Goal: Task Accomplishment & Management: Manage account settings

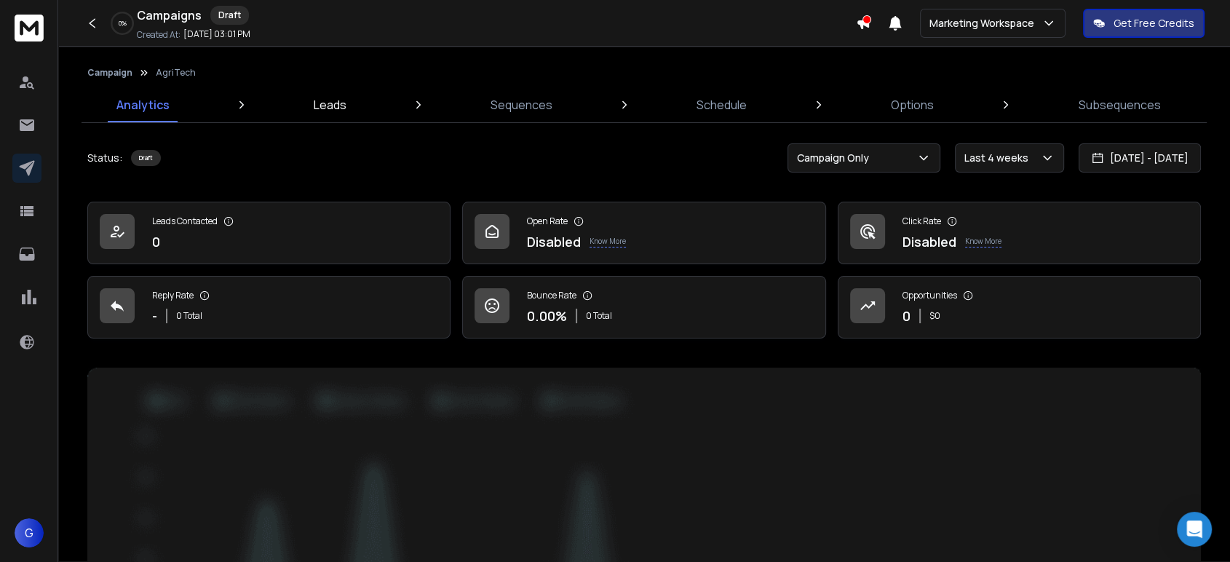
click at [336, 98] on p "Leads" at bounding box center [330, 104] width 33 height 17
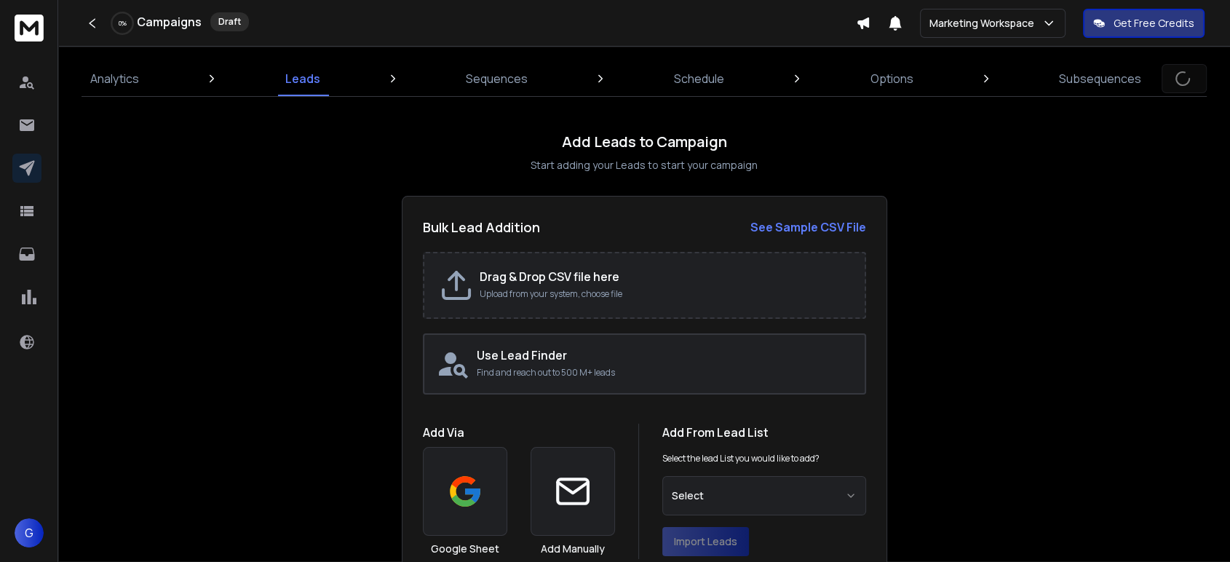
click at [617, 290] on p "Upload from your system, choose file" at bounding box center [665, 294] width 371 height 12
type input "**********"
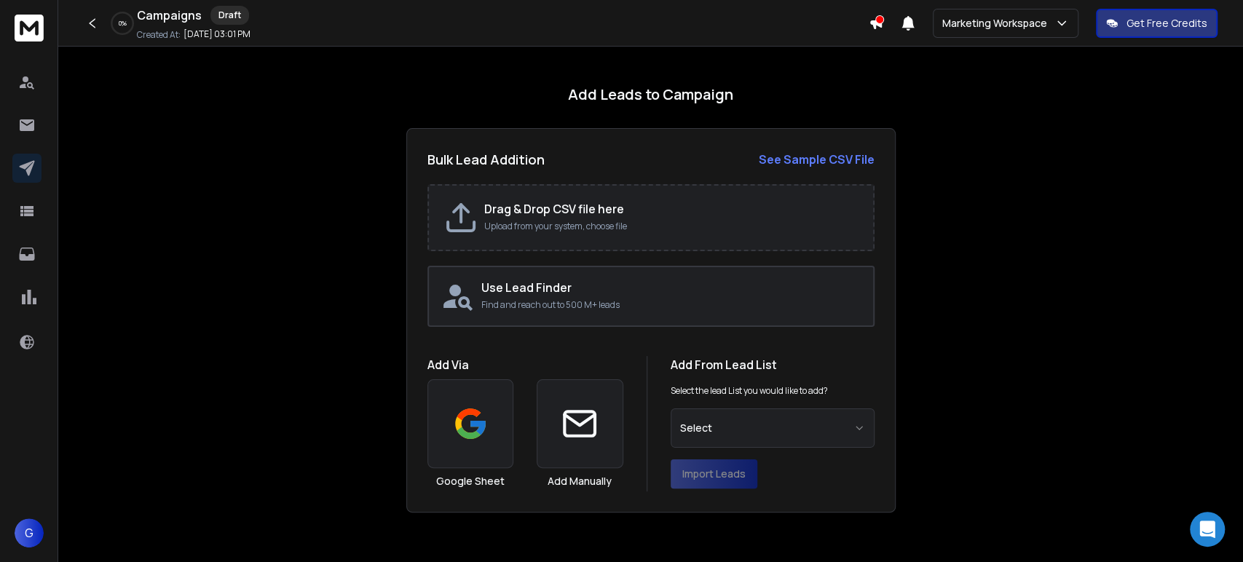
click at [553, 197] on div "Drag & Drop CSV file here Upload from your system, choose file" at bounding box center [650, 217] width 447 height 67
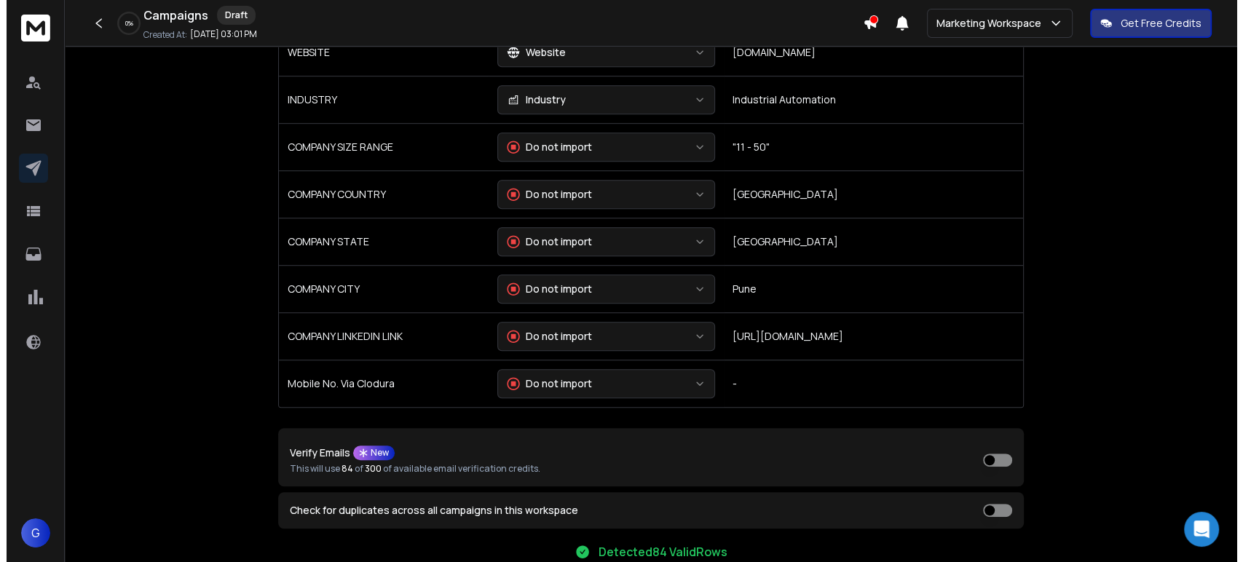
scroll to position [805, 0]
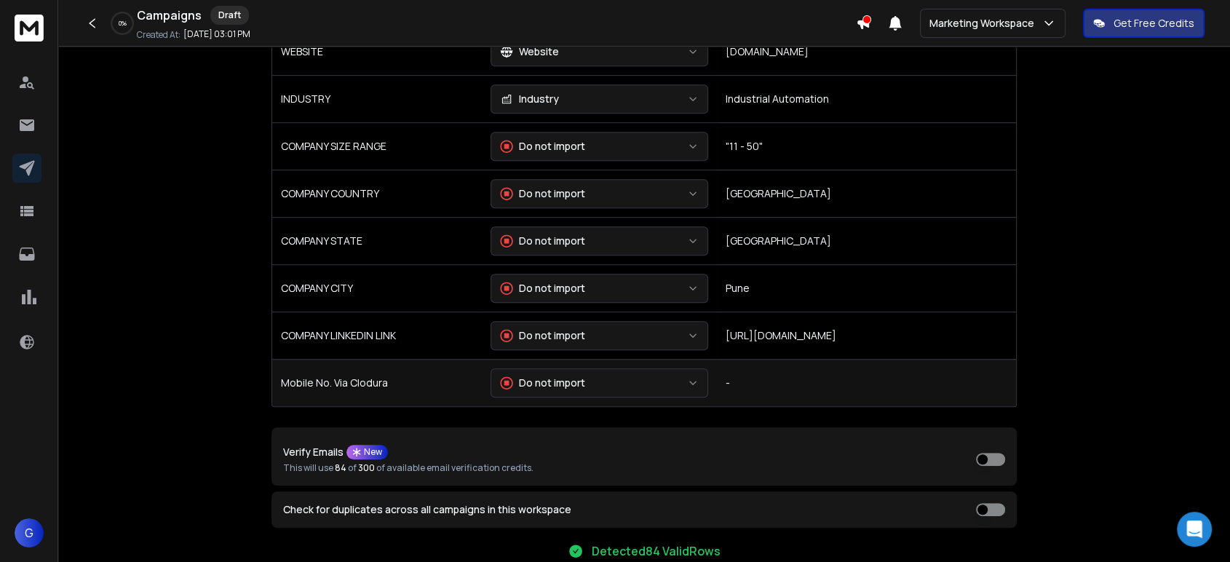
click at [637, 375] on button "Do not import" at bounding box center [600, 382] width 218 height 29
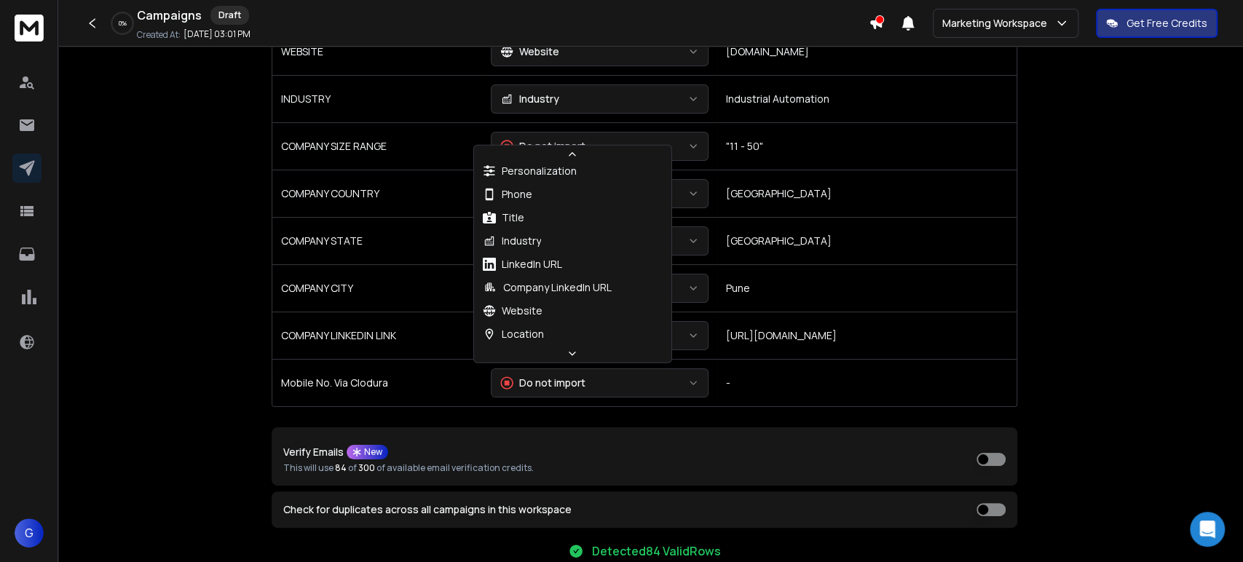
scroll to position [30, 0]
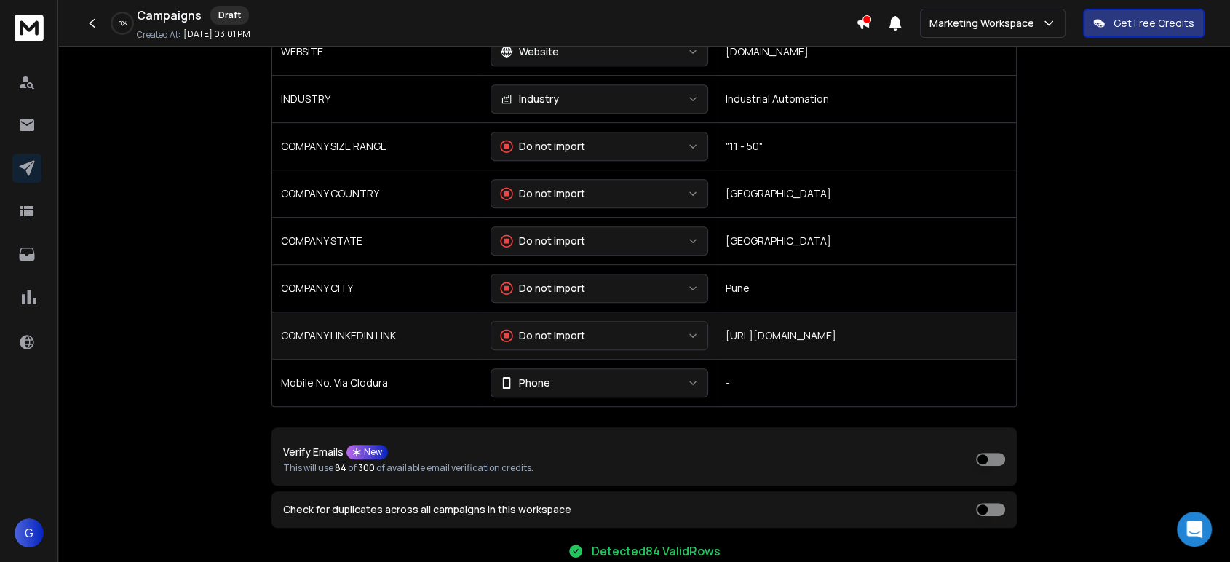
click at [585, 330] on button "Do not import" at bounding box center [600, 335] width 218 height 29
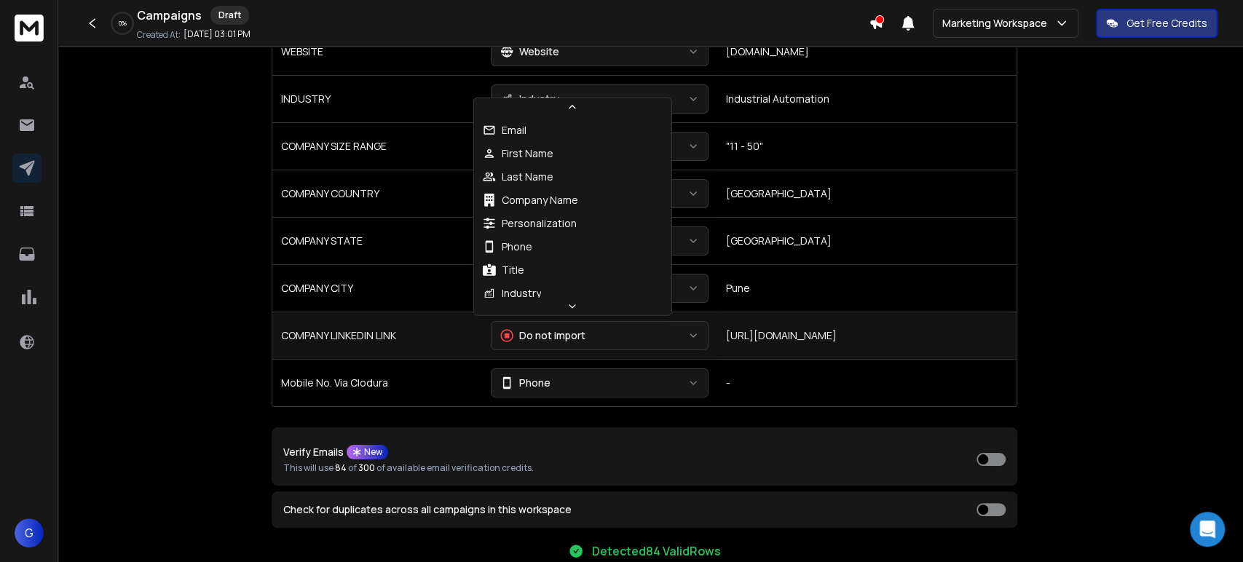
scroll to position [146, 0]
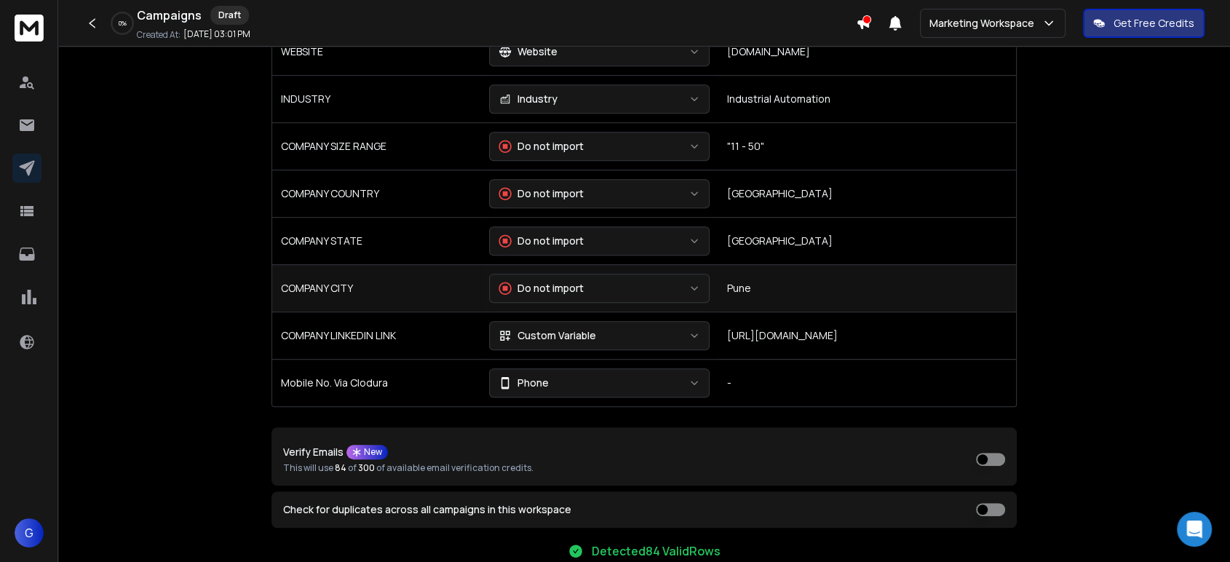
click at [608, 278] on button "Do not import" at bounding box center [599, 288] width 221 height 29
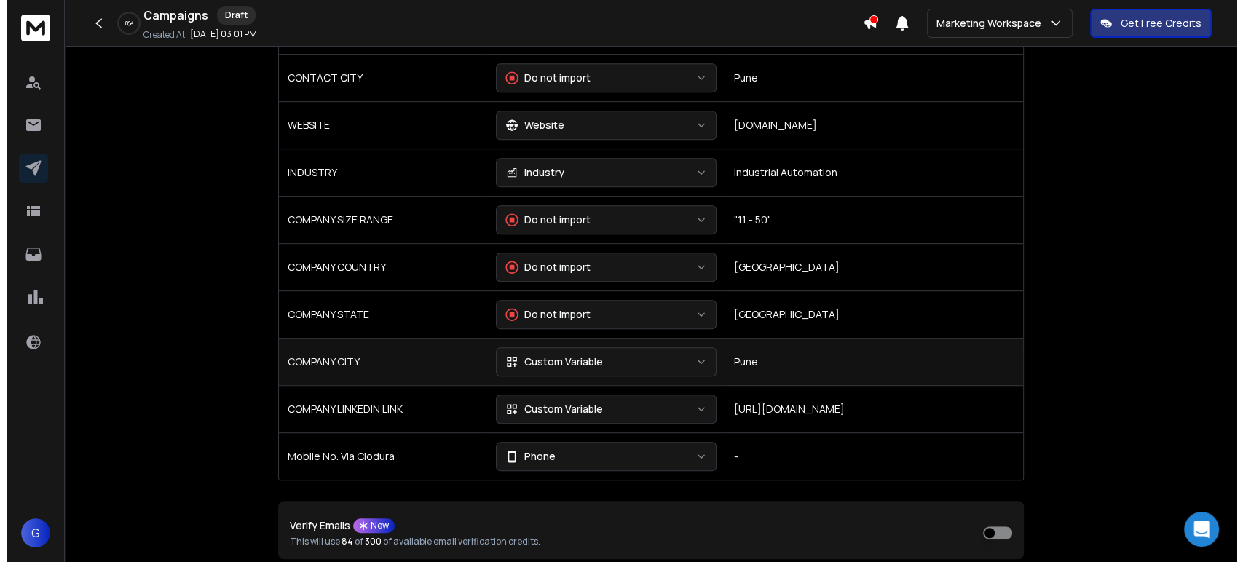
scroll to position [728, 0]
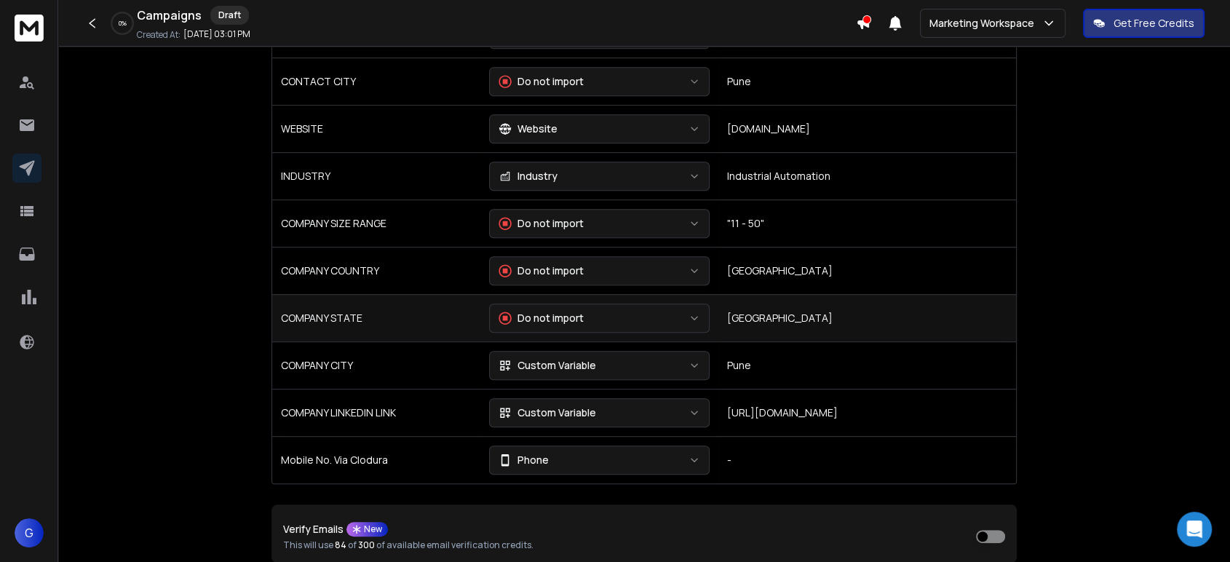
click at [625, 314] on button "Do not import" at bounding box center [599, 318] width 221 height 29
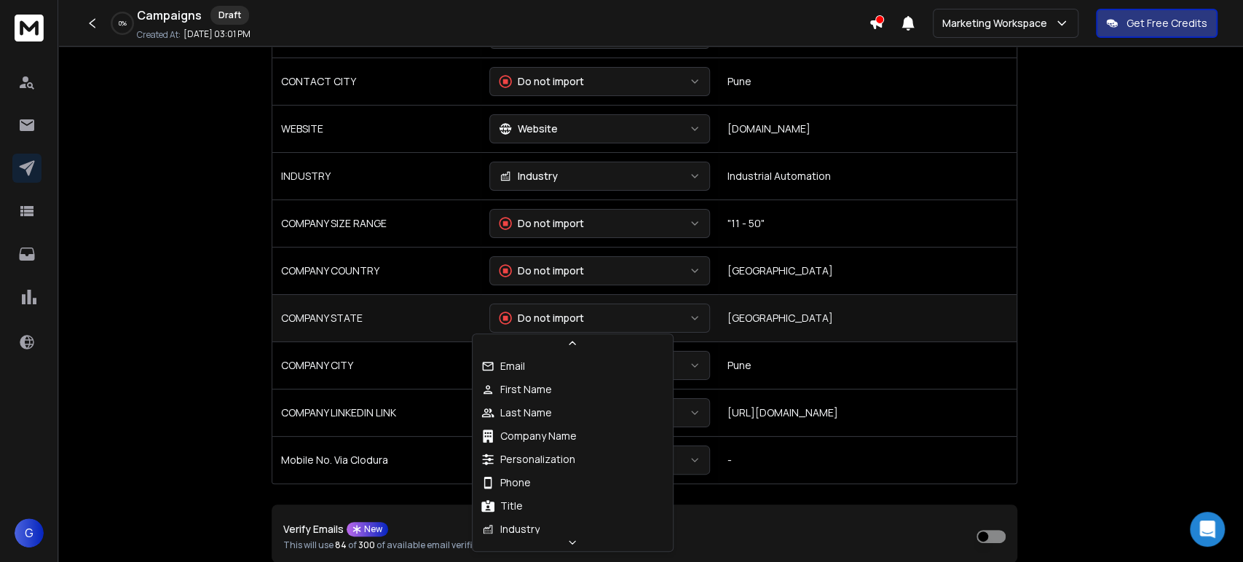
scroll to position [146, 0]
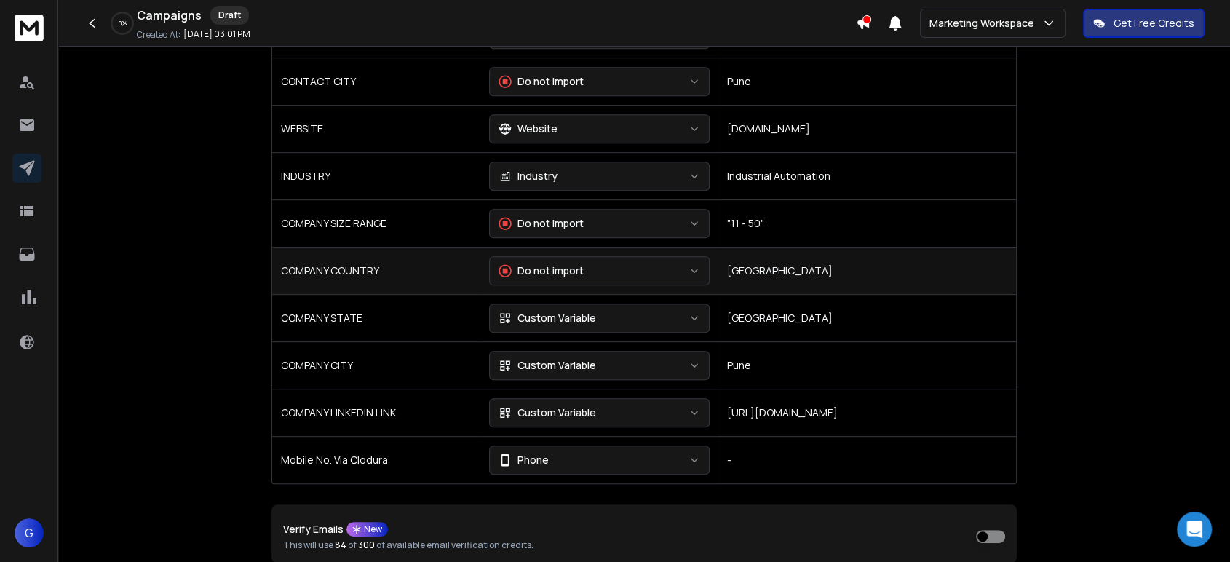
click at [630, 264] on button "Do not import" at bounding box center [599, 270] width 221 height 29
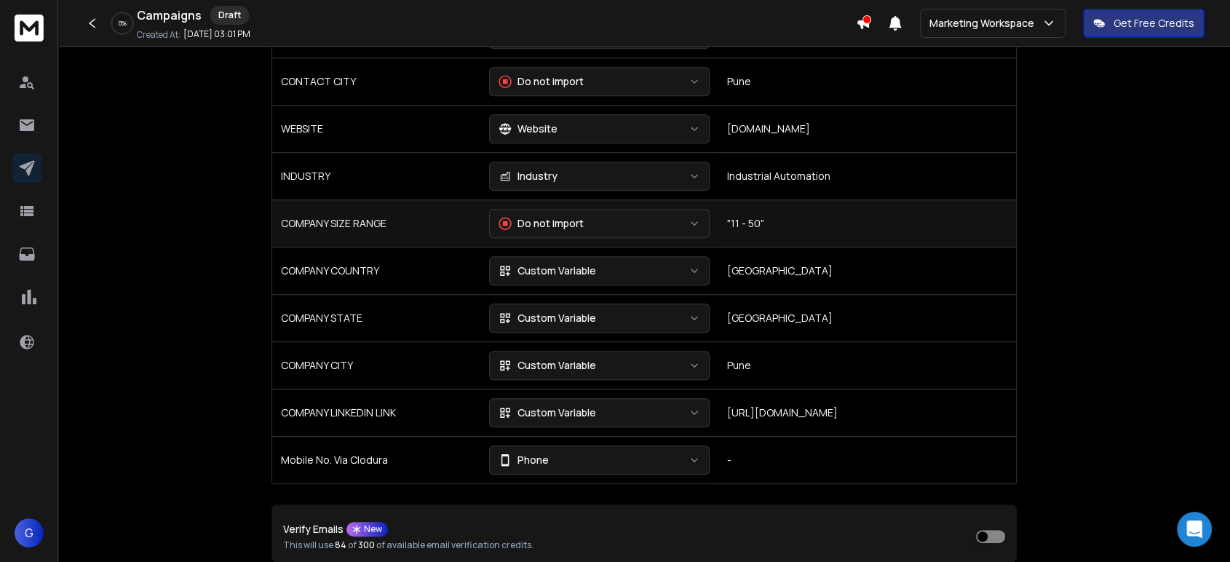
click at [610, 213] on button "Do not import" at bounding box center [599, 223] width 221 height 29
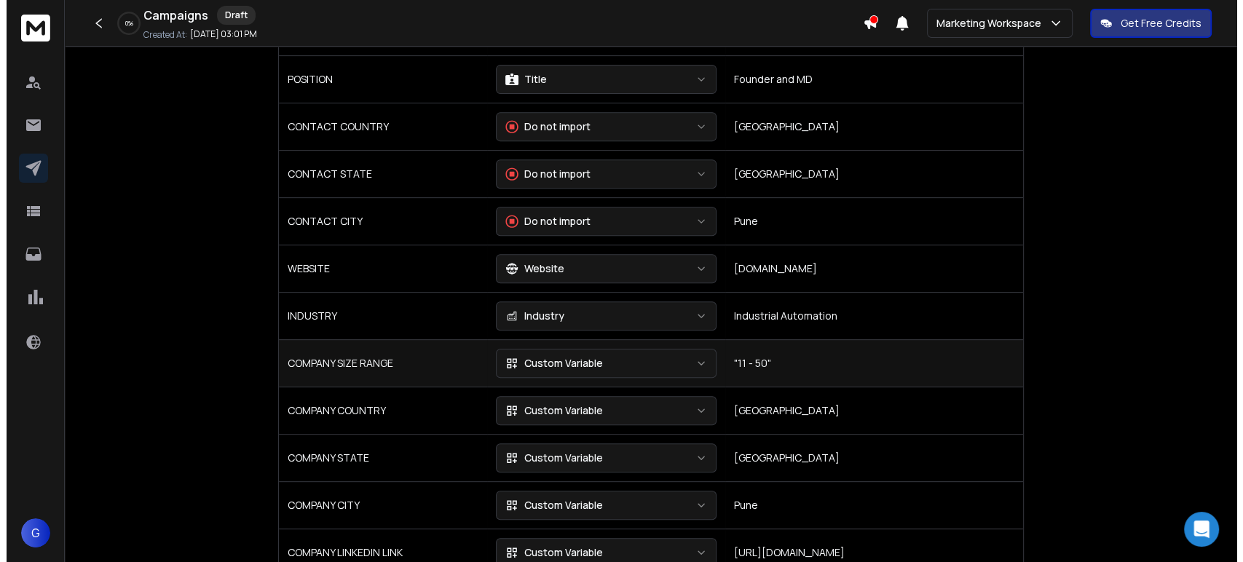
scroll to position [588, 0]
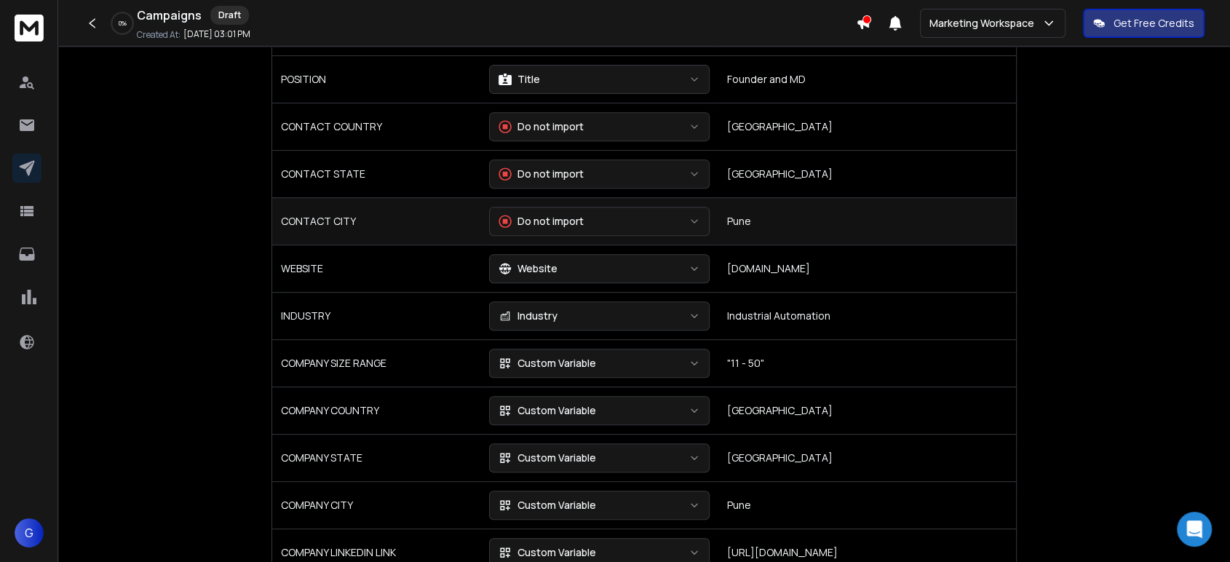
click at [637, 218] on button "Do not import" at bounding box center [599, 221] width 221 height 29
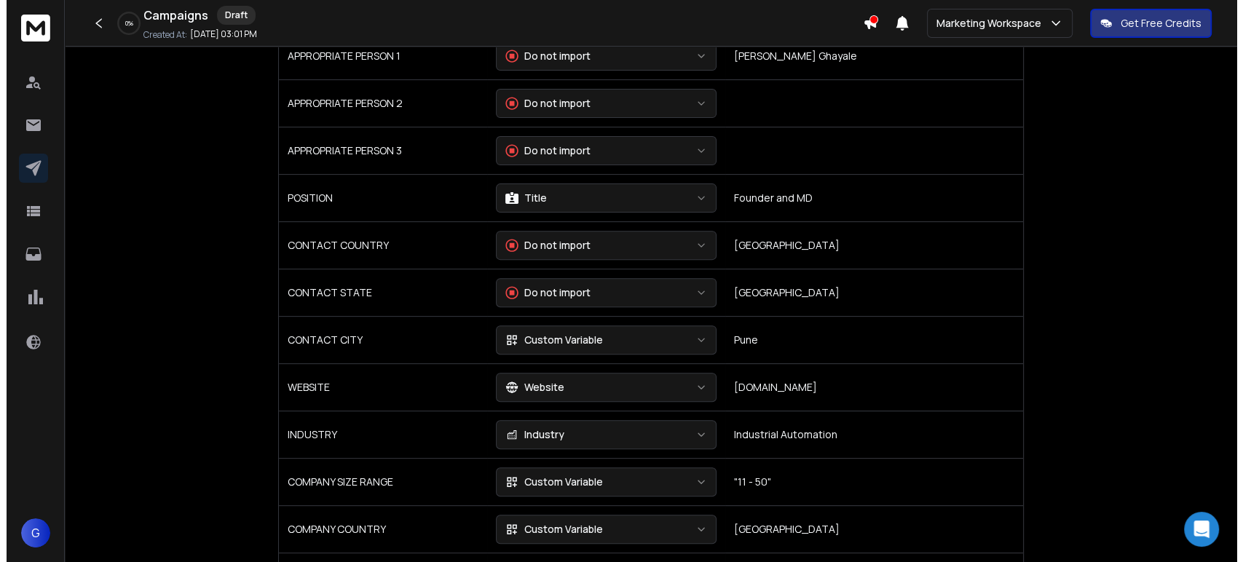
scroll to position [462, 0]
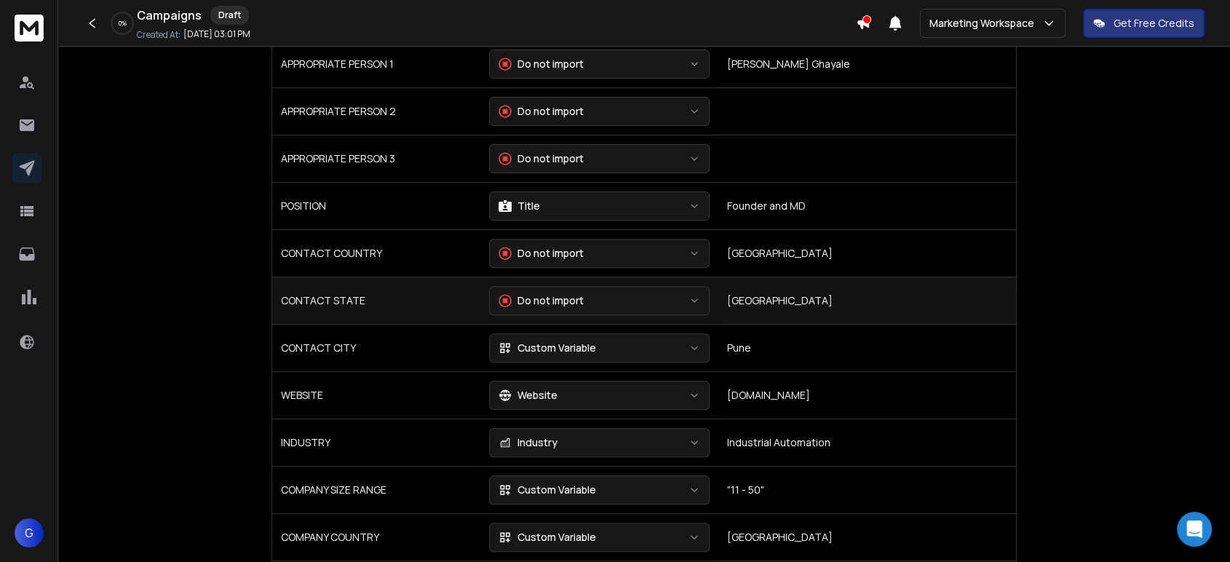
click at [641, 286] on button "Do not import" at bounding box center [599, 300] width 221 height 29
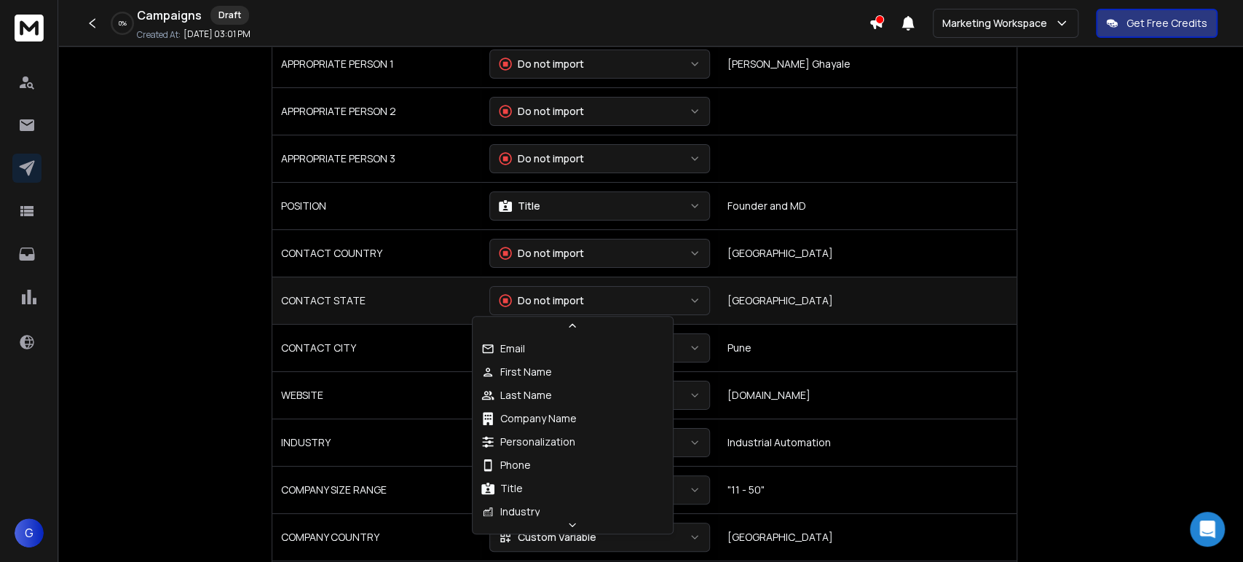
scroll to position [146, 0]
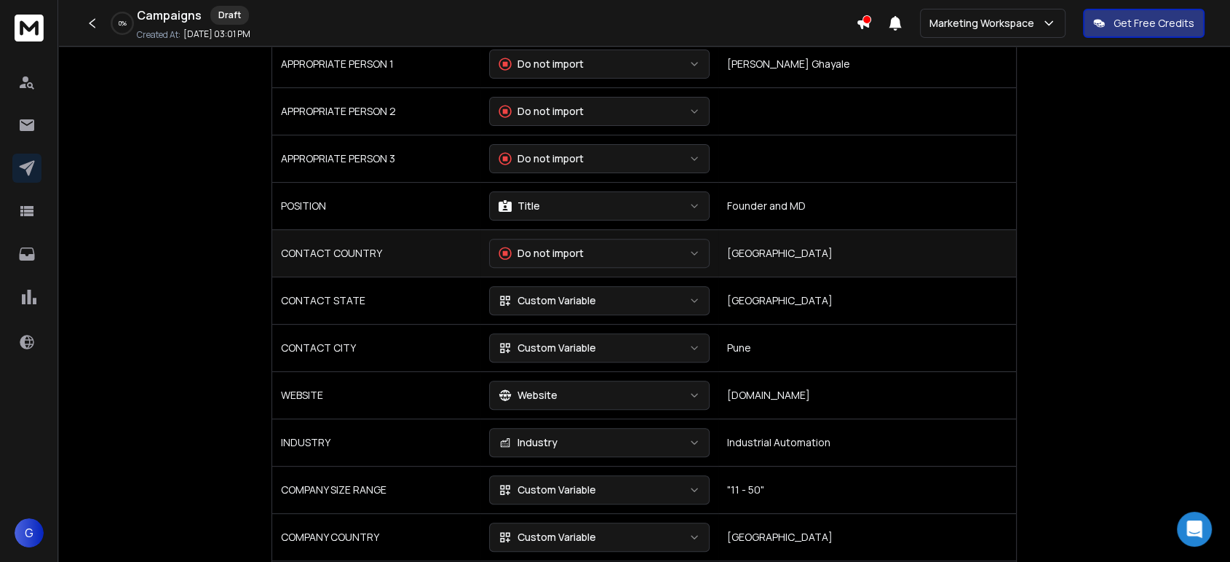
click at [611, 255] on button "Do not import" at bounding box center [599, 253] width 221 height 29
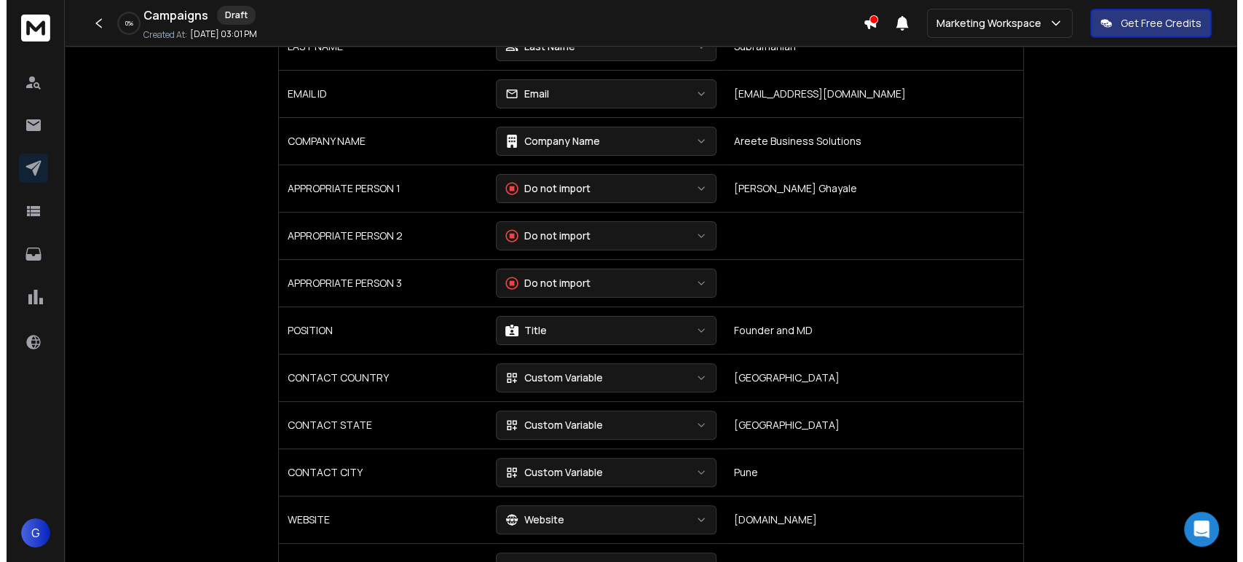
scroll to position [336, 0]
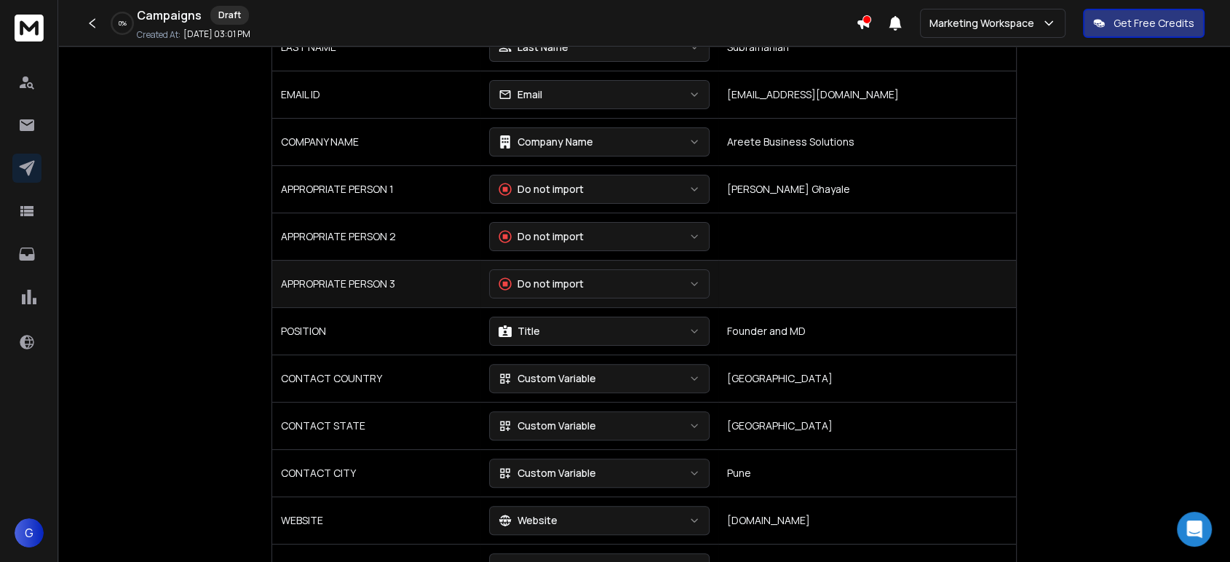
click at [624, 280] on button "Do not import" at bounding box center [599, 283] width 221 height 29
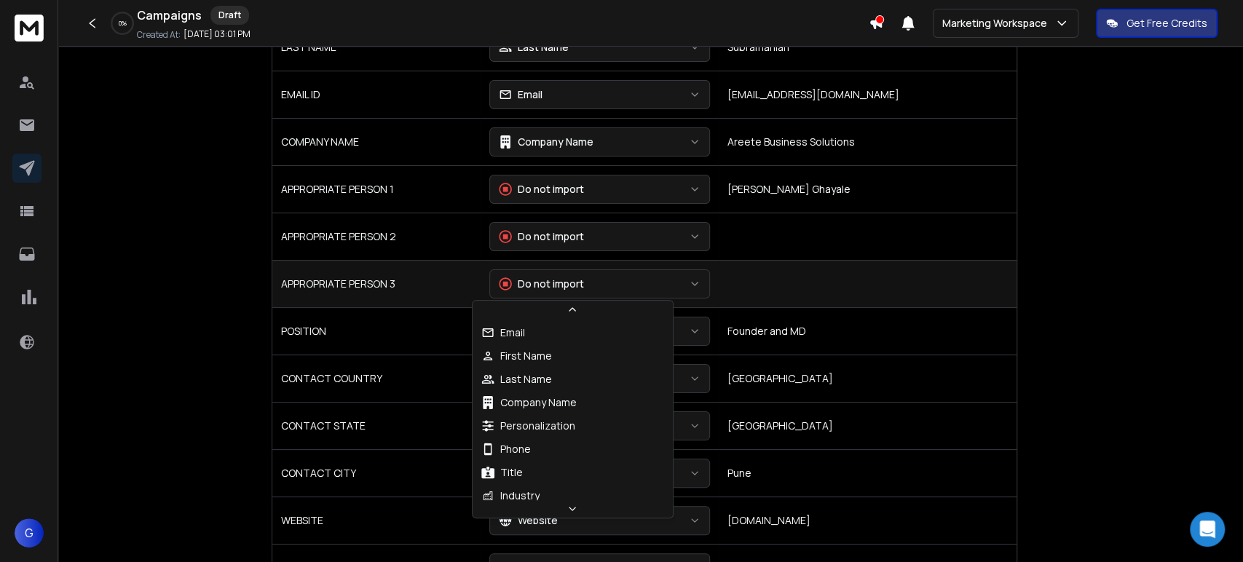
scroll to position [146, 0]
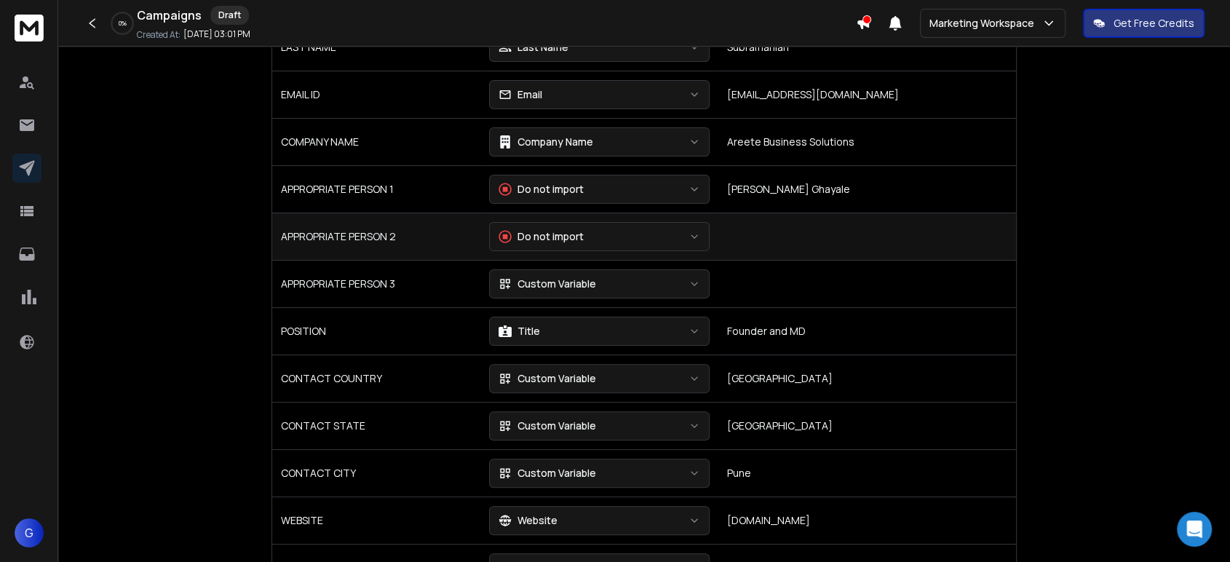
click at [623, 237] on button "Do not import" at bounding box center [599, 236] width 221 height 29
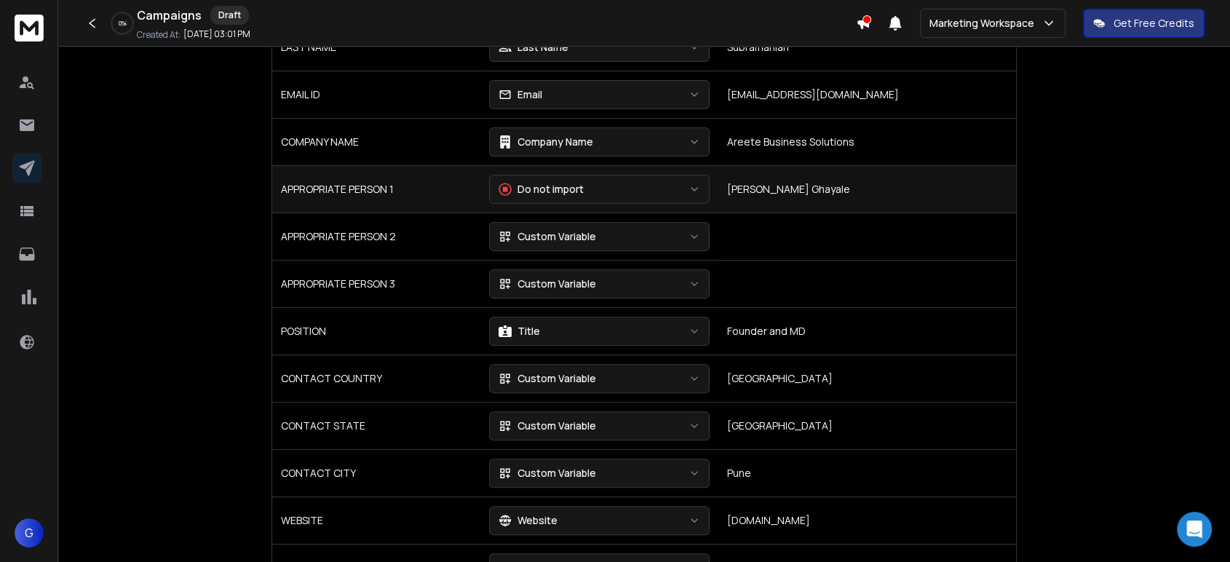
click at [606, 197] on button "Do not import" at bounding box center [599, 189] width 221 height 29
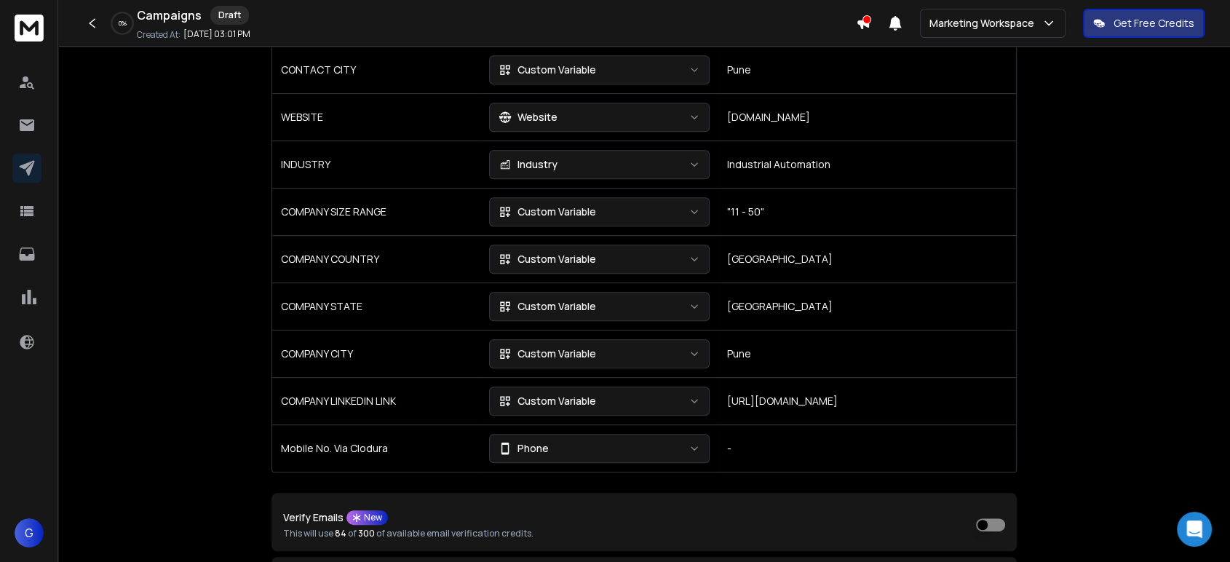
scroll to position [867, 0]
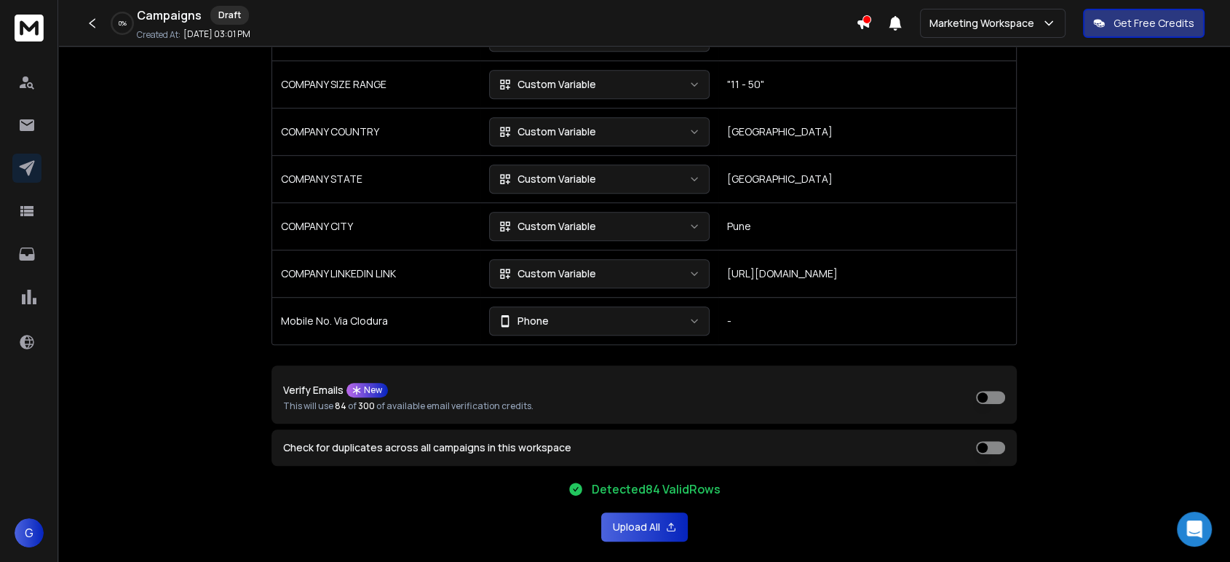
click at [649, 525] on button "Upload All" at bounding box center [644, 527] width 87 height 29
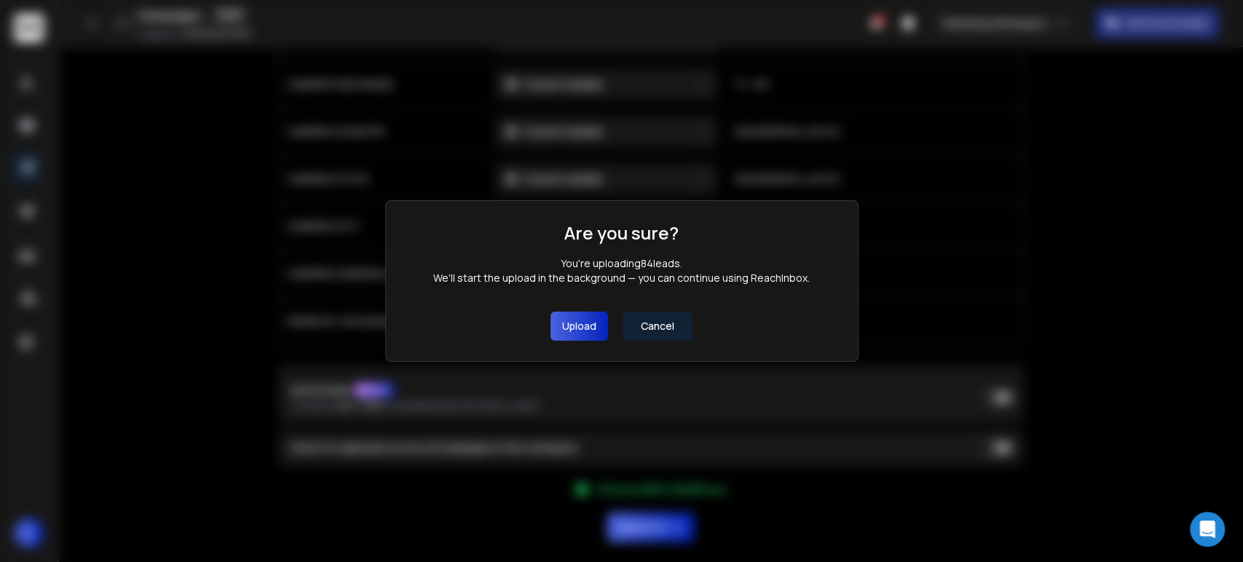
click at [567, 315] on button "Upload" at bounding box center [579, 326] width 58 height 29
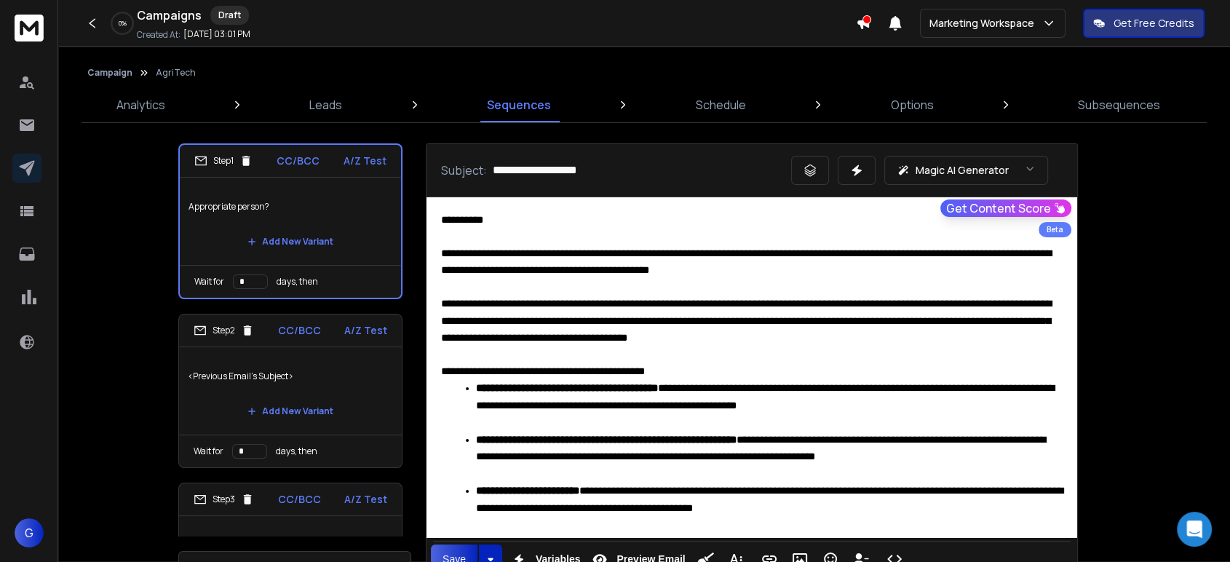
click at [483, 224] on span "**********" at bounding box center [462, 220] width 42 height 10
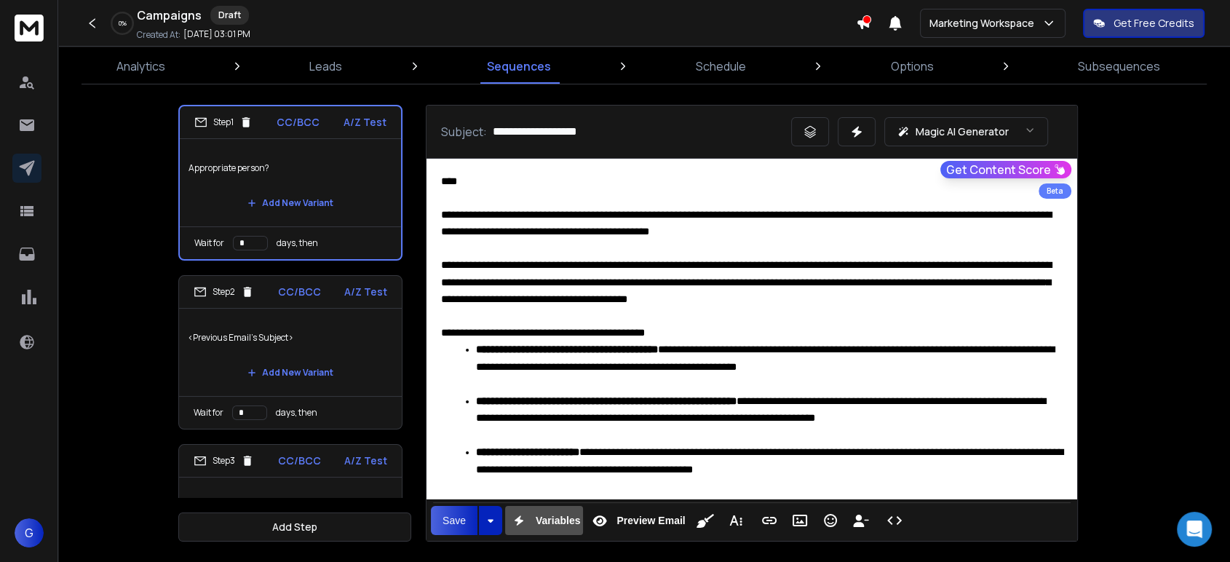
click at [559, 516] on span "Variables" at bounding box center [558, 521] width 51 height 12
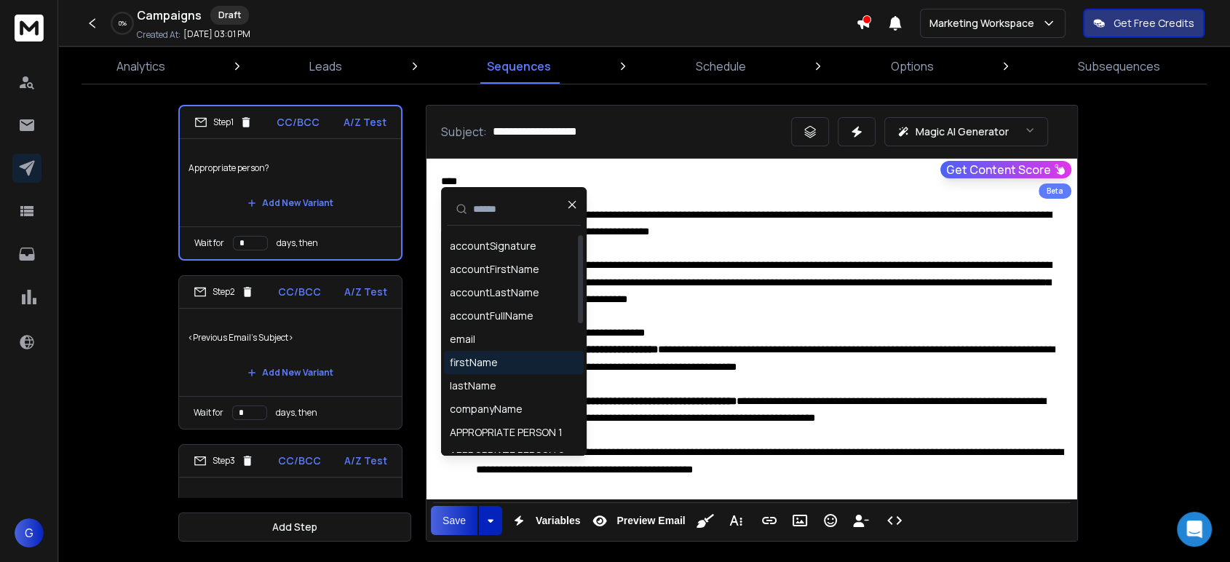
click at [521, 357] on div "firstName" at bounding box center [514, 362] width 140 height 23
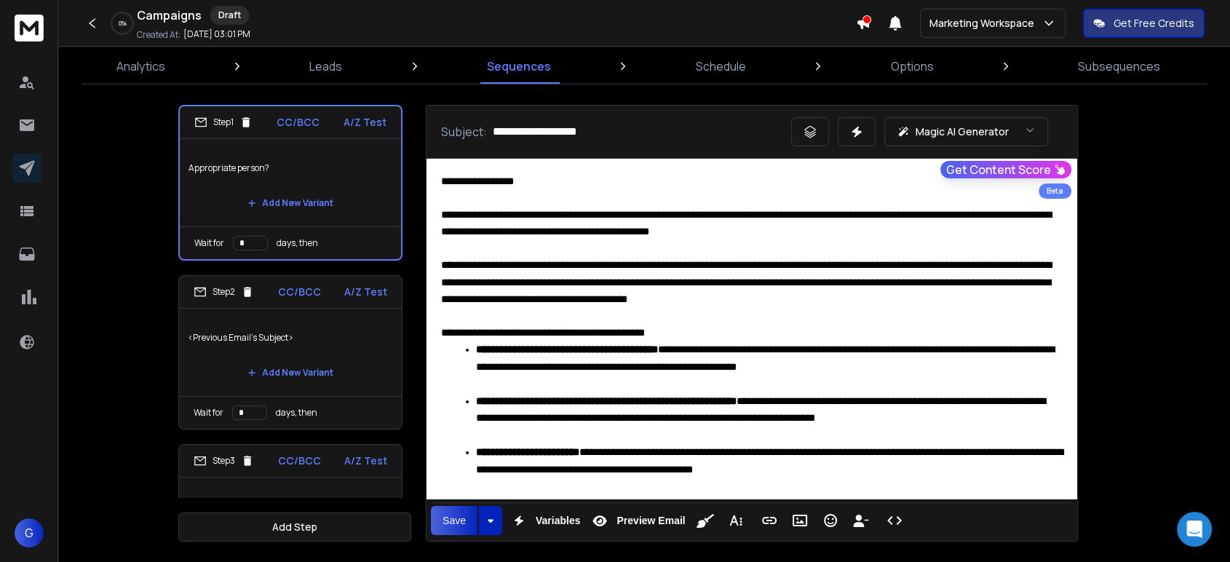
click at [499, 240] on div "**********" at bounding box center [752, 224] width 622 height 34
click at [561, 515] on span "Variables" at bounding box center [558, 521] width 51 height 12
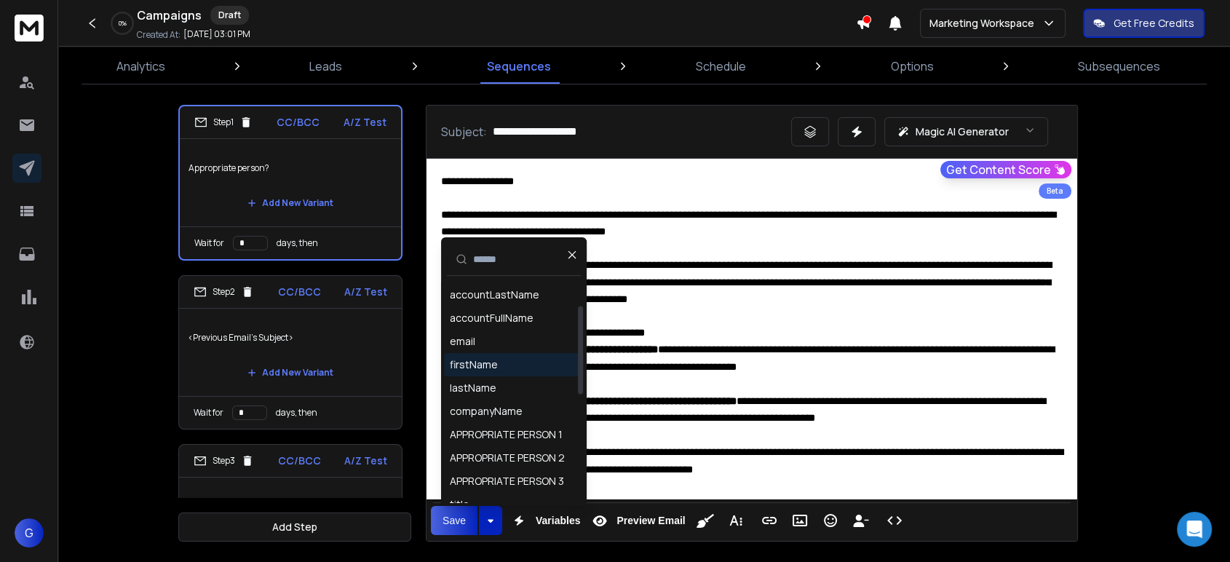
scroll to position [52, 0]
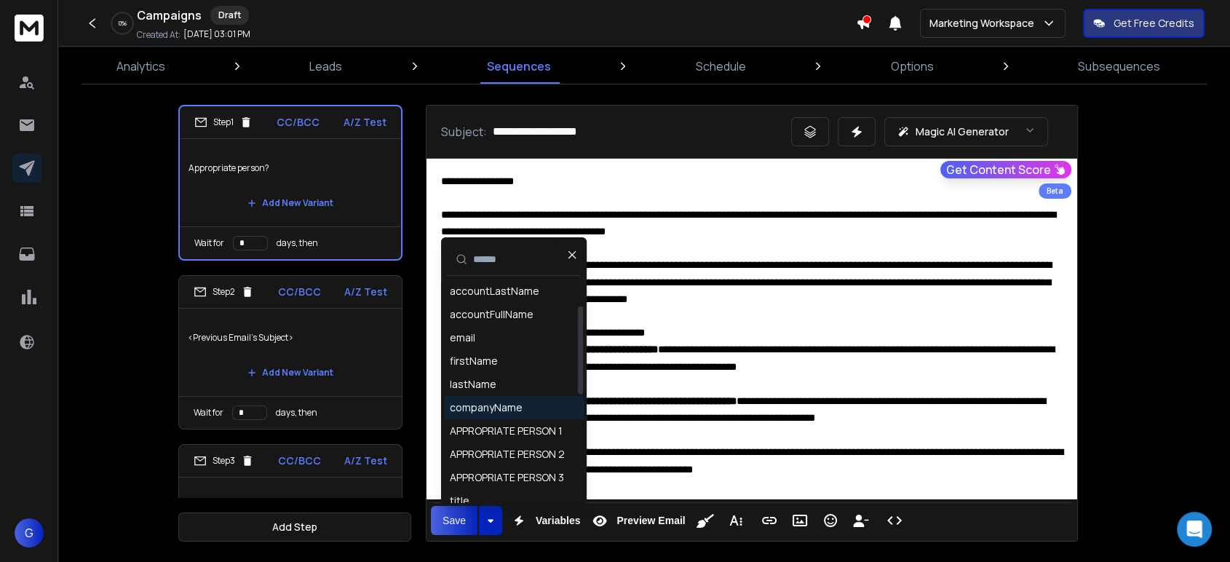
click at [532, 414] on div "companyName" at bounding box center [514, 407] width 140 height 23
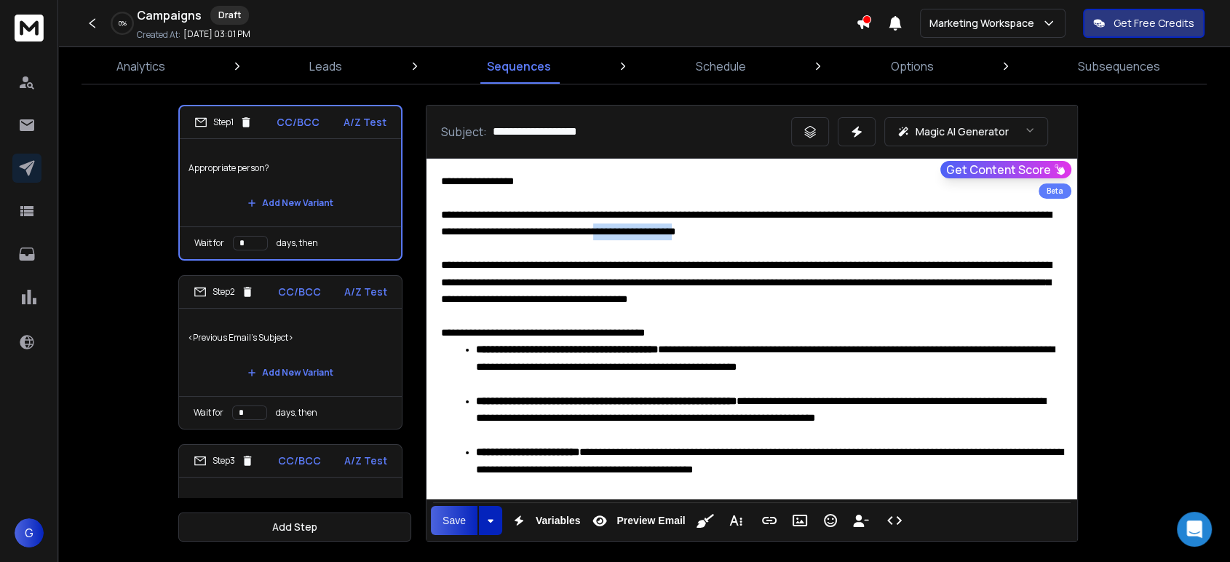
drag, startPoint x: 671, startPoint y: 234, endPoint x: 743, endPoint y: 233, distance: 72.1
click at [743, 233] on span "**********" at bounding box center [746, 223] width 611 height 27
click at [558, 522] on span "Variables" at bounding box center [558, 521] width 51 height 12
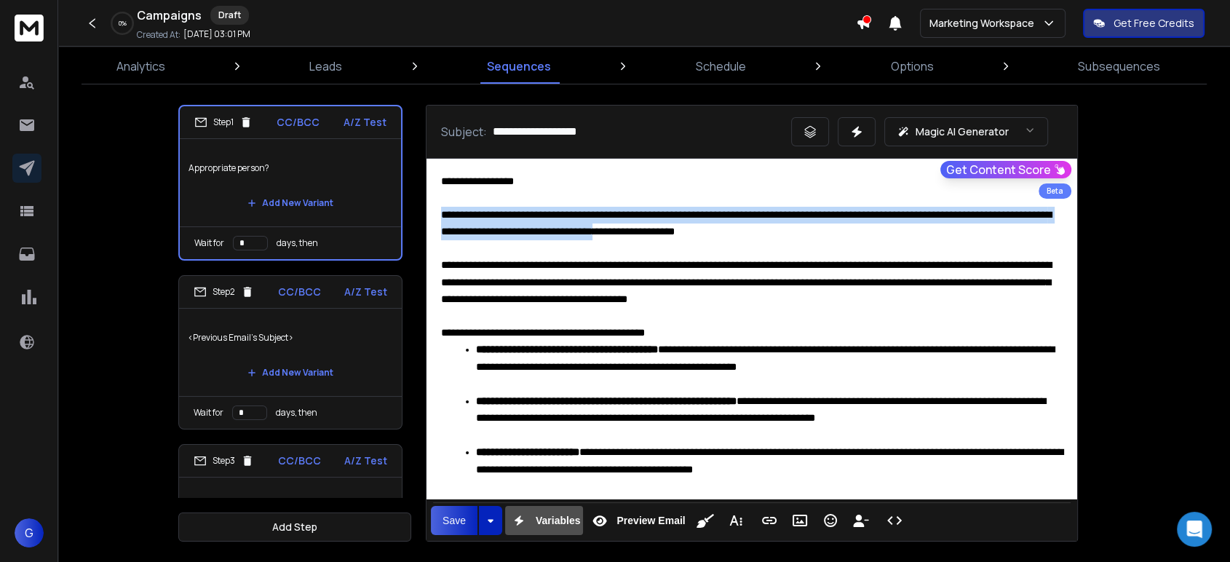
click at [553, 516] on span "Variables" at bounding box center [558, 521] width 51 height 12
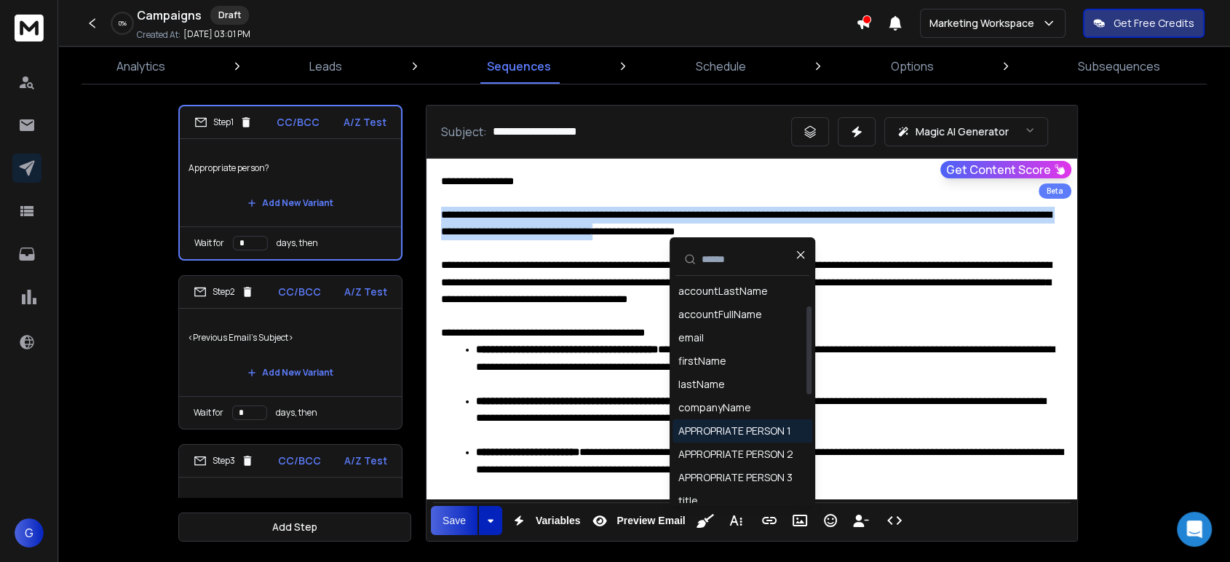
click at [728, 424] on div "APPROPRIATE PERSON 1" at bounding box center [735, 431] width 113 height 15
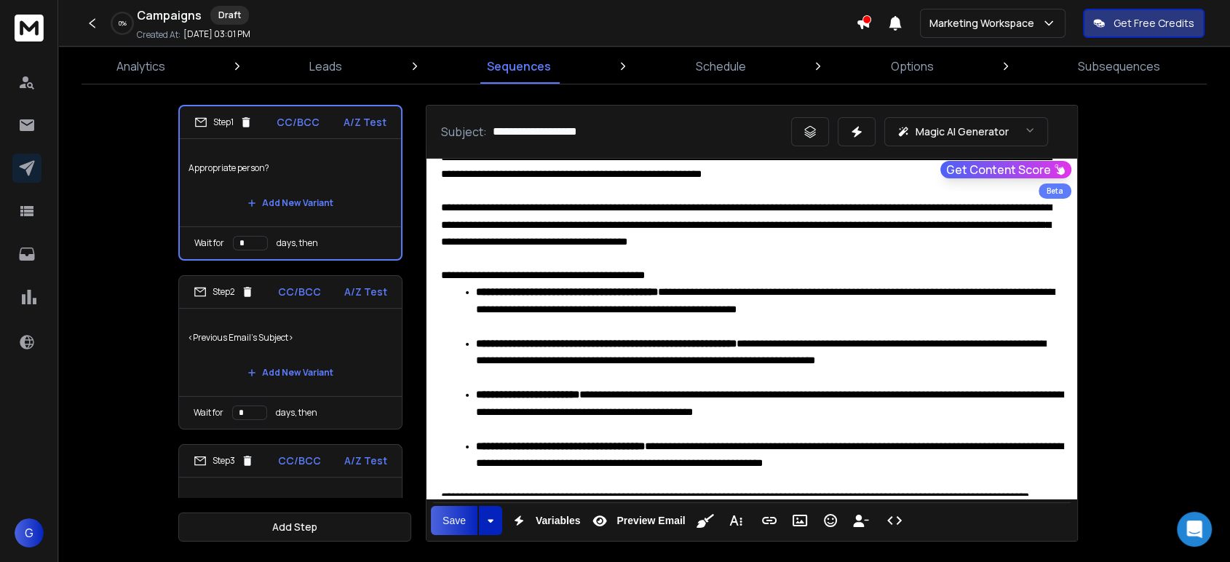
scroll to position [57, 0]
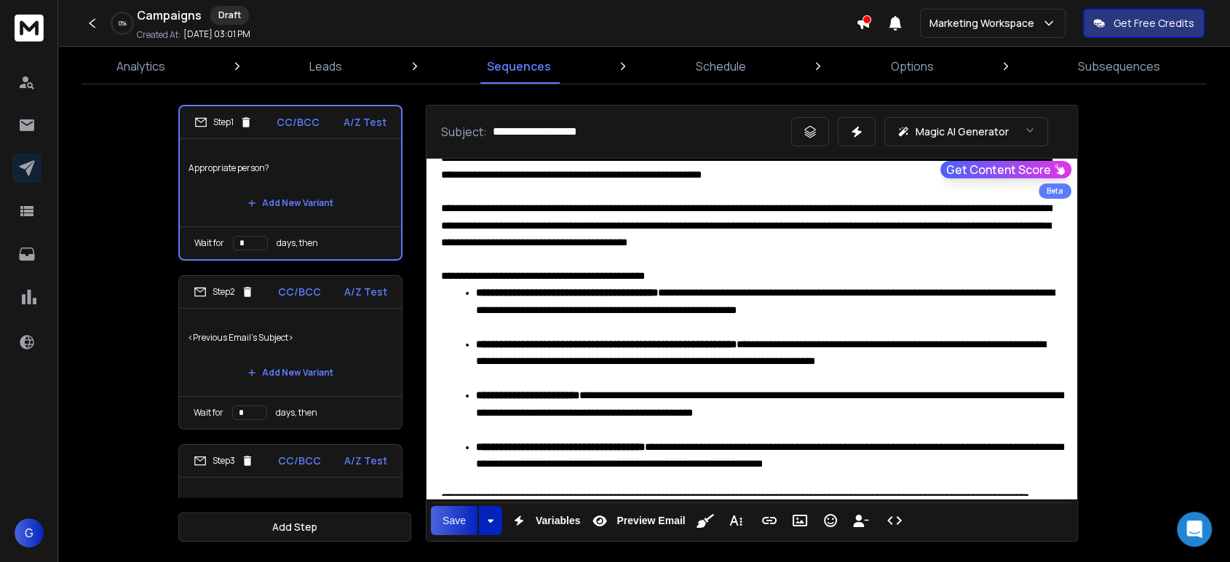
click at [0, 0] on span "**********" at bounding box center [0, 0] width 0 height 0
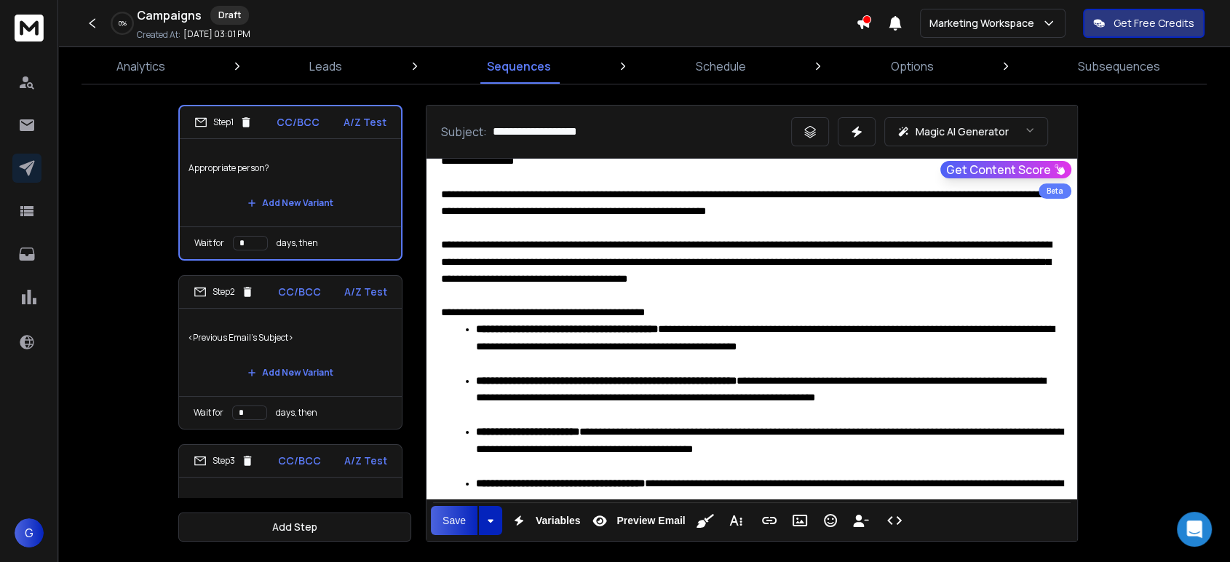
scroll to position [182, 0]
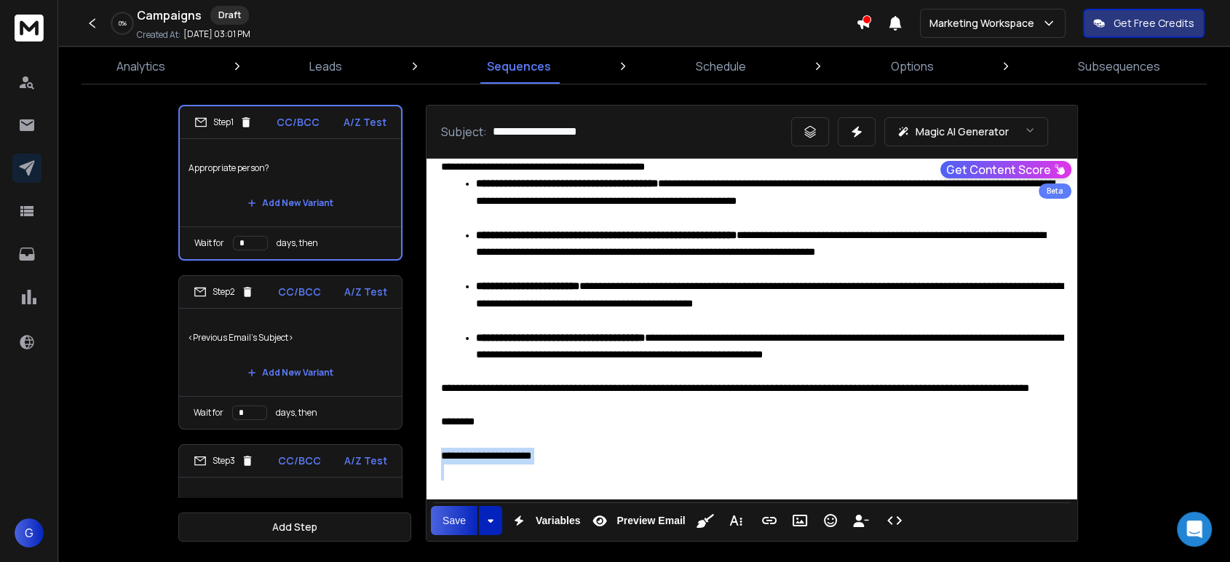
drag, startPoint x: 438, startPoint y: 457, endPoint x: 552, endPoint y: 469, distance: 114.2
click at [552, 469] on div "**********" at bounding box center [752, 327] width 651 height 337
click at [547, 529] on div "Variables" at bounding box center [544, 520] width 79 height 23
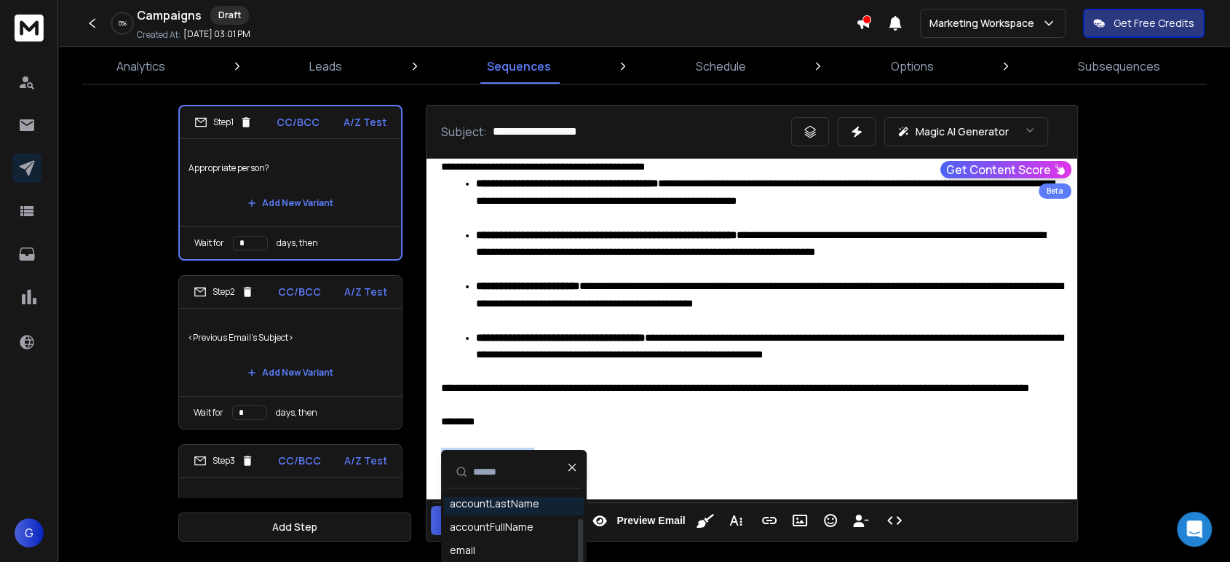
scroll to position [0, 0]
click at [538, 507] on div "accountSignature" at bounding box center [514, 508] width 140 height 23
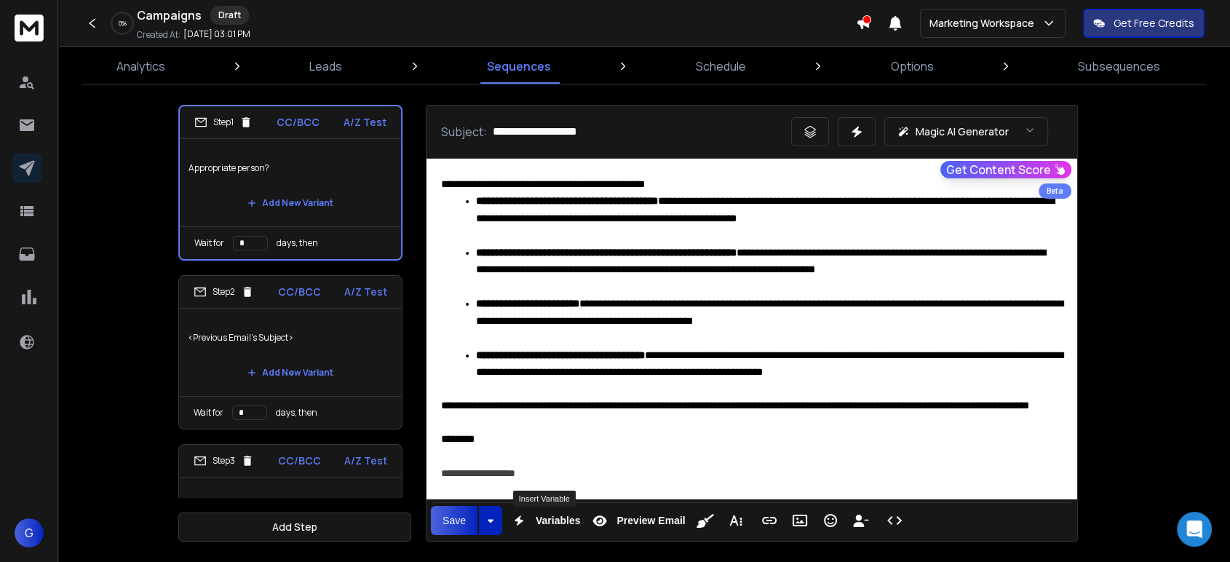
scroll to position [165, 0]
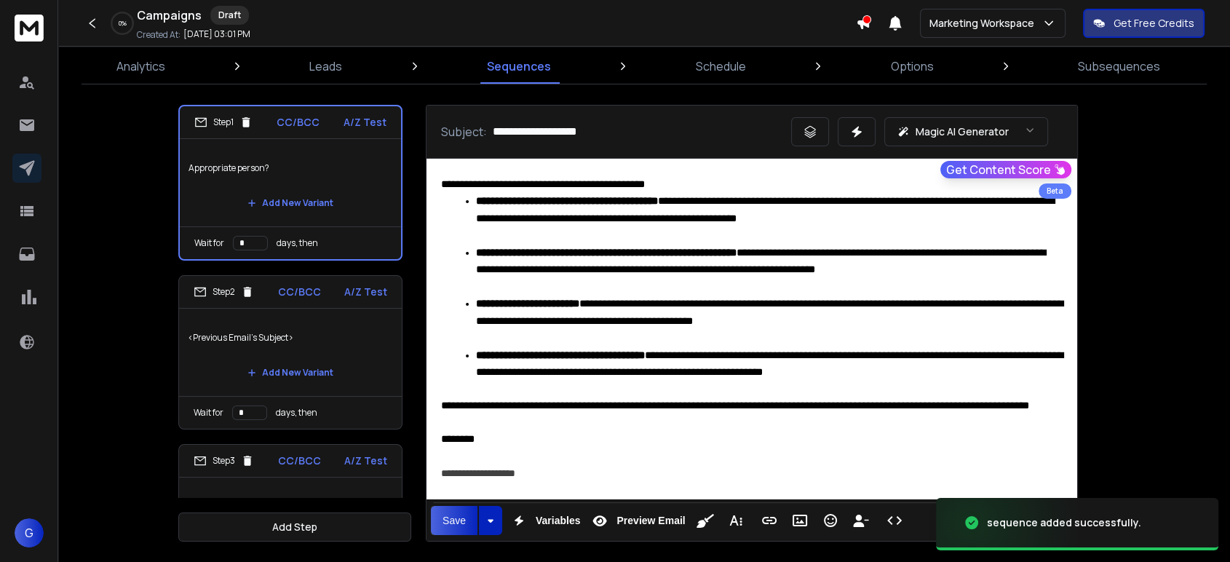
click at [380, 331] on p "<Previous Email's Subject>" at bounding box center [290, 337] width 205 height 41
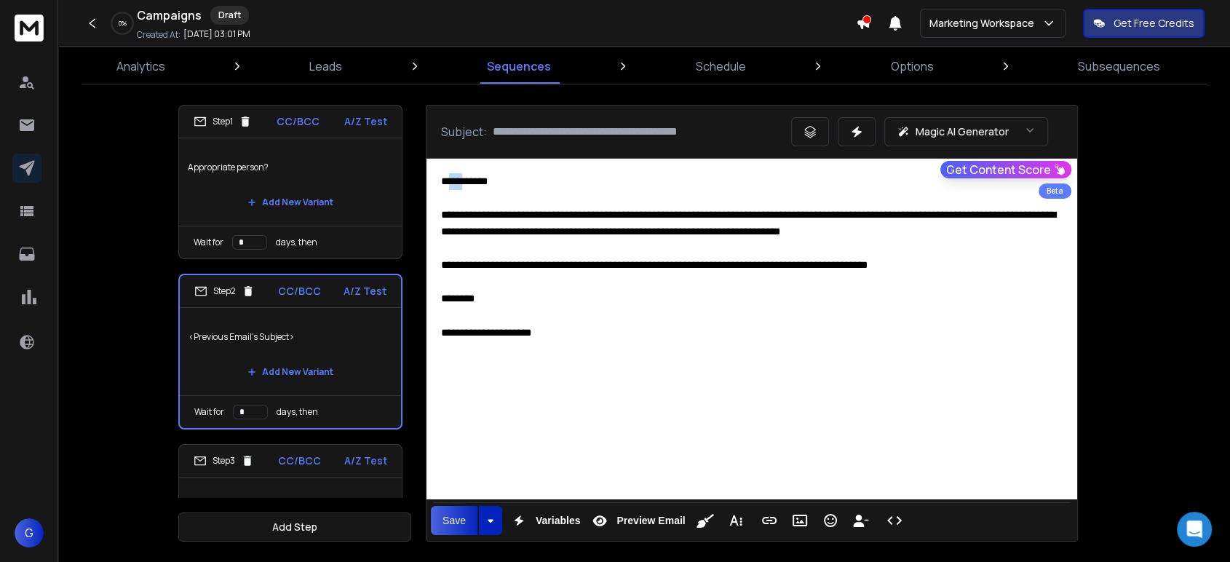
drag, startPoint x: 451, startPoint y: 183, endPoint x: 462, endPoint y: 184, distance: 11.7
click at [462, 184] on span "**********" at bounding box center [464, 181] width 47 height 10
click at [0, 0] on qb-div "**********" at bounding box center [0, 0] width 0 height 0
click at [483, 178] on span "**********" at bounding box center [462, 181] width 42 height 10
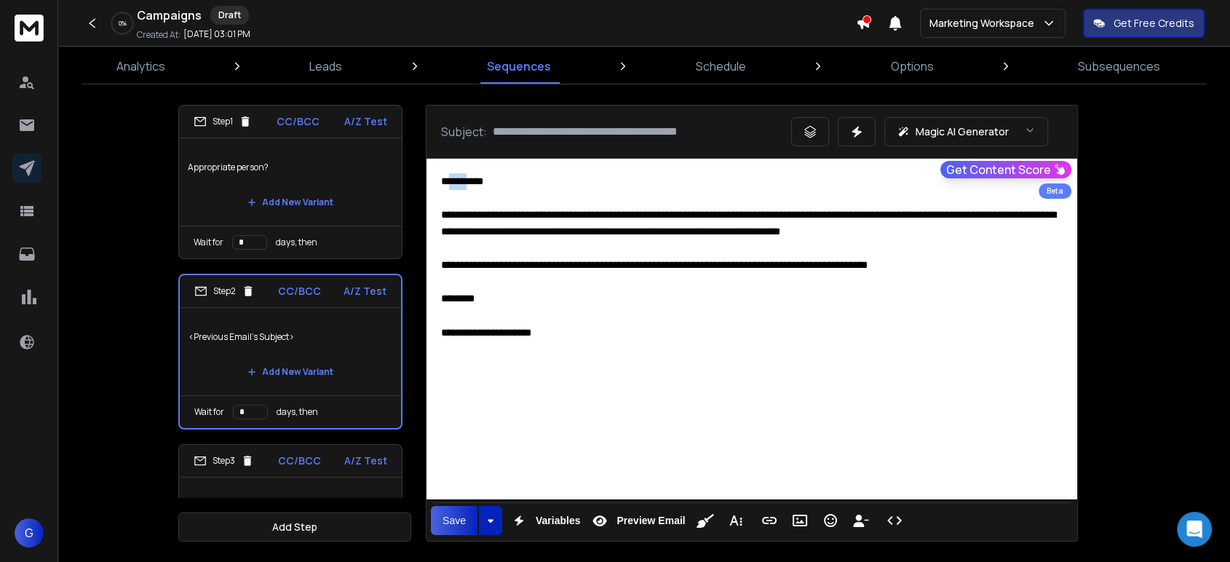
drag, startPoint x: 452, startPoint y: 184, endPoint x: 471, endPoint y: 184, distance: 18.9
click at [471, 184] on span "**********" at bounding box center [462, 181] width 42 height 10
drag, startPoint x: 454, startPoint y: 184, endPoint x: 488, endPoint y: 183, distance: 33.5
click at [483, 183] on span "**********" at bounding box center [462, 181] width 42 height 10
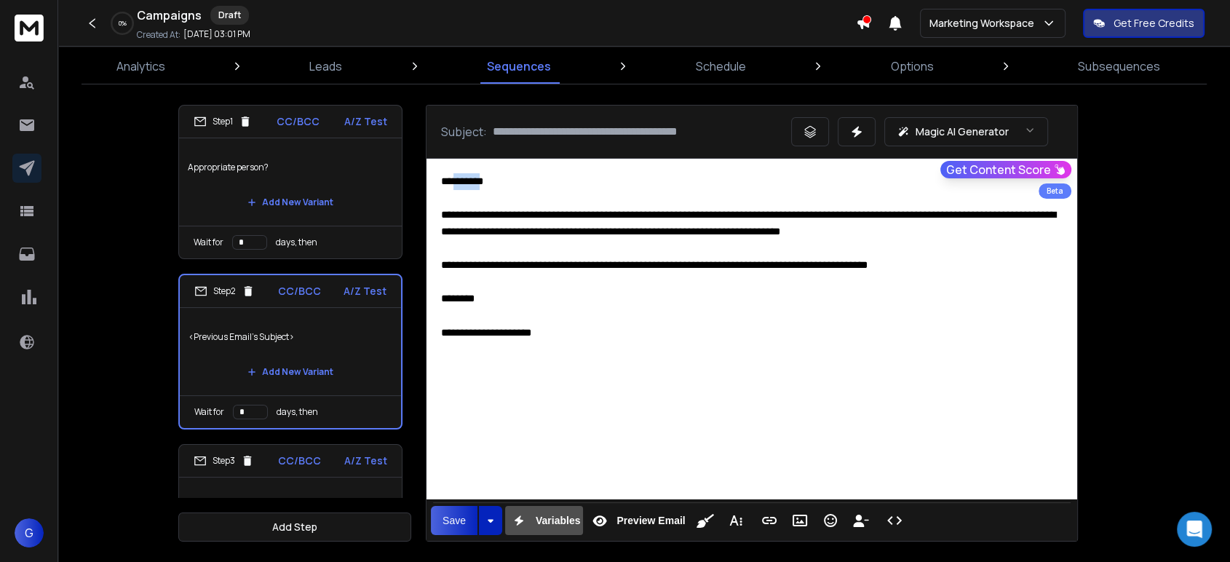
click at [561, 520] on span "Variables" at bounding box center [558, 521] width 51 height 12
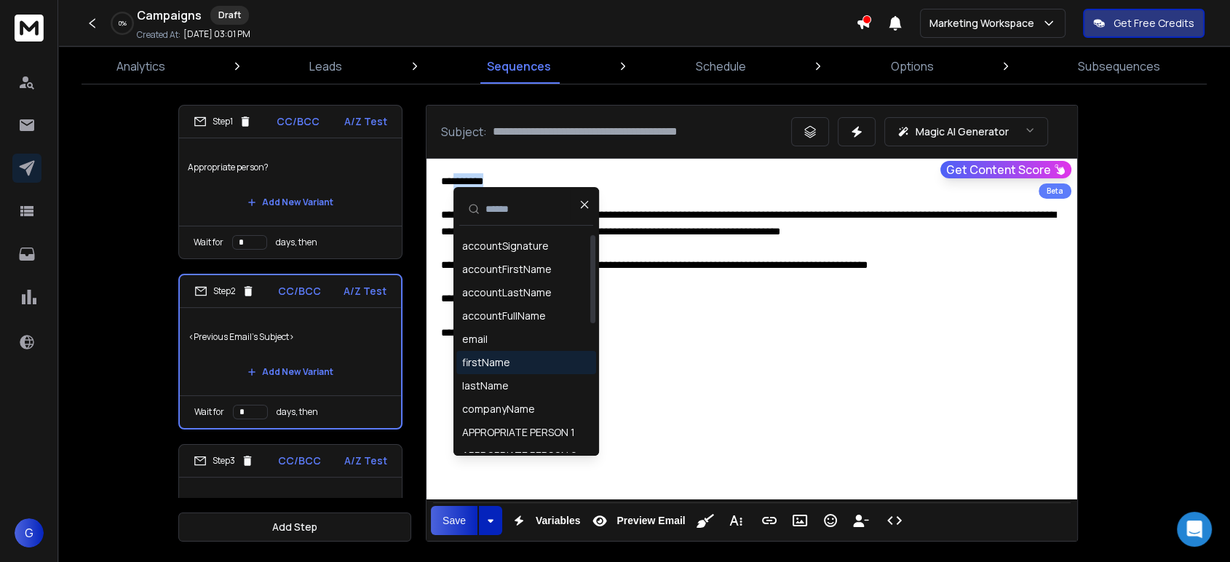
click at [532, 358] on div "firstName" at bounding box center [527, 362] width 140 height 23
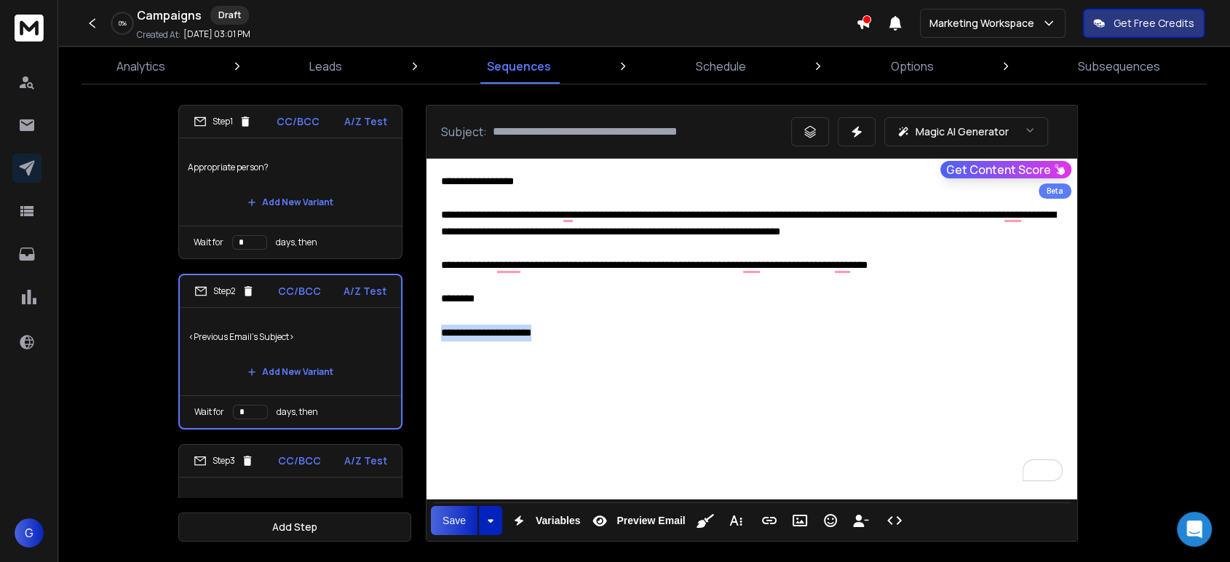
drag, startPoint x: 437, startPoint y: 336, endPoint x: 577, endPoint y: 338, distance: 139.8
click at [577, 338] on div "**********" at bounding box center [752, 327] width 651 height 337
click at [559, 523] on span "Variables" at bounding box center [558, 521] width 51 height 12
click at [549, 515] on span "Variables" at bounding box center [558, 521] width 51 height 12
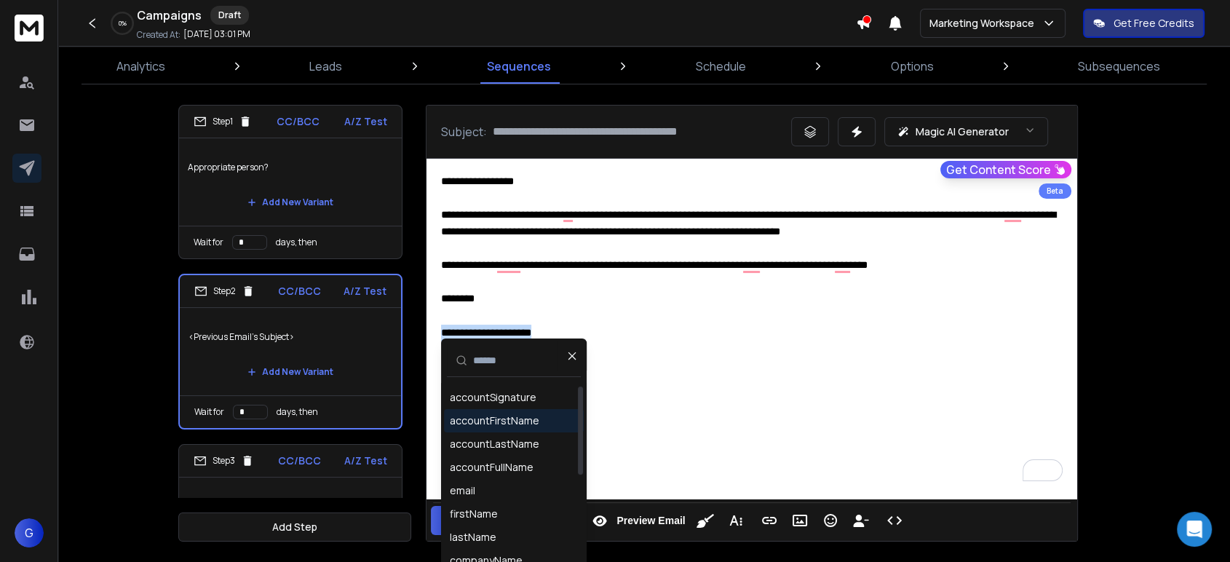
scroll to position [0, 0]
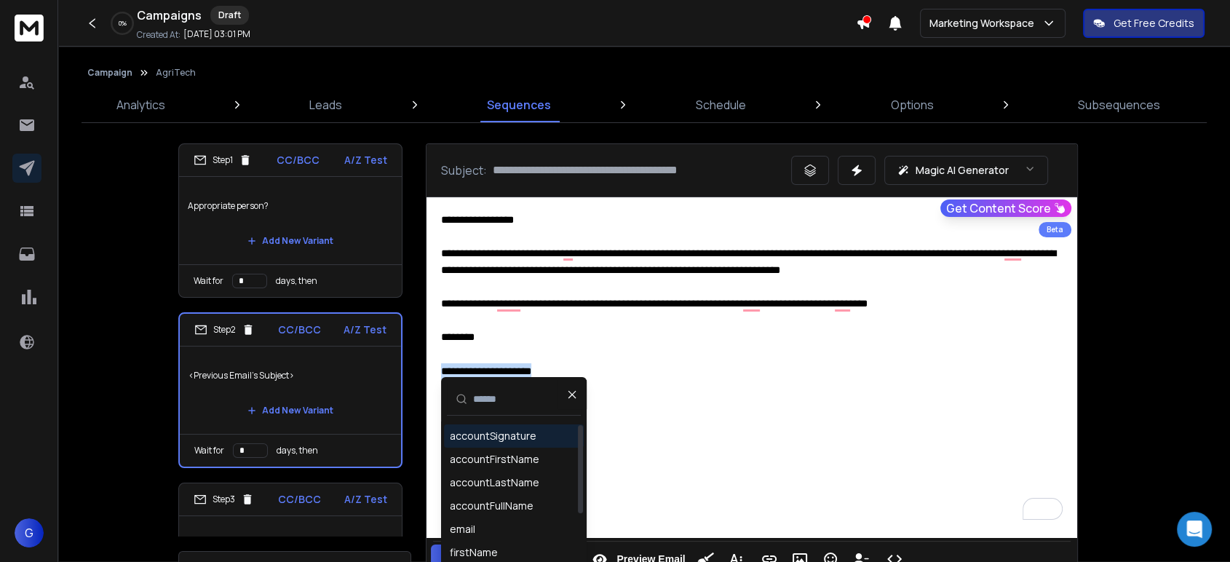
click at [534, 430] on div "accountSignature" at bounding box center [493, 436] width 87 height 15
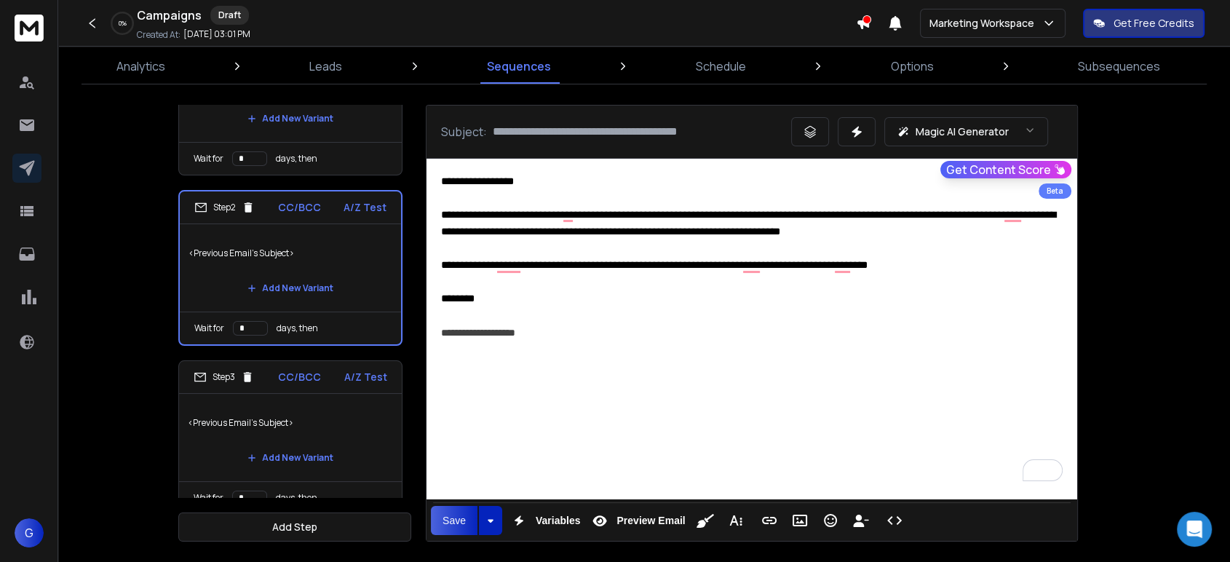
scroll to position [95, 0]
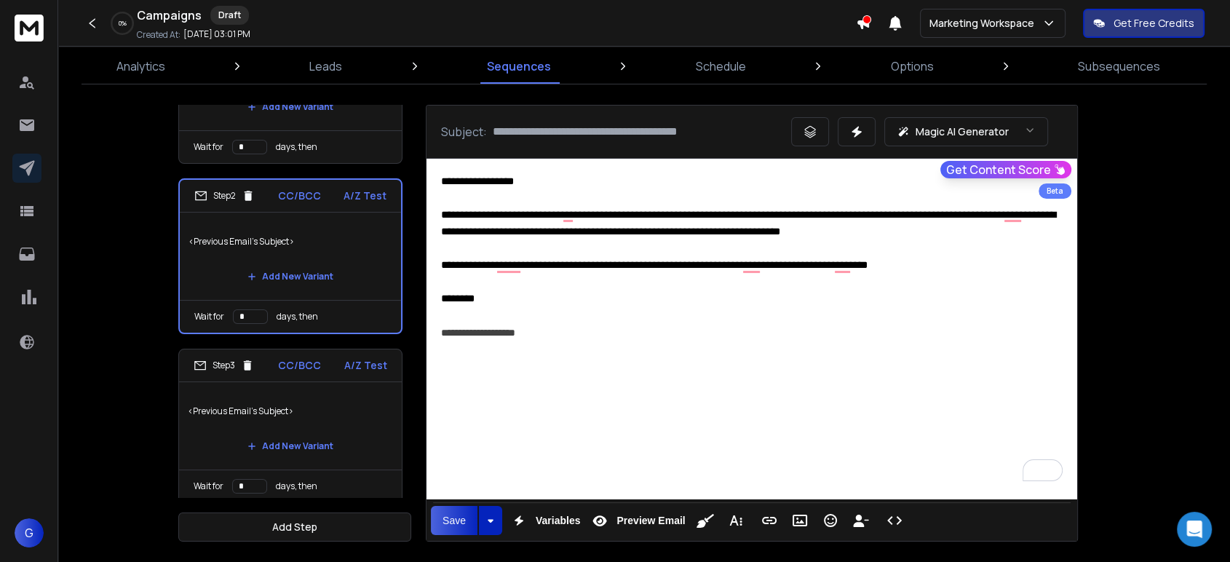
click at [361, 413] on p "<Previous Email's Subject>" at bounding box center [290, 411] width 205 height 41
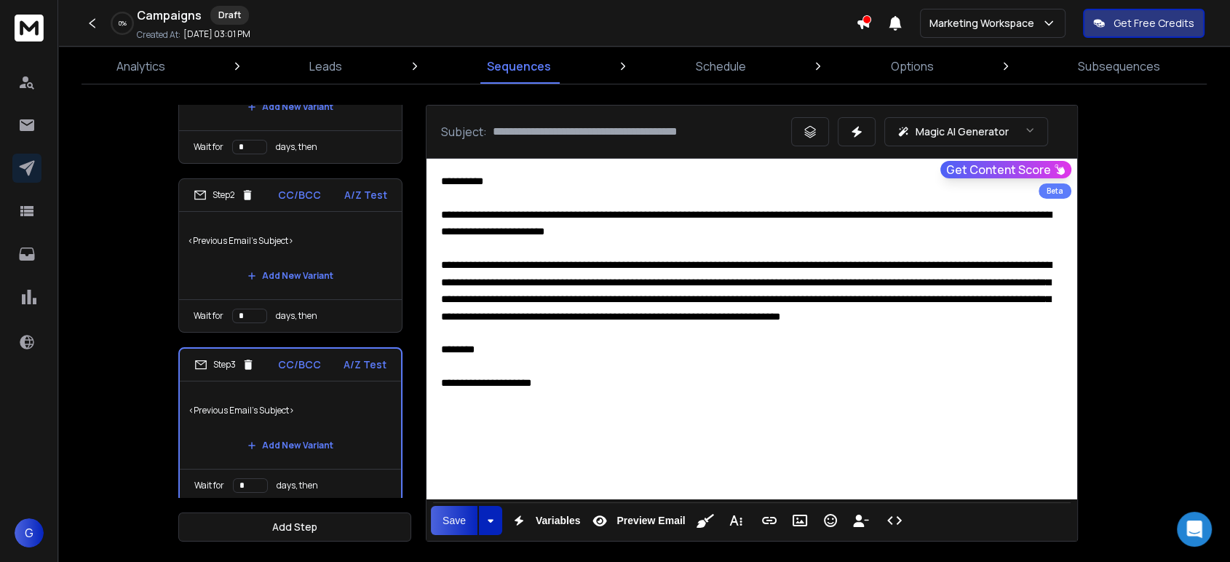
click at [488, 188] on div "**********" at bounding box center [752, 181] width 622 height 17
click at [550, 520] on span "Variables" at bounding box center [558, 521] width 51 height 12
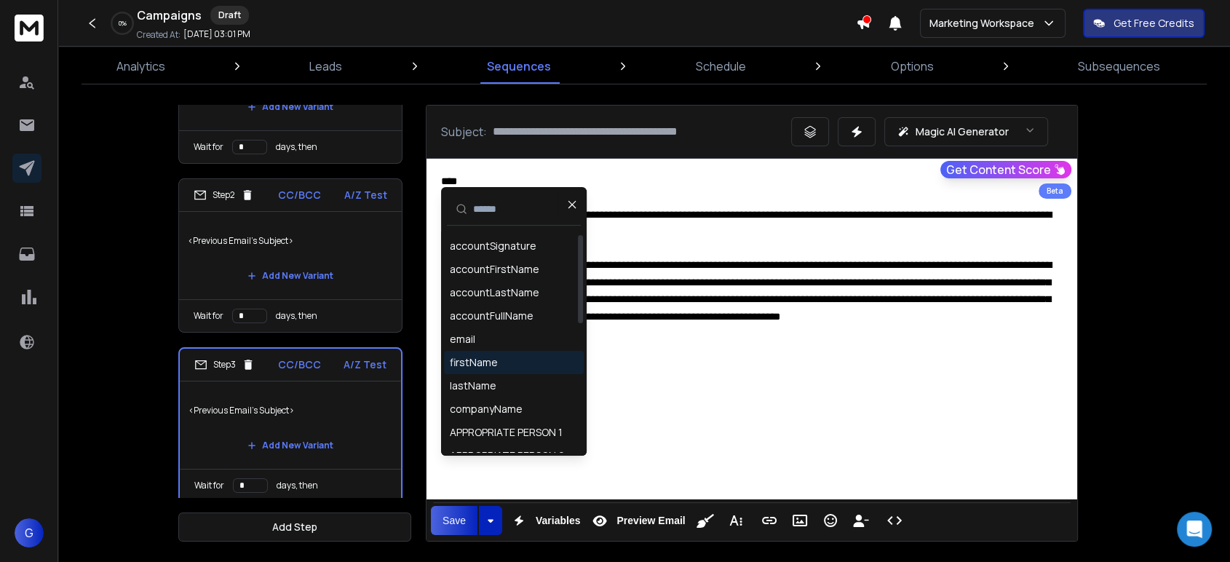
click at [499, 360] on div "firstName" at bounding box center [514, 362] width 140 height 23
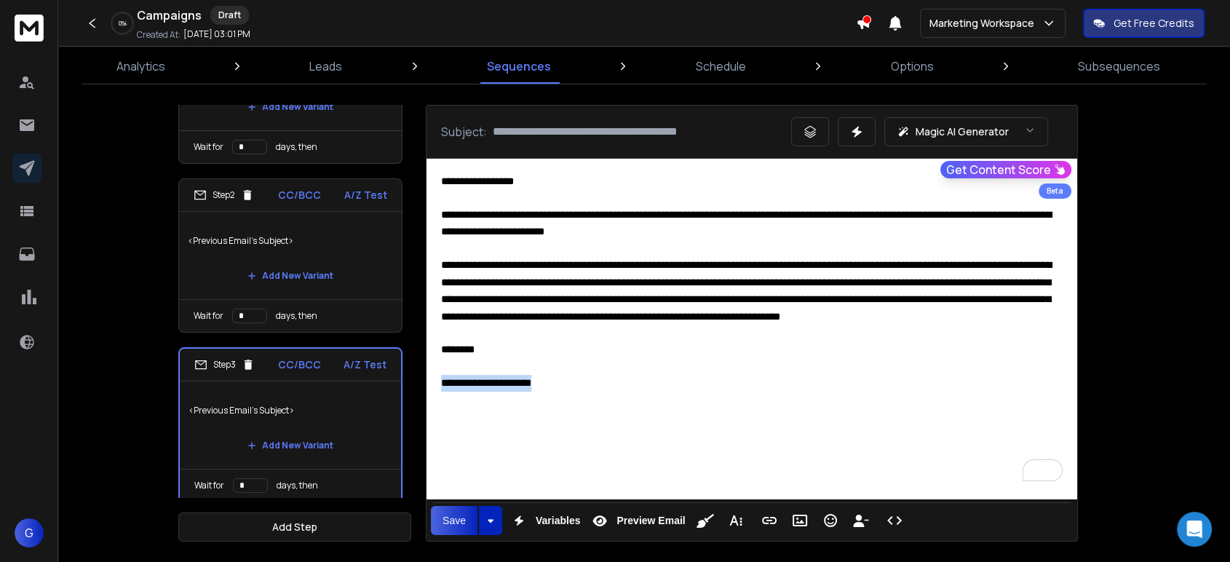
drag, startPoint x: 548, startPoint y: 387, endPoint x: 438, endPoint y: 385, distance: 109.2
click at [438, 385] on div "**********" at bounding box center [752, 327] width 651 height 337
click at [545, 523] on span "Variables" at bounding box center [558, 521] width 51 height 12
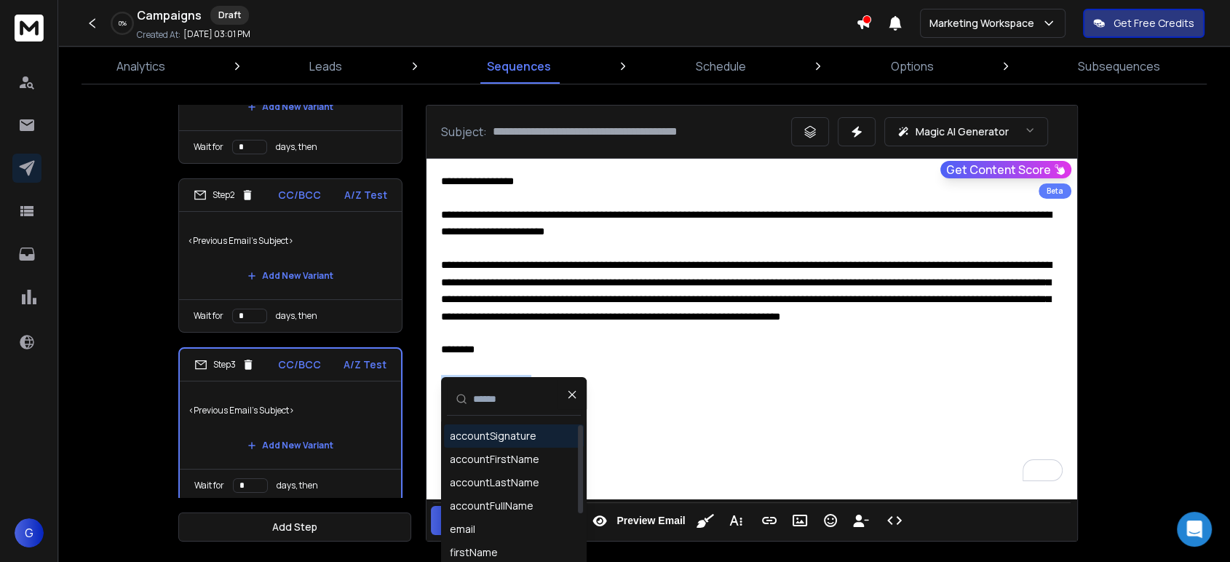
click at [536, 438] on div "accountSignature" at bounding box center [514, 435] width 140 height 23
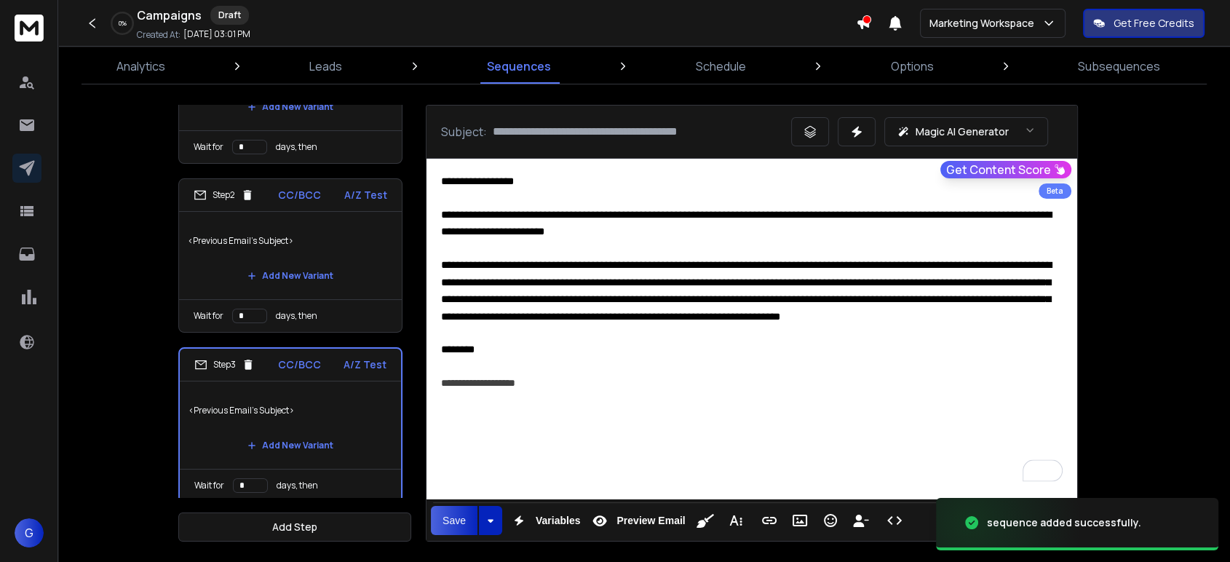
scroll to position [234, 0]
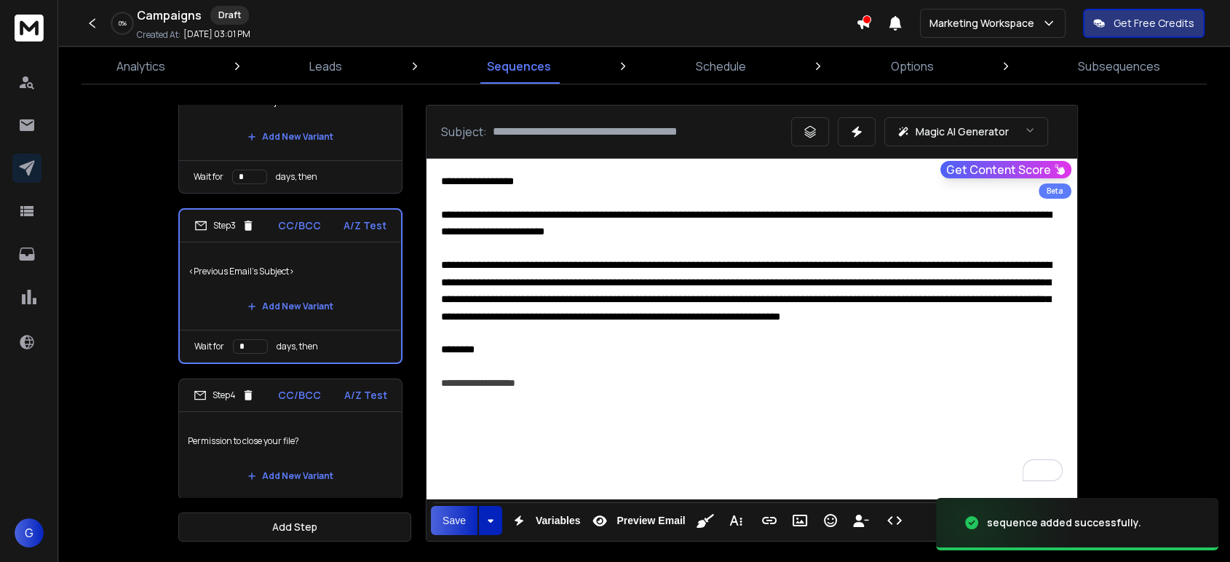
click at [361, 448] on p "Permission to close your file?" at bounding box center [290, 441] width 205 height 41
type input "**********"
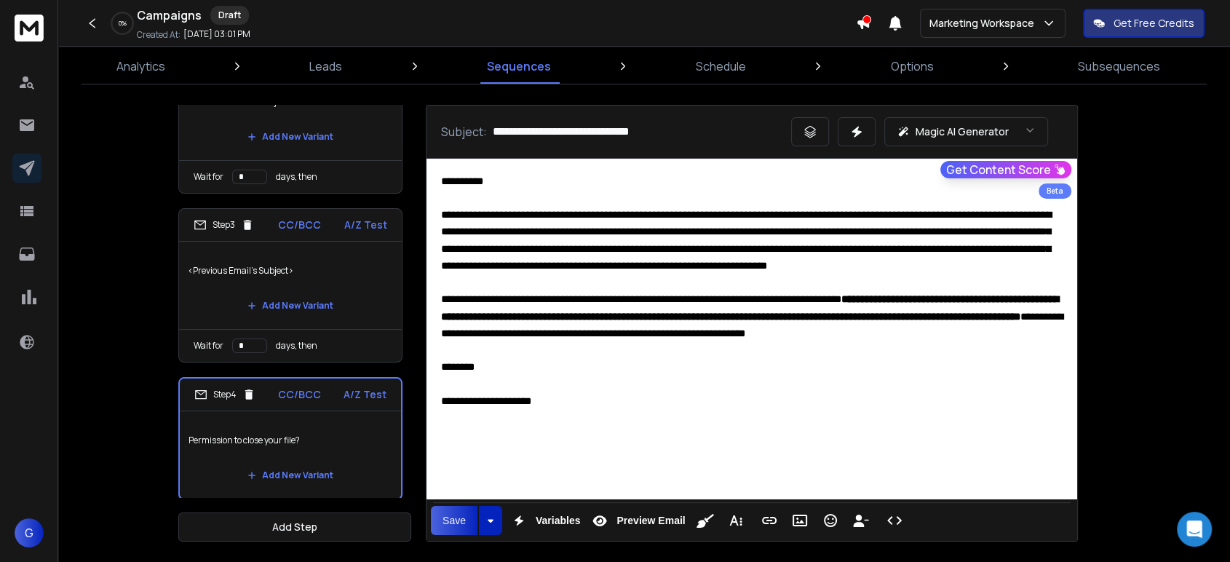
click at [489, 189] on div "**********" at bounding box center [752, 181] width 622 height 17
click at [559, 521] on span "Variables" at bounding box center [558, 521] width 51 height 12
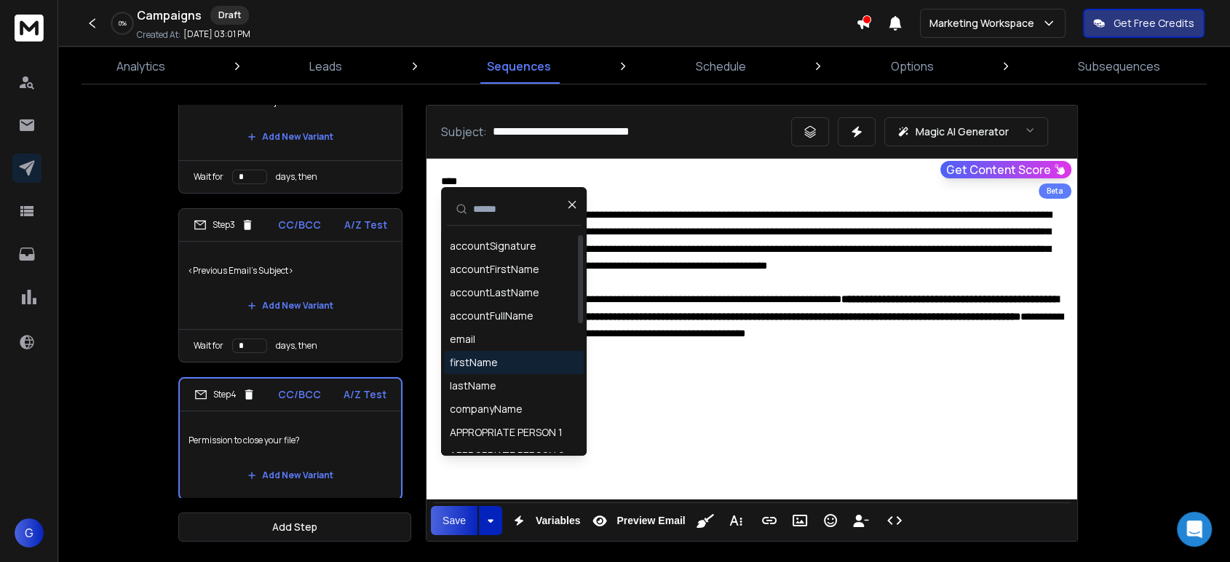
click at [531, 357] on div "firstName" at bounding box center [514, 362] width 140 height 23
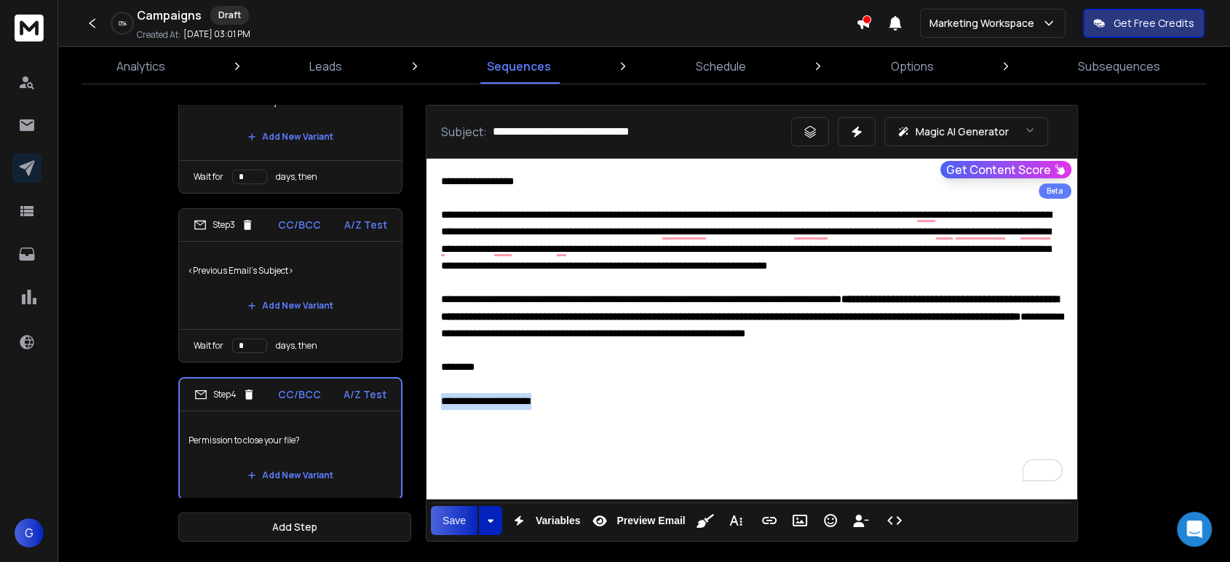
drag, startPoint x: 549, startPoint y: 406, endPoint x: 439, endPoint y: 409, distance: 110.0
click at [439, 409] on div "**********" at bounding box center [752, 327] width 651 height 337
click at [551, 518] on span "Variables" at bounding box center [558, 521] width 51 height 12
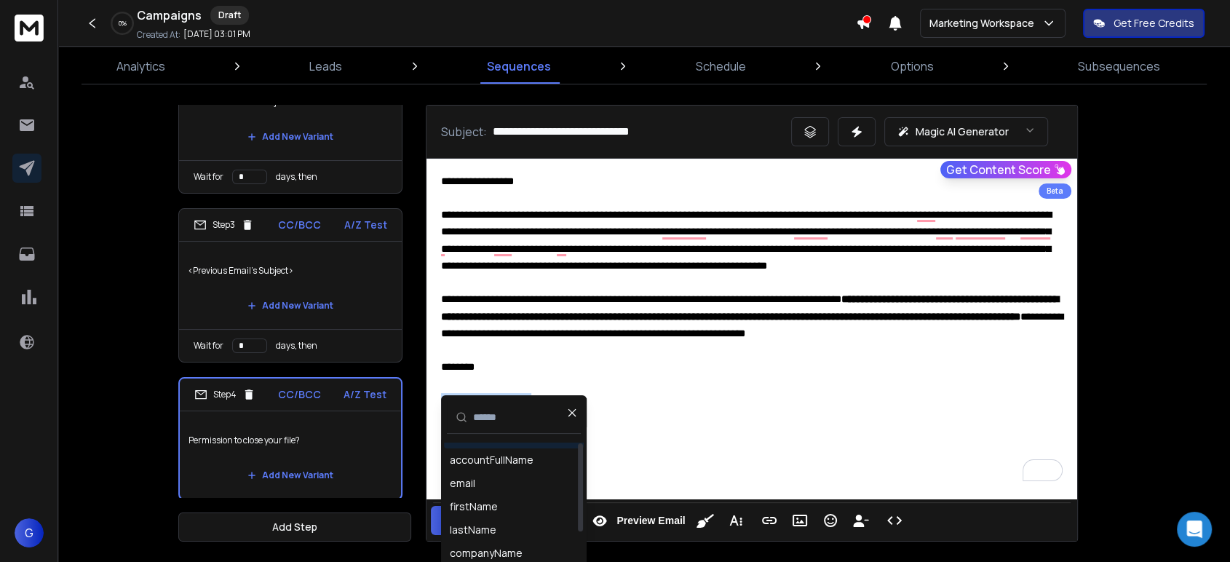
scroll to position [0, 0]
click at [542, 445] on div "accountSignature" at bounding box center [514, 454] width 140 height 23
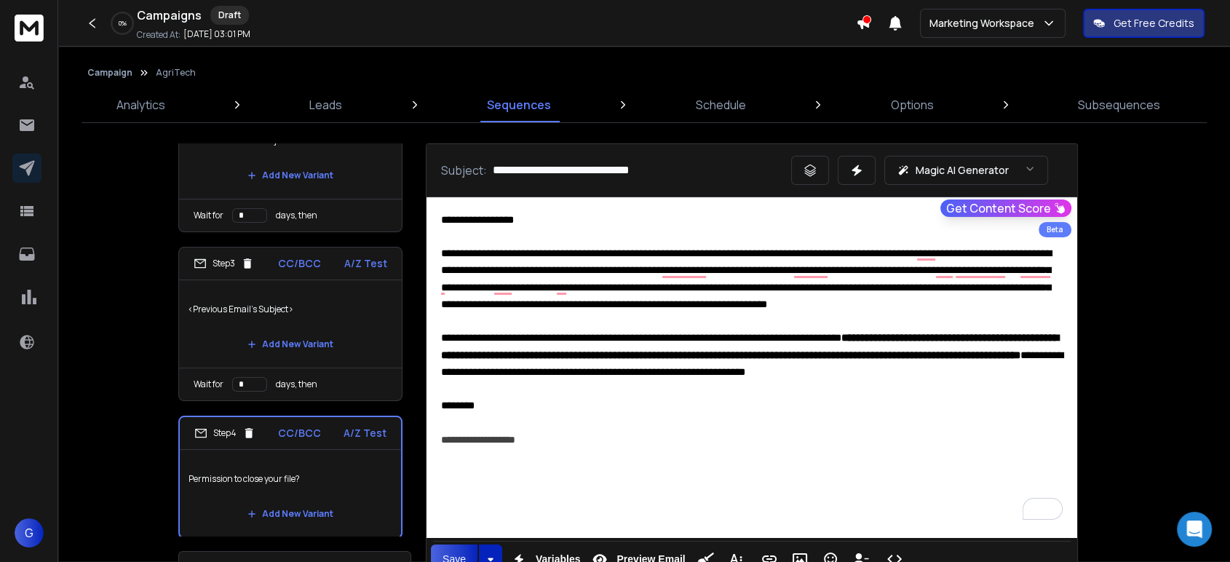
scroll to position [39, 0]
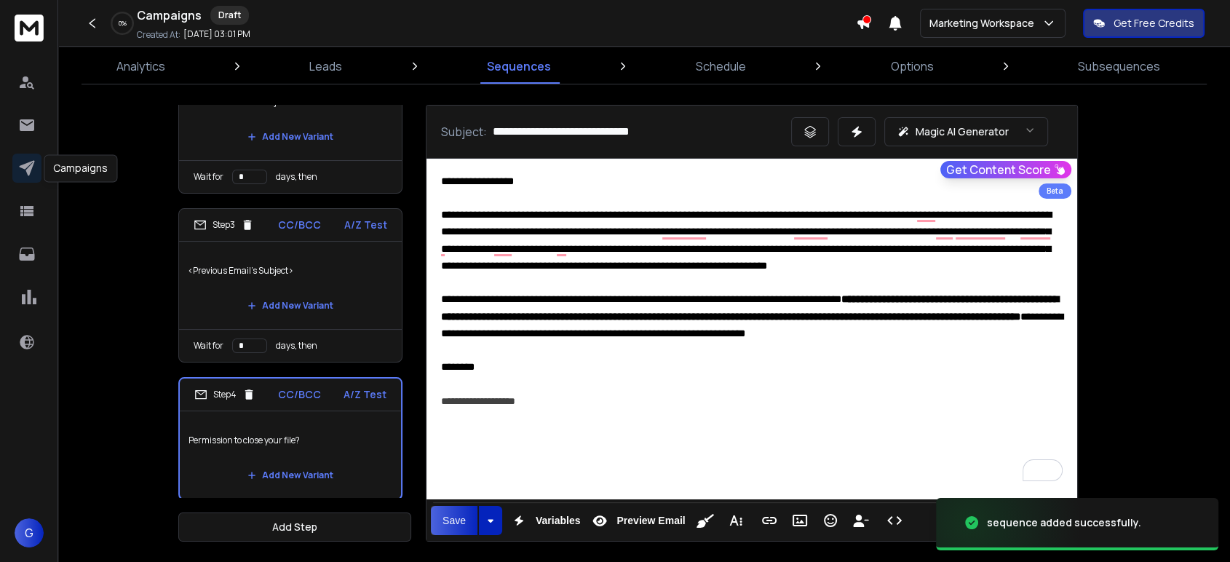
click at [23, 170] on icon at bounding box center [26, 167] width 17 height 17
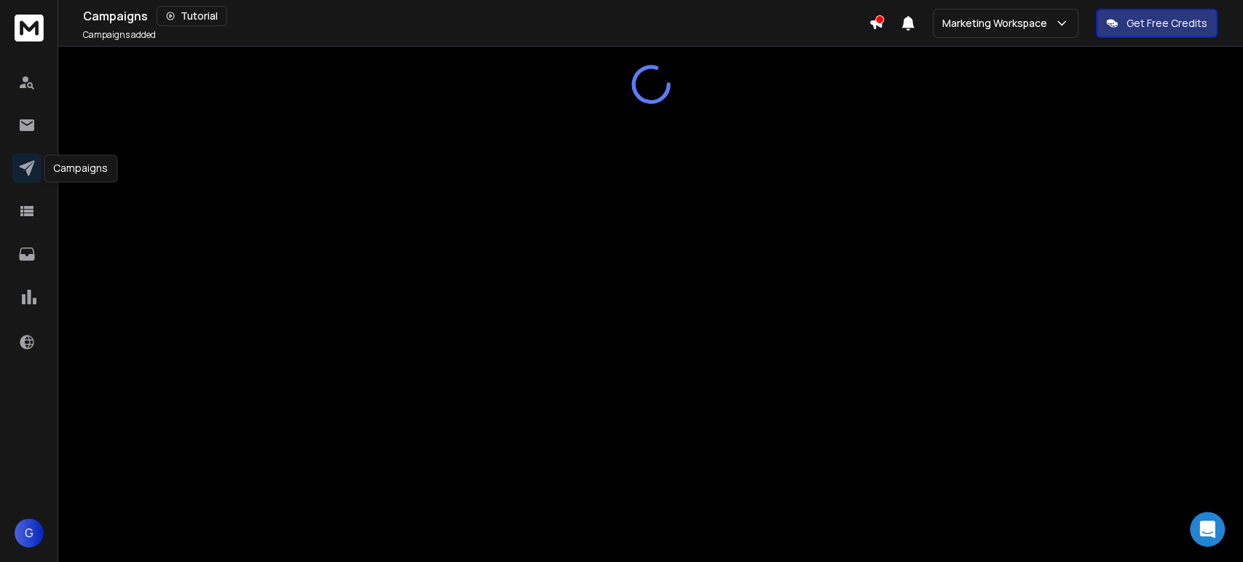
click at [23, 170] on icon at bounding box center [26, 167] width 17 height 17
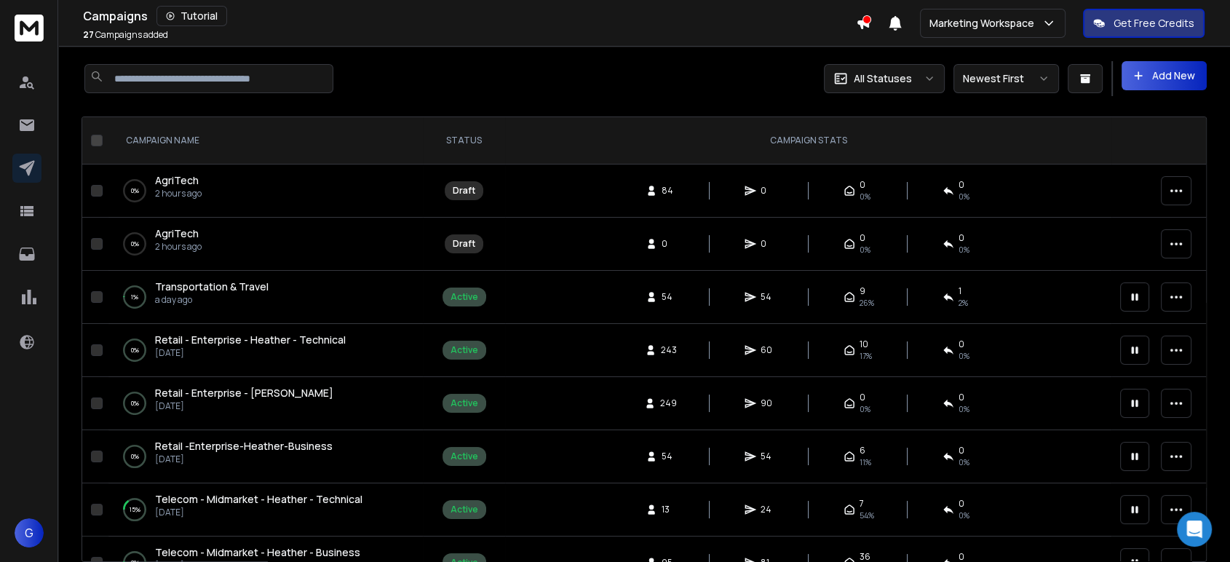
click at [231, 224] on td "0 % AgriTech 2 hours ago" at bounding box center [265, 244] width 315 height 53
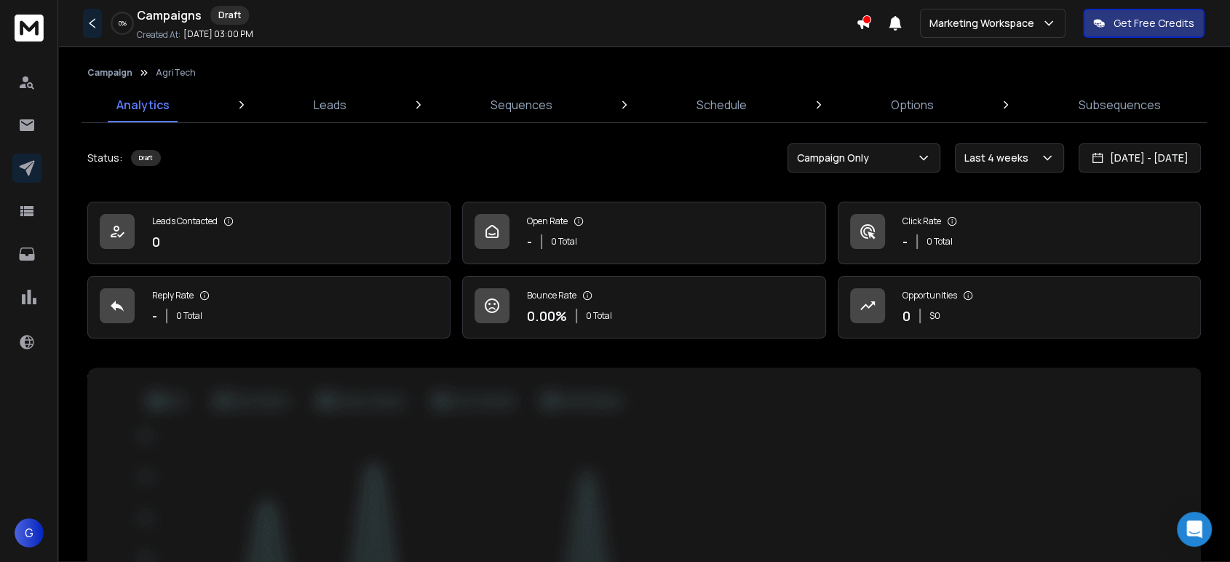
click at [91, 22] on icon at bounding box center [92, 23] width 13 height 13
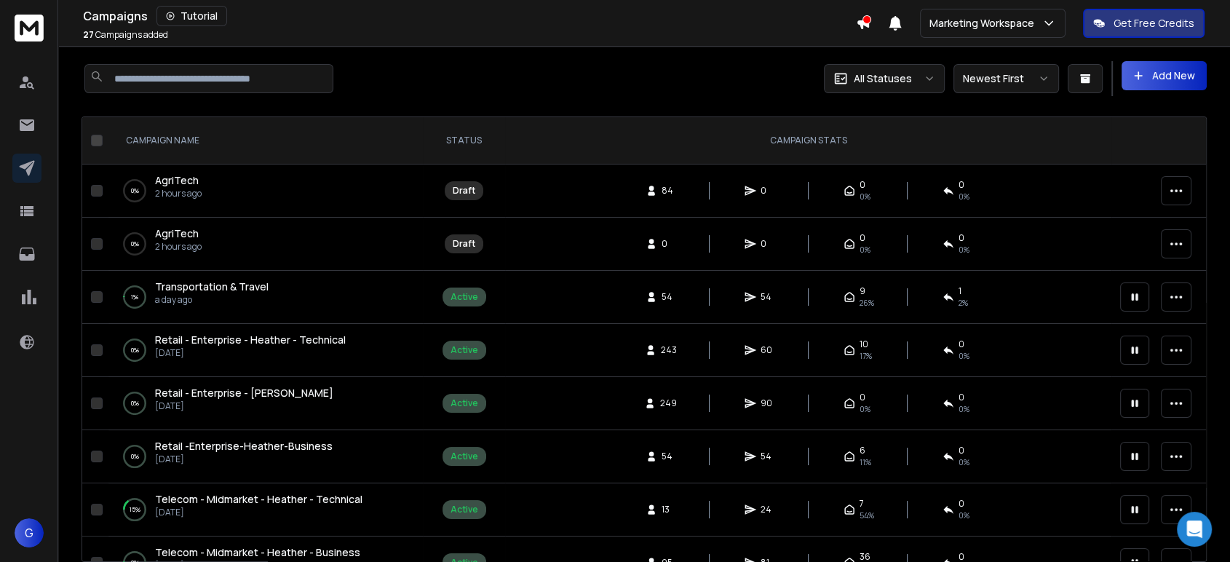
click at [280, 195] on div "0 % AgriTech 2 hours ago" at bounding box center [265, 190] width 285 height 35
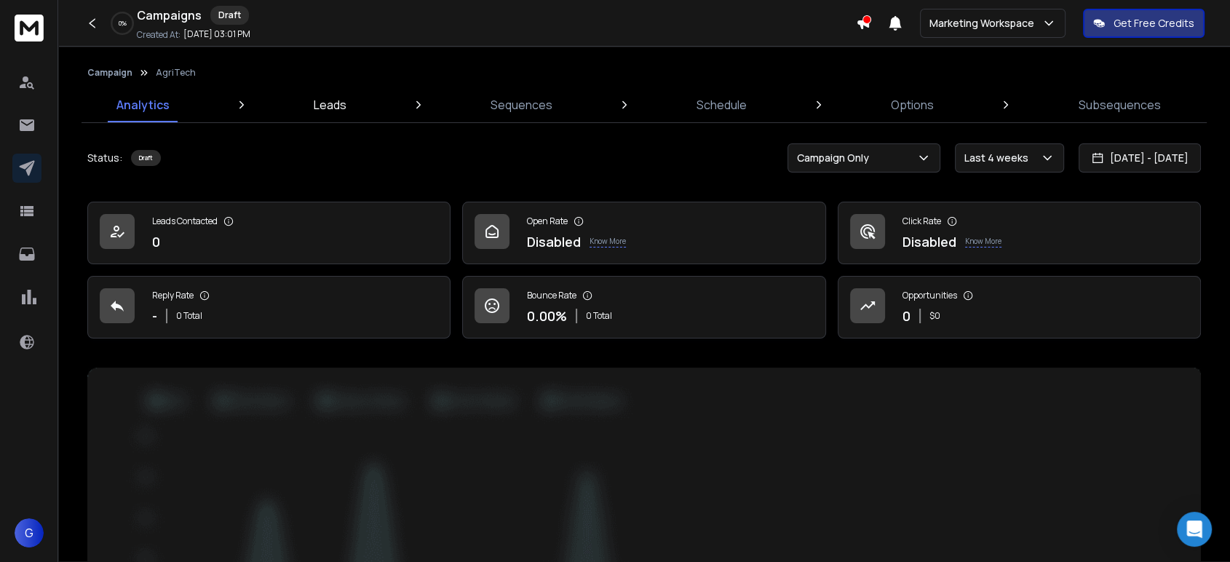
click at [320, 103] on p "Leads" at bounding box center [330, 104] width 33 height 17
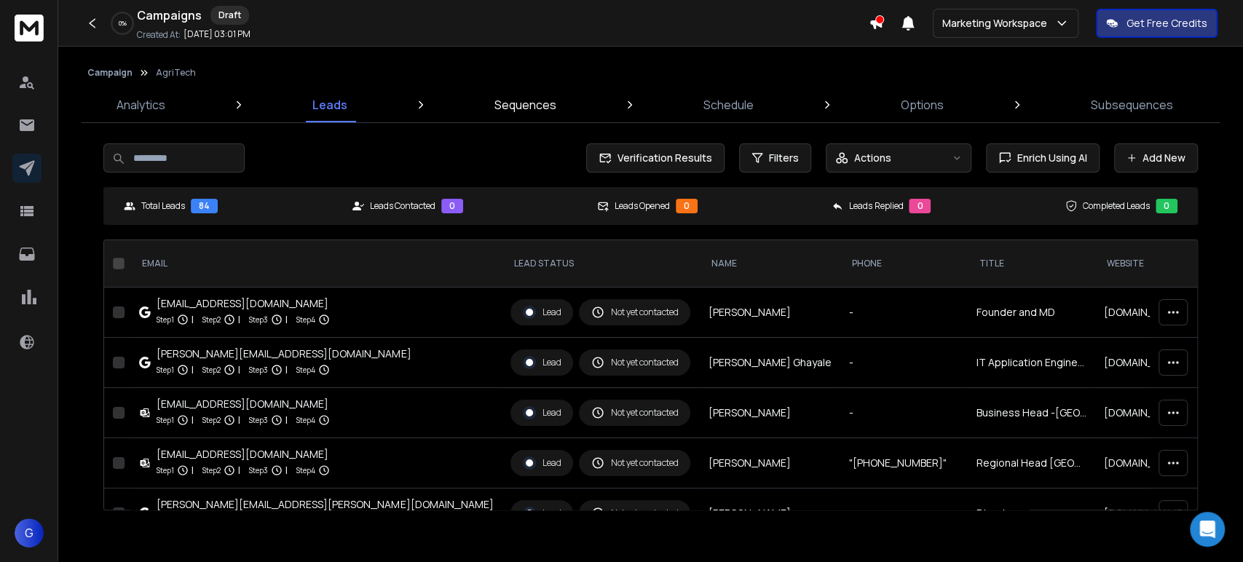
click at [531, 108] on p "Sequences" at bounding box center [525, 104] width 62 height 17
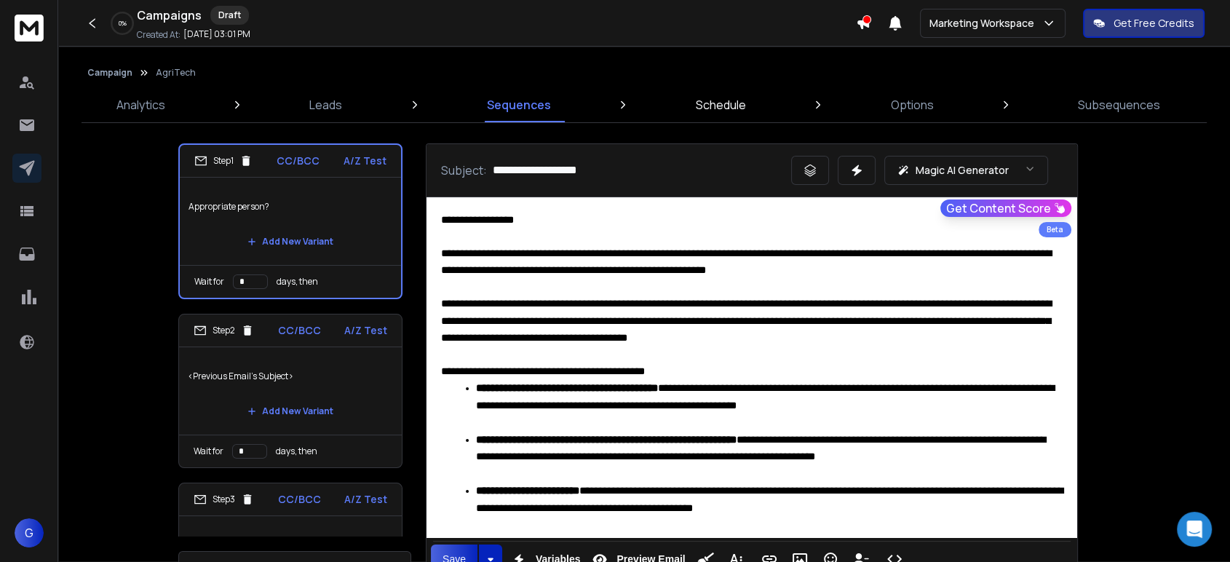
click at [754, 116] on link "Schedule" at bounding box center [721, 104] width 68 height 35
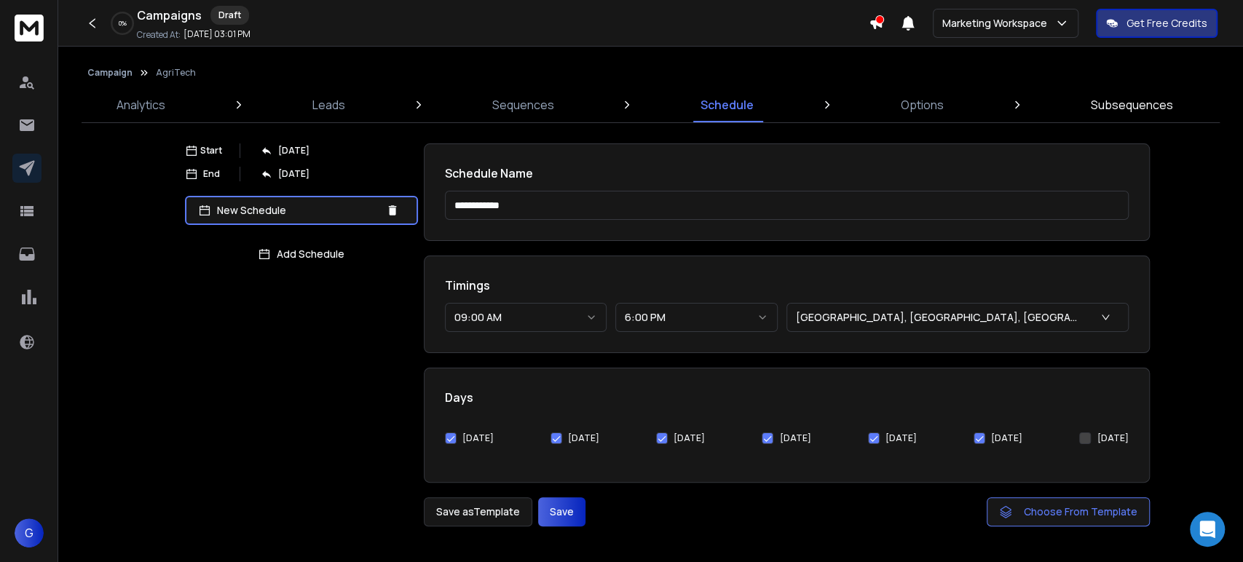
click at [1112, 110] on p "Subsequences" at bounding box center [1132, 104] width 82 height 17
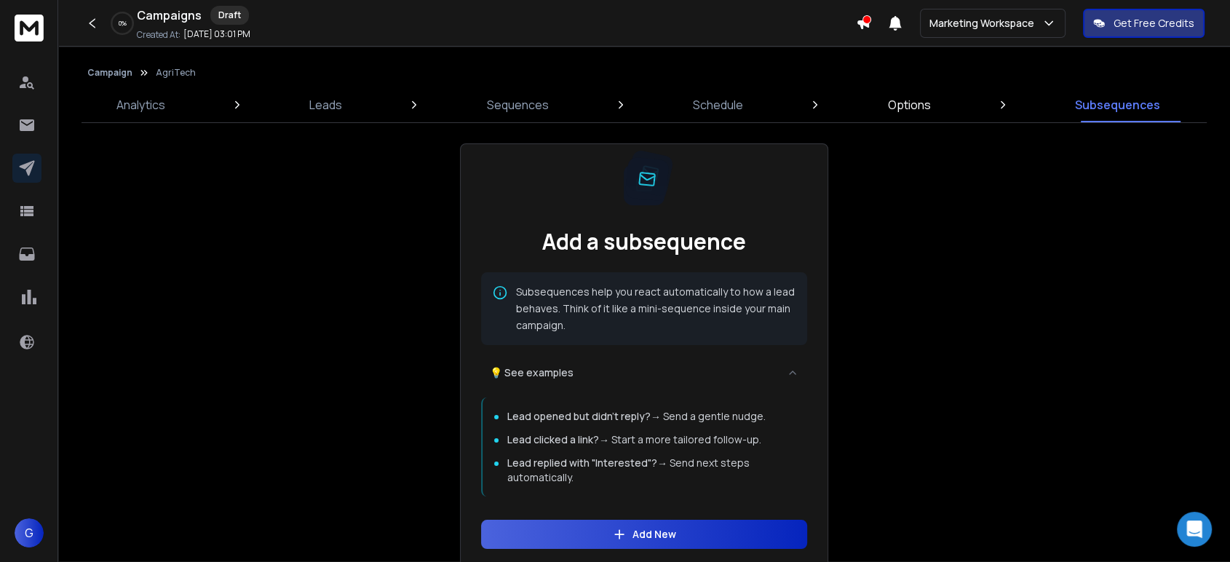
click at [936, 100] on link "Options" at bounding box center [910, 104] width 60 height 35
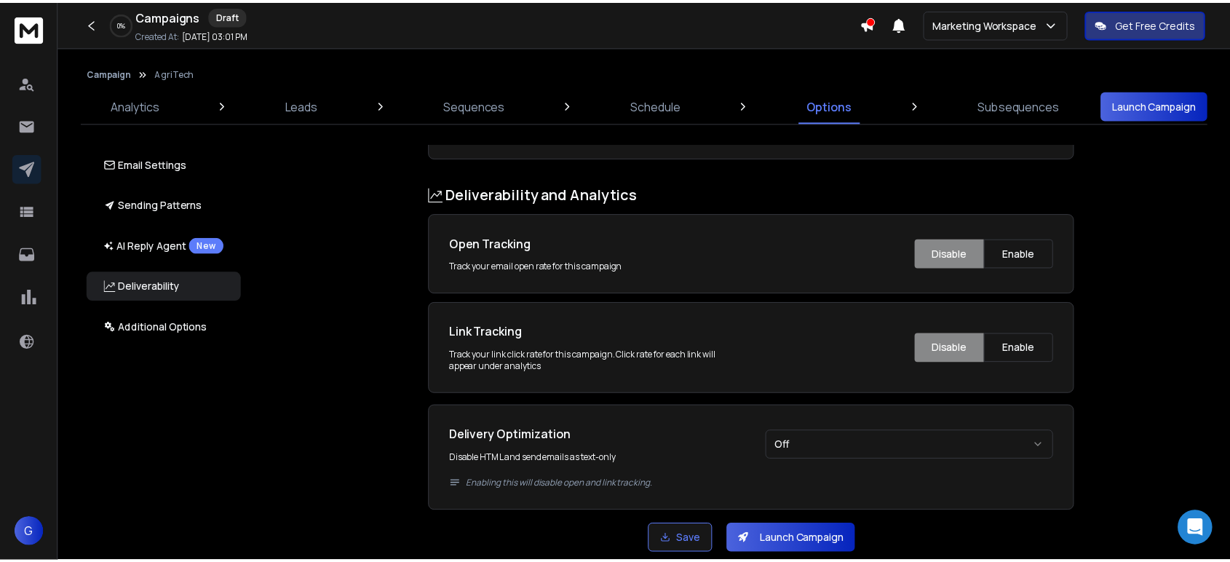
scroll to position [1426, 0]
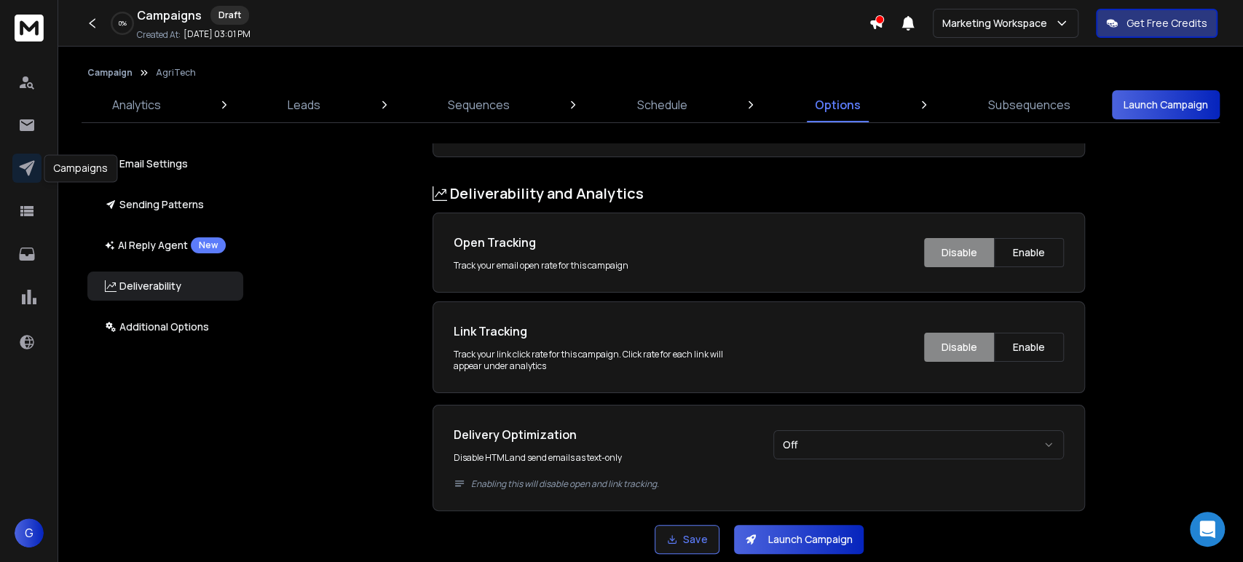
click at [29, 158] on link at bounding box center [26, 168] width 29 height 29
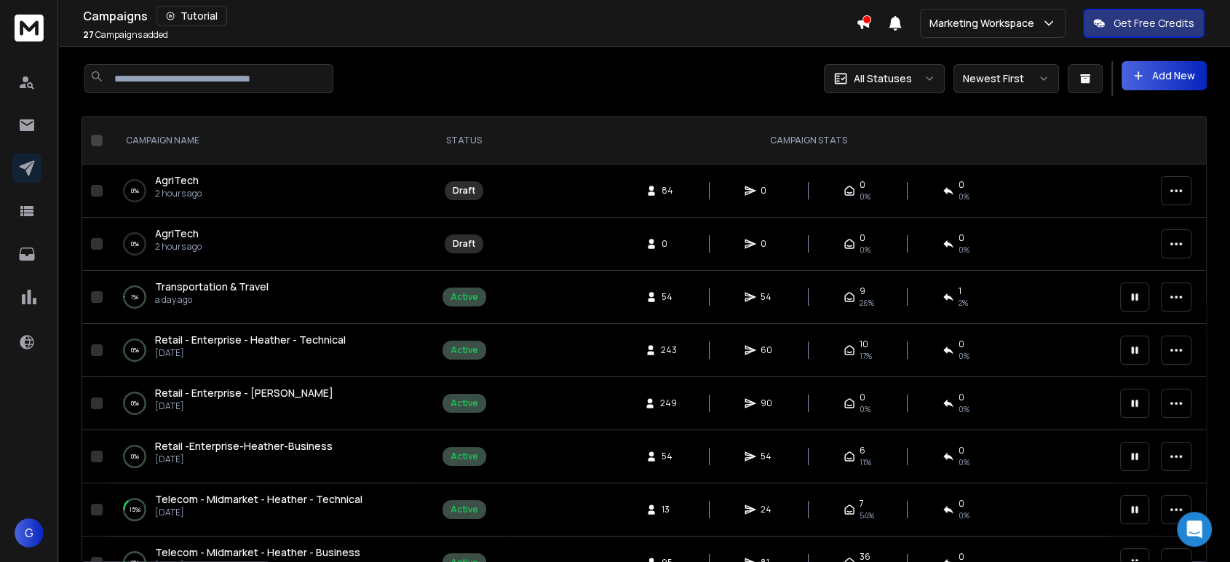
click at [1174, 237] on button "button" at bounding box center [1176, 243] width 31 height 29
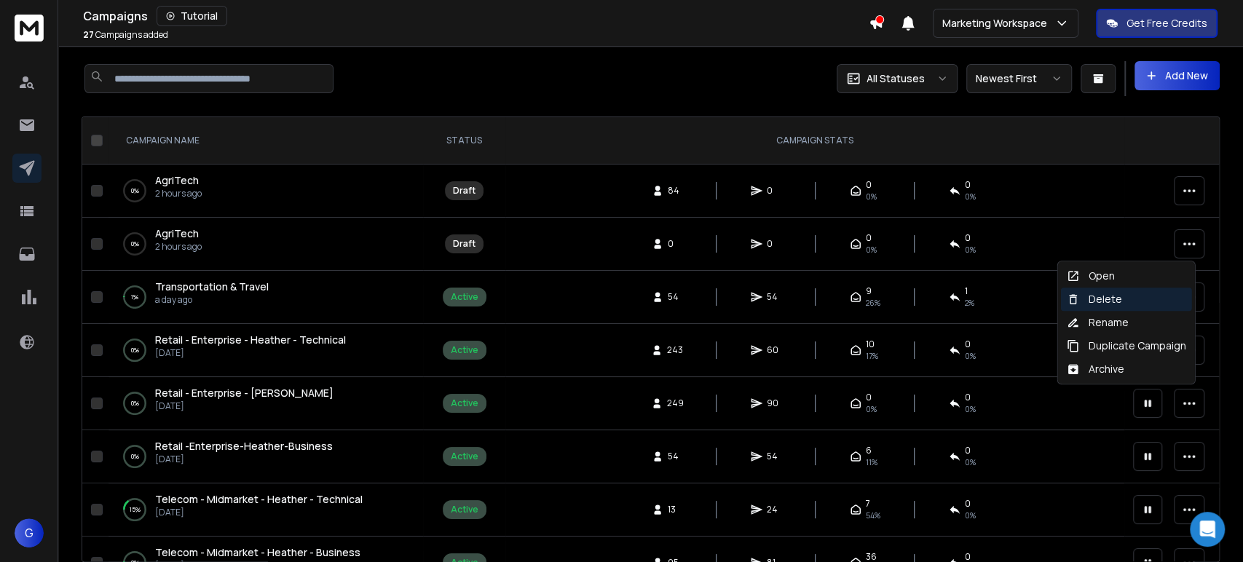
click at [1150, 298] on div "Delete" at bounding box center [1126, 299] width 131 height 23
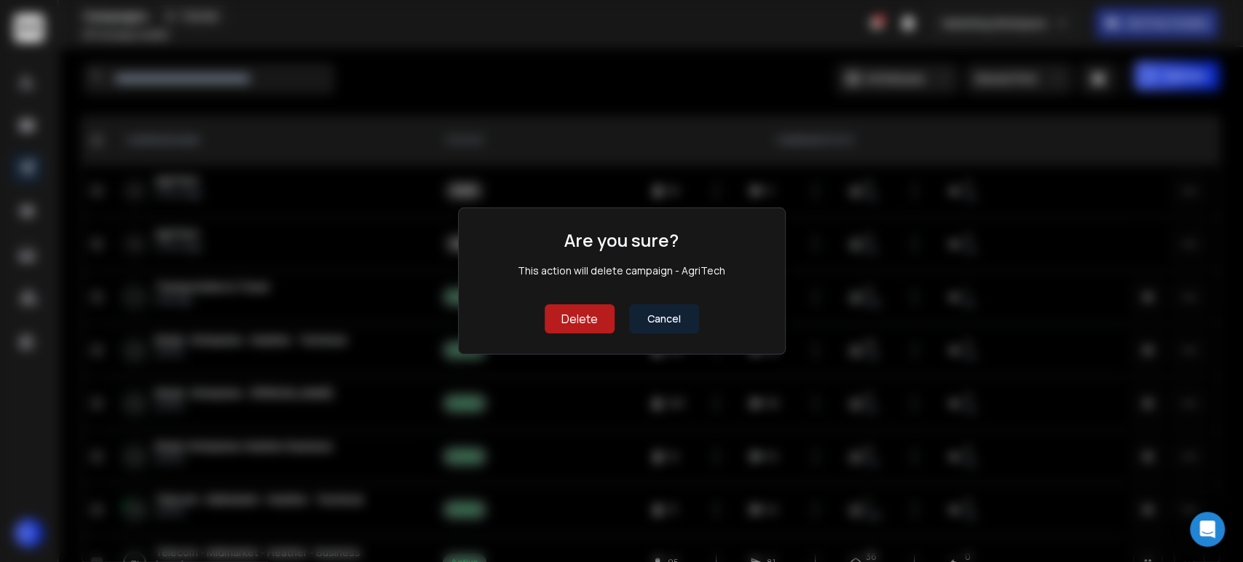
click at [607, 317] on button "Delete" at bounding box center [580, 318] width 70 height 29
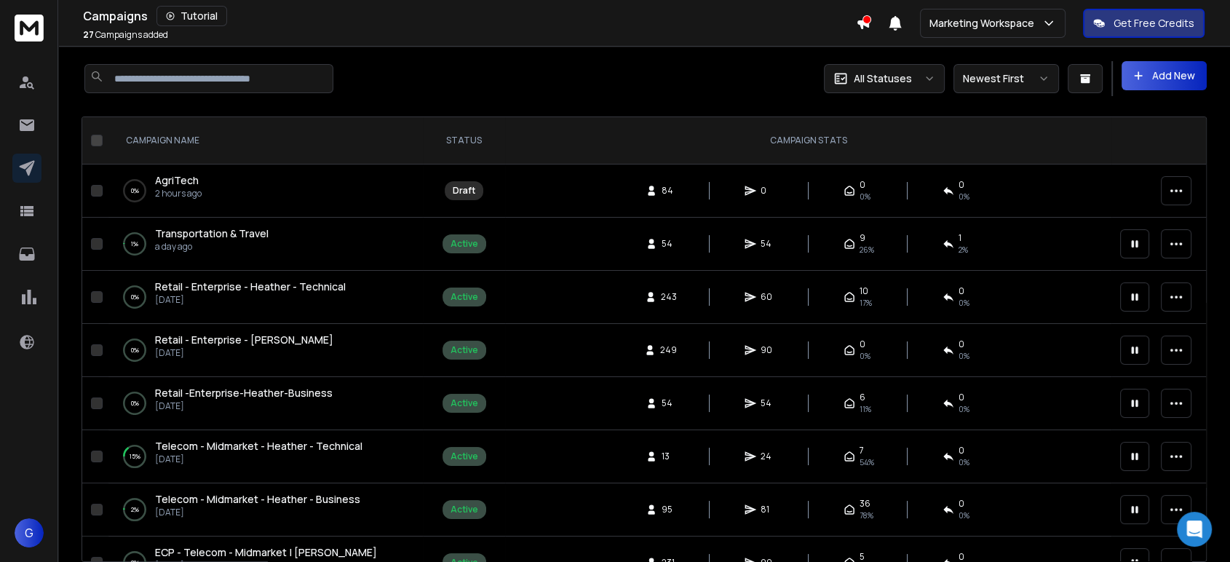
click at [300, 241] on div "1 % Transportation & Travel a day ago" at bounding box center [265, 243] width 285 height 35
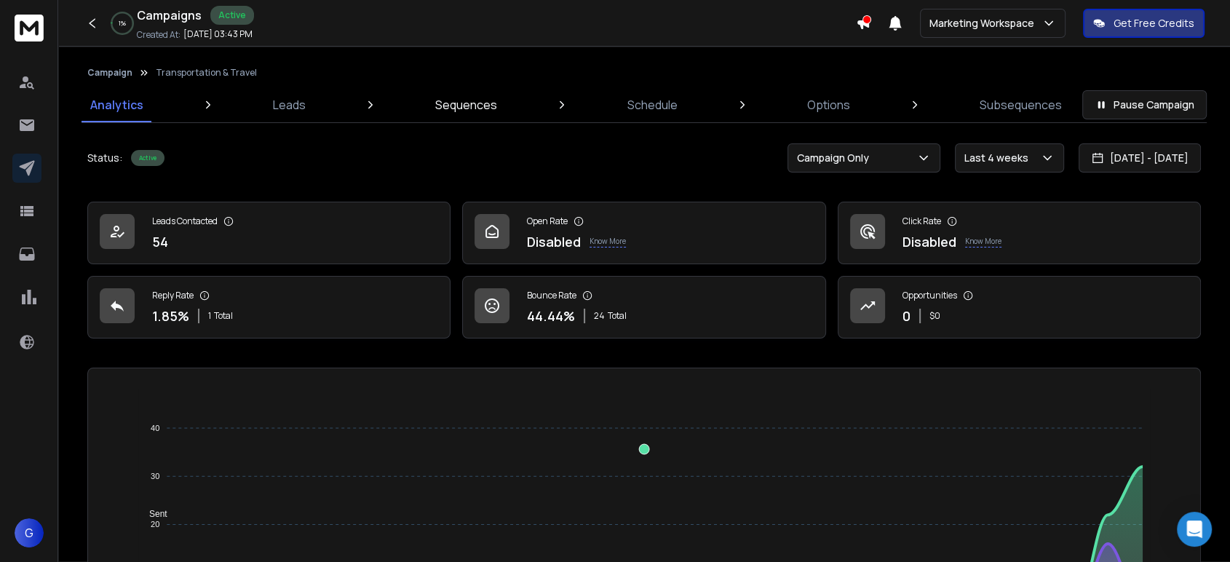
click at [475, 118] on link "Sequences" at bounding box center [466, 104] width 79 height 35
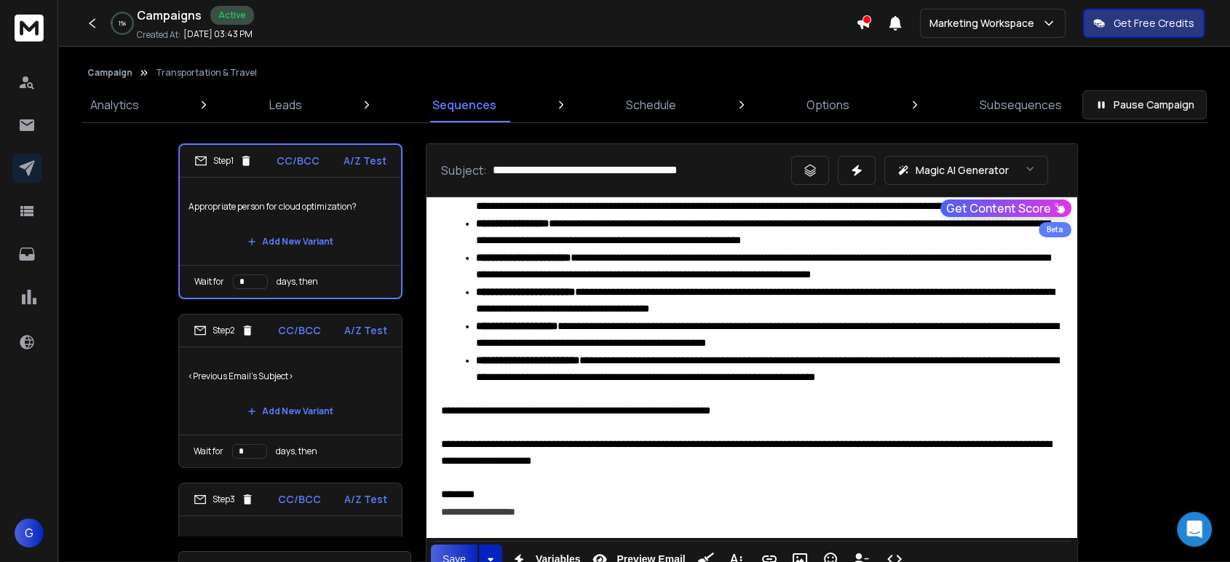
scroll to position [221, 0]
drag, startPoint x: 434, startPoint y: 425, endPoint x: 772, endPoint y: 422, distance: 337.8
click at [772, 422] on div "**********" at bounding box center [752, 365] width 651 height 337
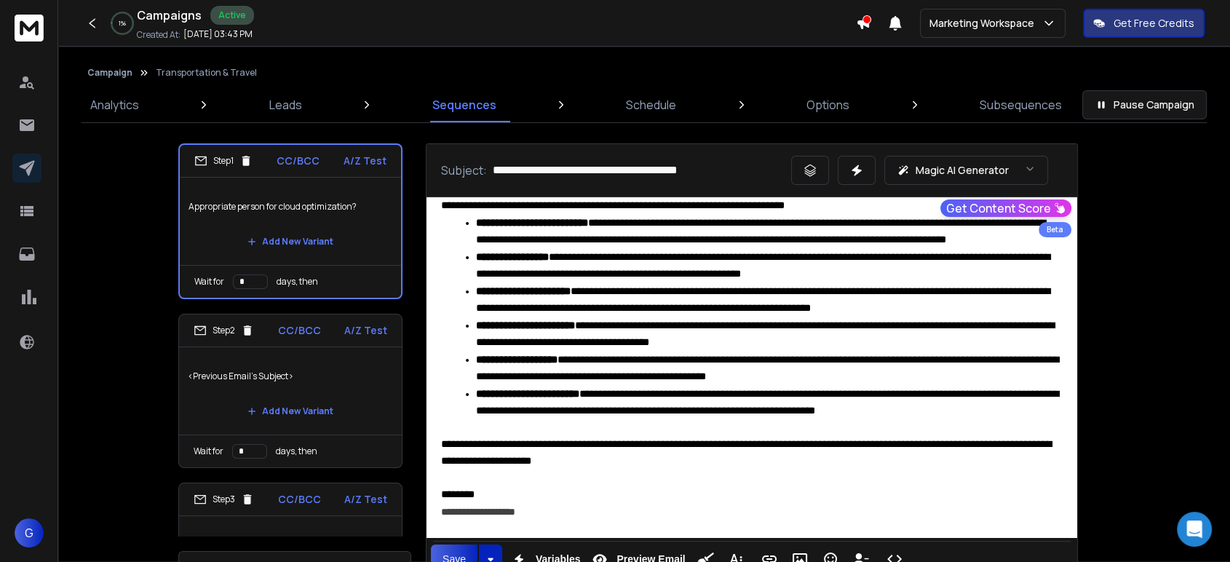
scroll to position [199, 0]
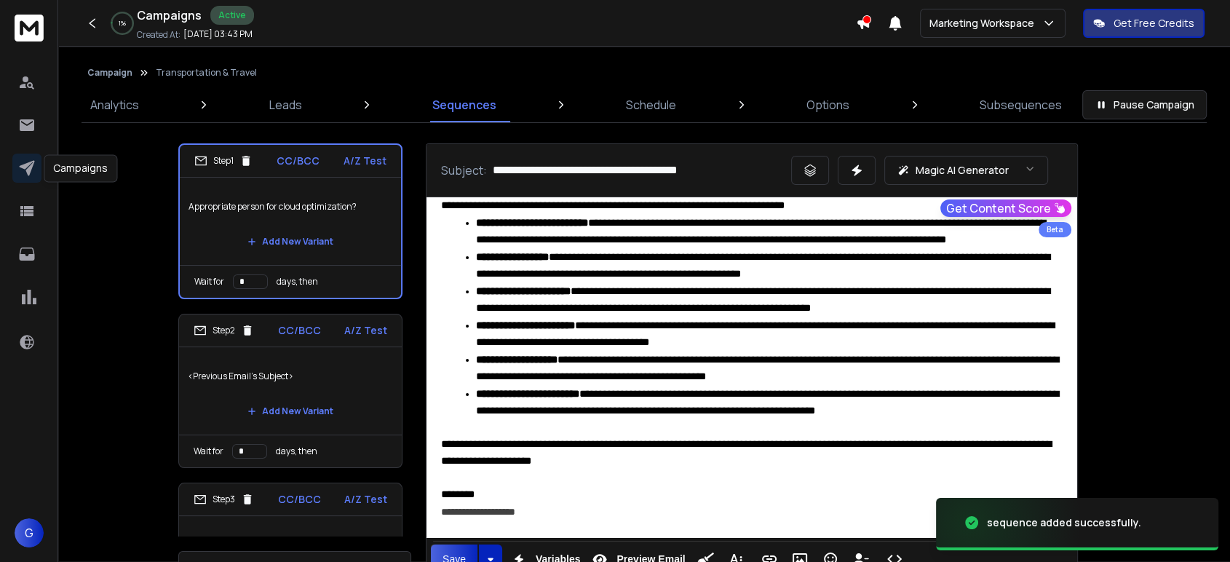
click at [21, 162] on icon at bounding box center [26, 167] width 17 height 17
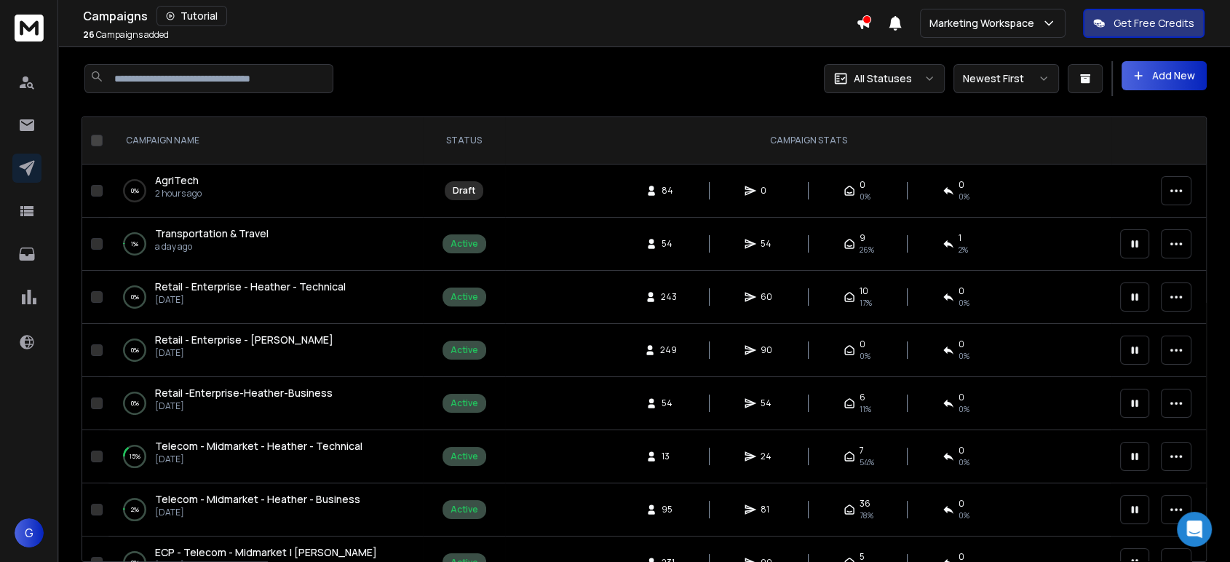
click at [364, 196] on div "0 % AgriTech 2 hours ago" at bounding box center [265, 190] width 285 height 35
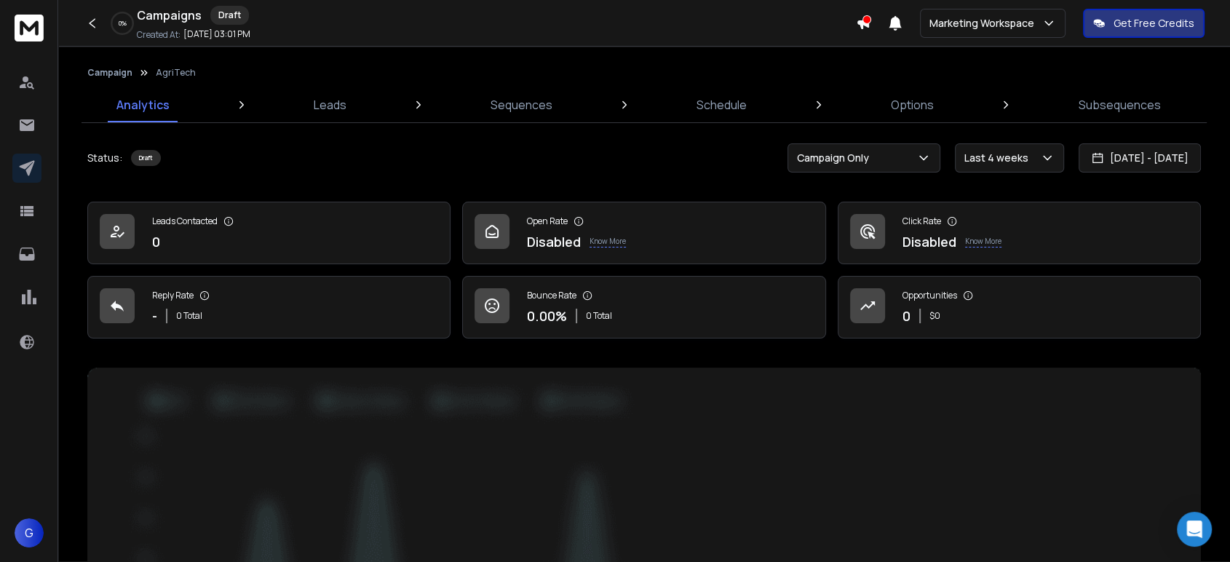
click at [944, 102] on div "Analytics Leads Sequences Schedule Options Subsequences" at bounding box center [639, 104] width 1114 height 35
click at [762, 113] on div "Analytics Leads Sequences Schedule Options Subsequences" at bounding box center [639, 104] width 1114 height 35
click at [739, 112] on p "Schedule" at bounding box center [722, 104] width 50 height 17
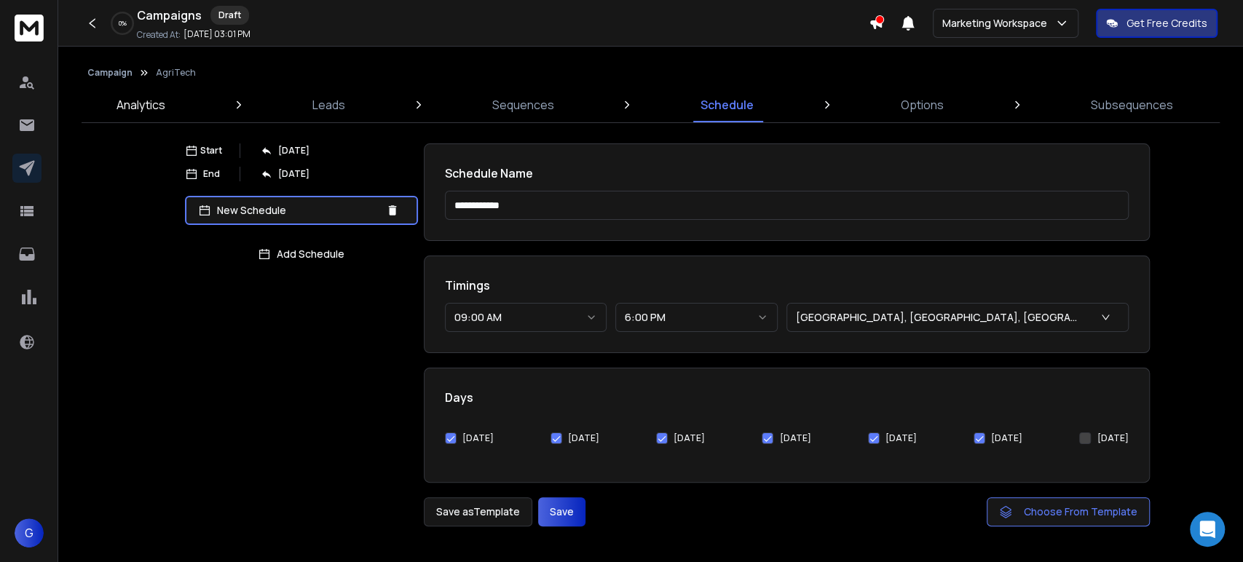
click at [156, 103] on p "Analytics" at bounding box center [140, 104] width 49 height 17
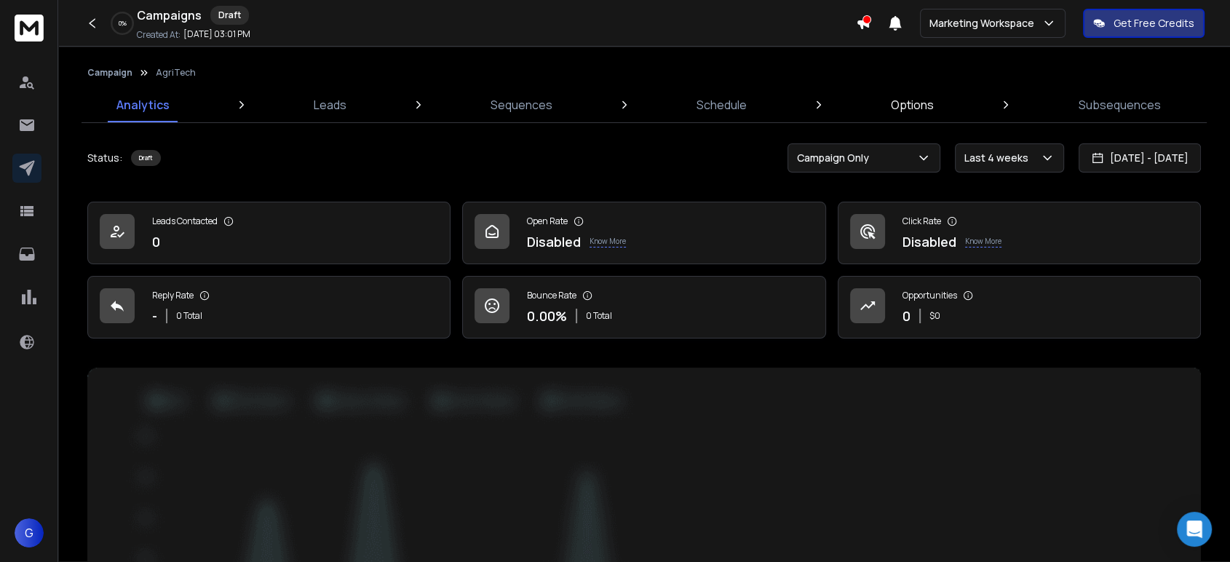
click at [924, 101] on p "Options" at bounding box center [912, 104] width 43 height 17
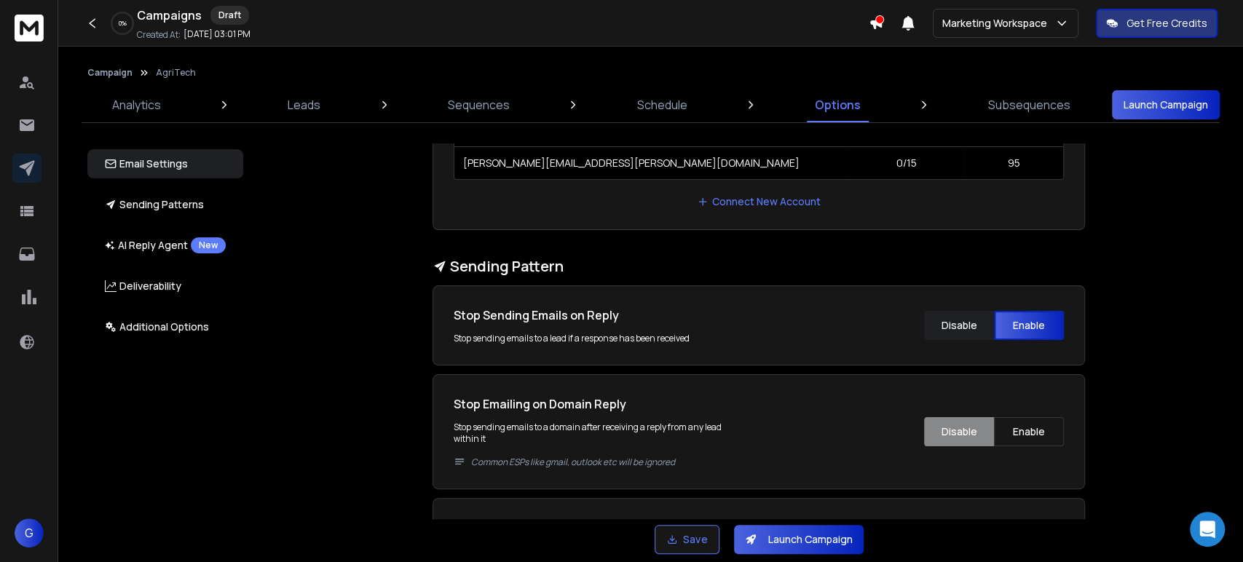
scroll to position [210, 0]
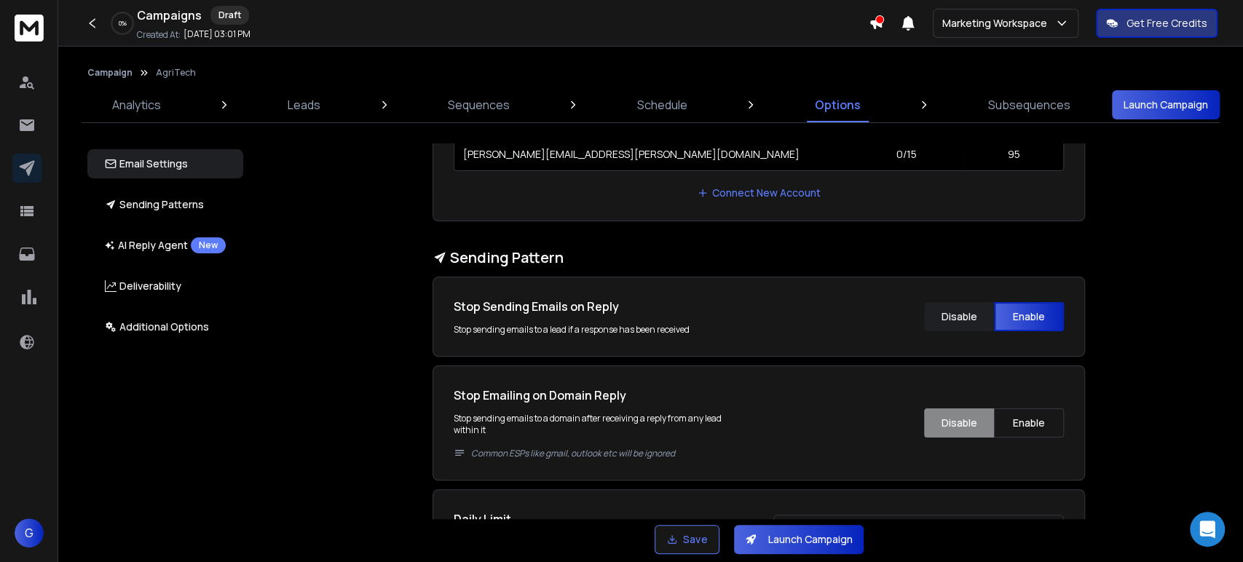
click at [799, 544] on button "Launch Campaign" at bounding box center [799, 539] width 130 height 29
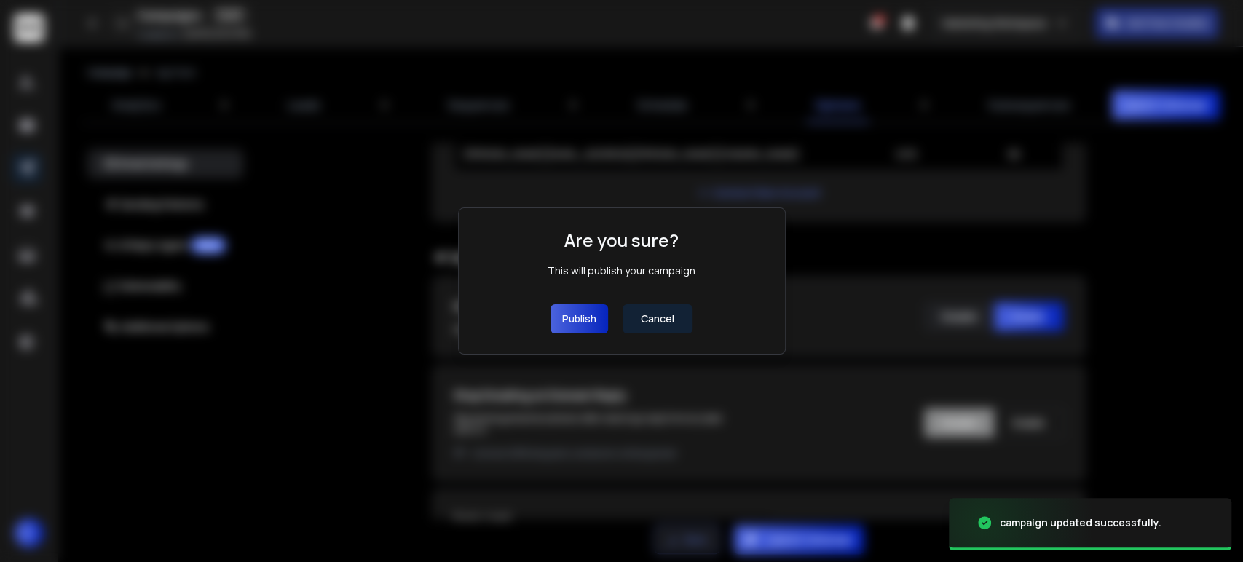
click at [585, 322] on button "Publish" at bounding box center [579, 318] width 58 height 29
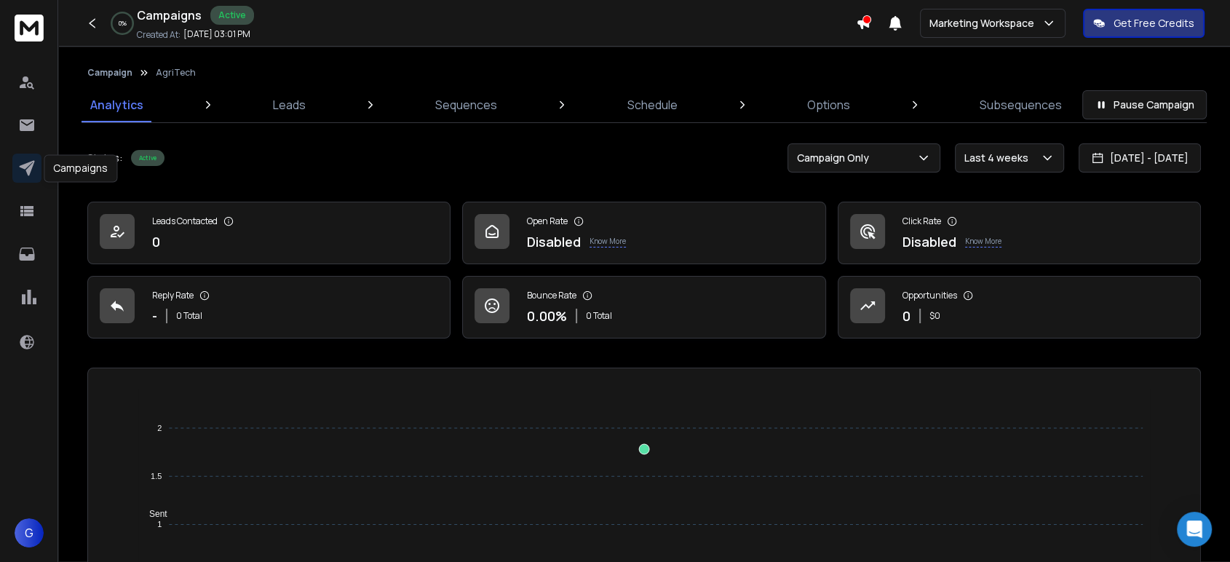
click at [28, 162] on icon at bounding box center [26, 167] width 17 height 17
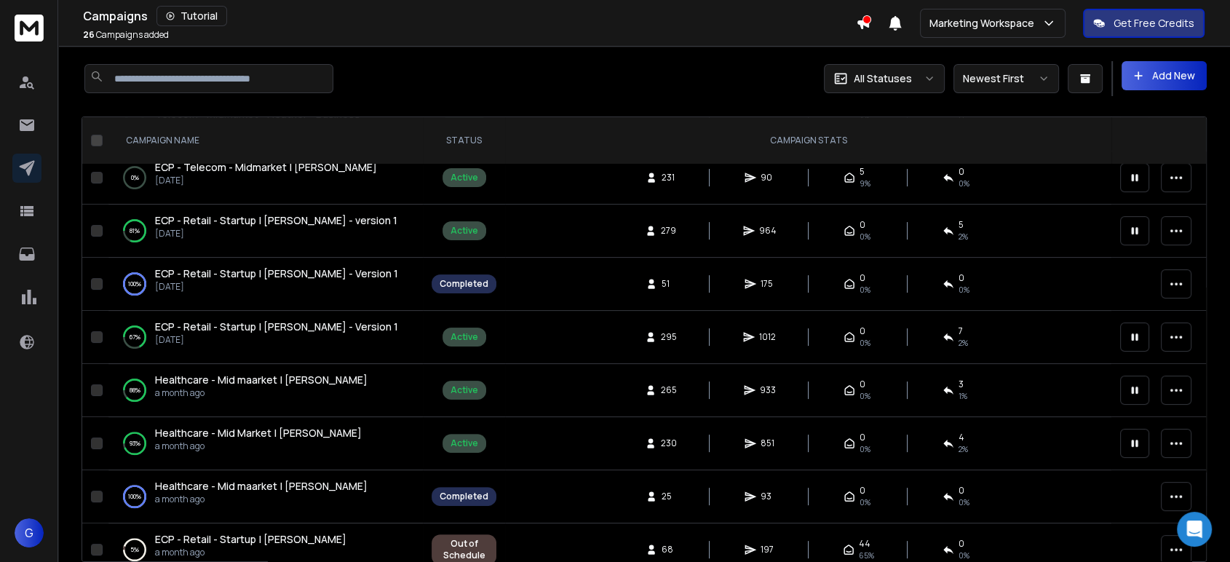
scroll to position [384, 0]
click at [29, 133] on icon at bounding box center [26, 124] width 17 height 17
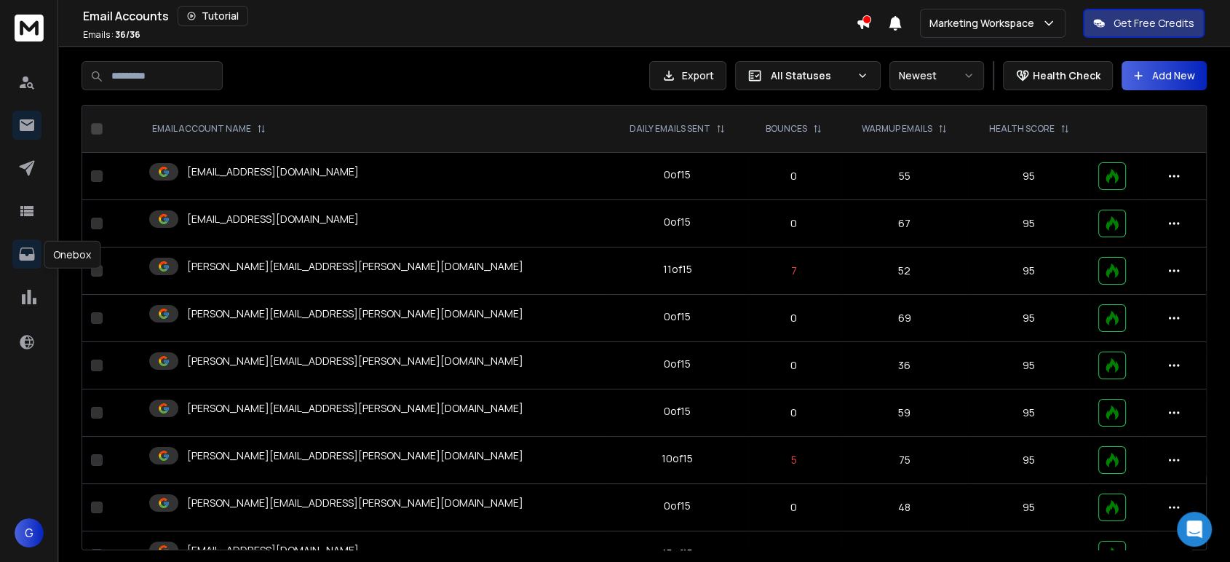
click at [28, 245] on icon at bounding box center [26, 253] width 17 height 17
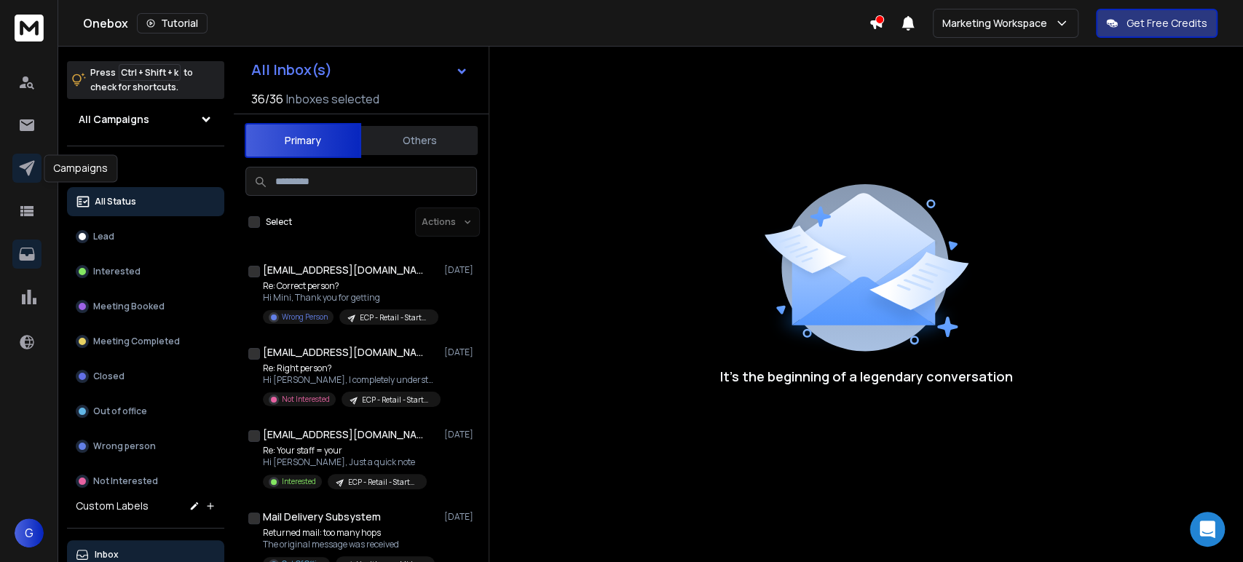
click at [34, 157] on link at bounding box center [26, 168] width 29 height 29
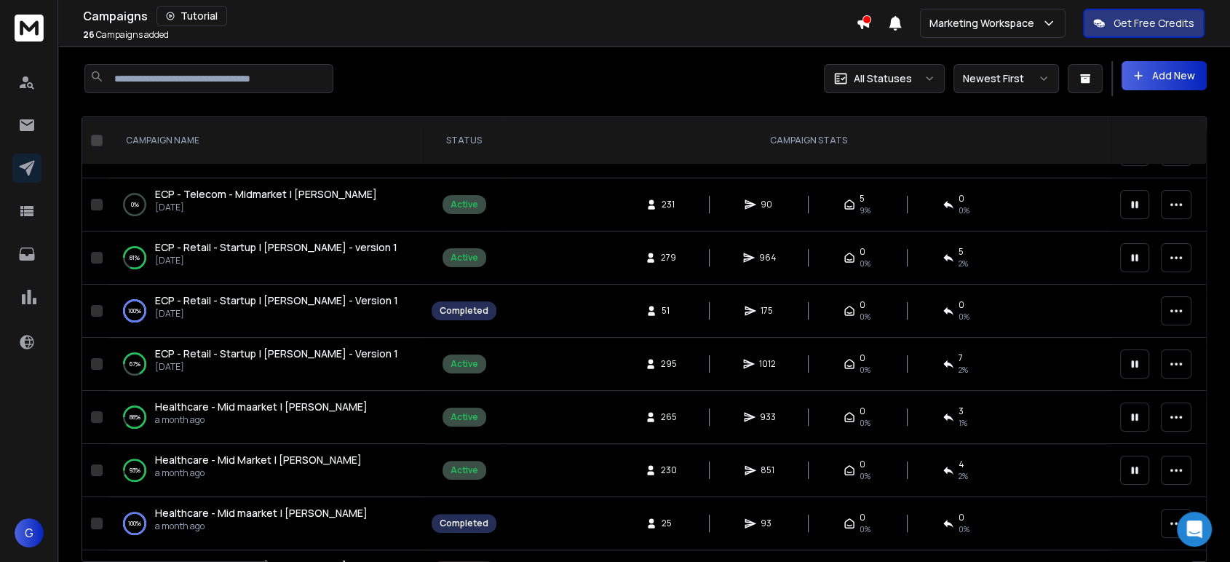
scroll to position [359, 0]
click at [349, 269] on div "ECP - Retail - Startup | Heather B - version 1 23 days ago" at bounding box center [276, 257] width 242 height 35
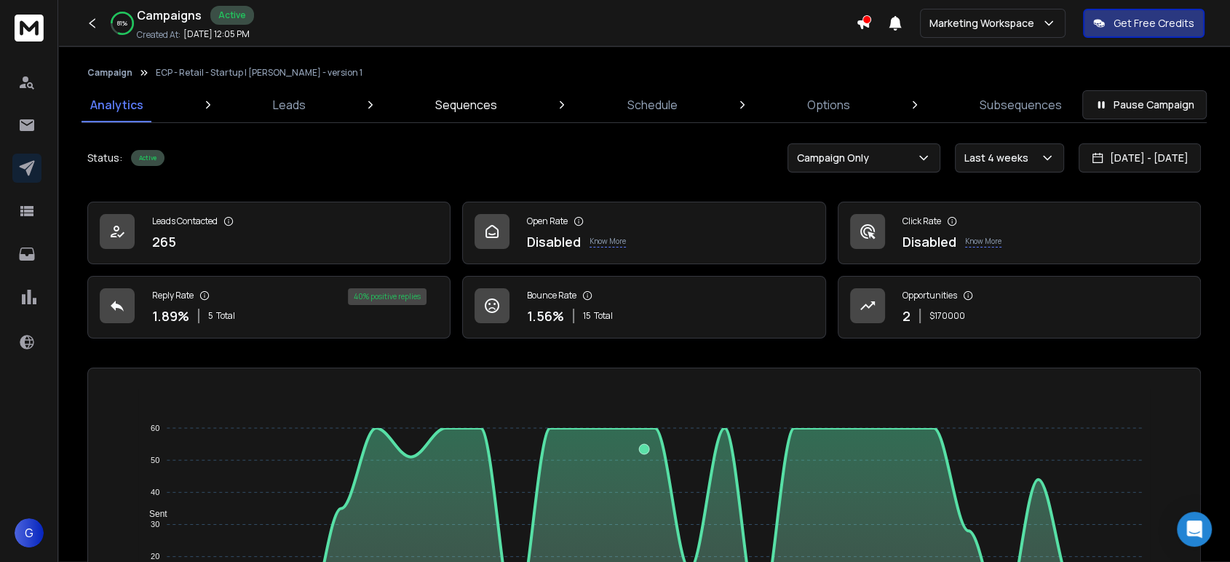
click at [470, 103] on p "Sequences" at bounding box center [466, 104] width 62 height 17
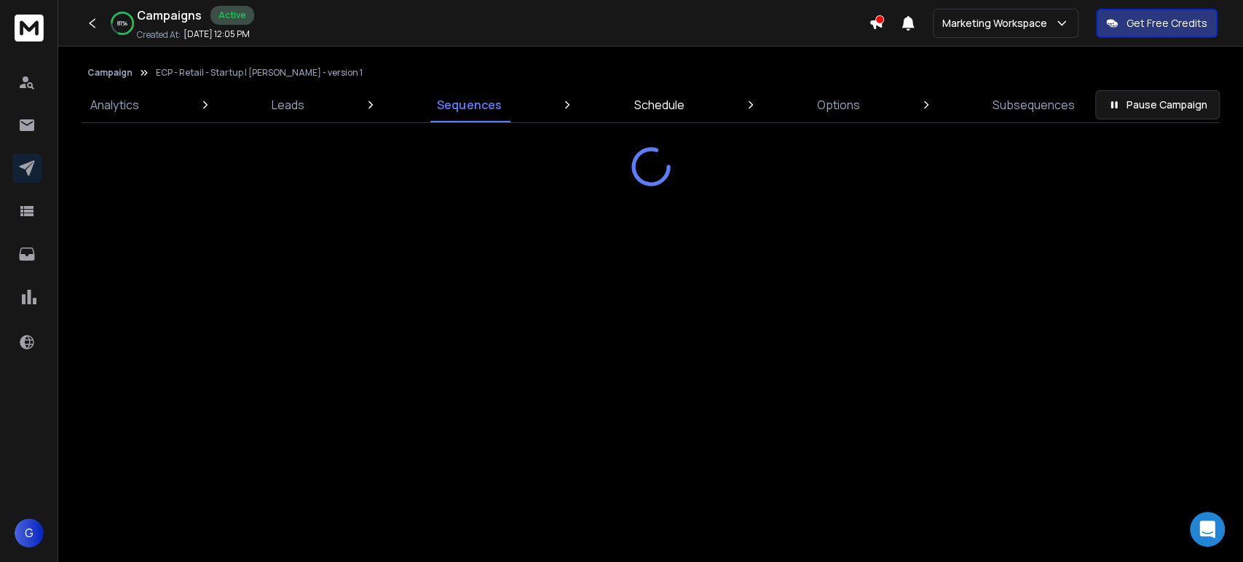
click at [655, 110] on p "Schedule" at bounding box center [659, 104] width 50 height 17
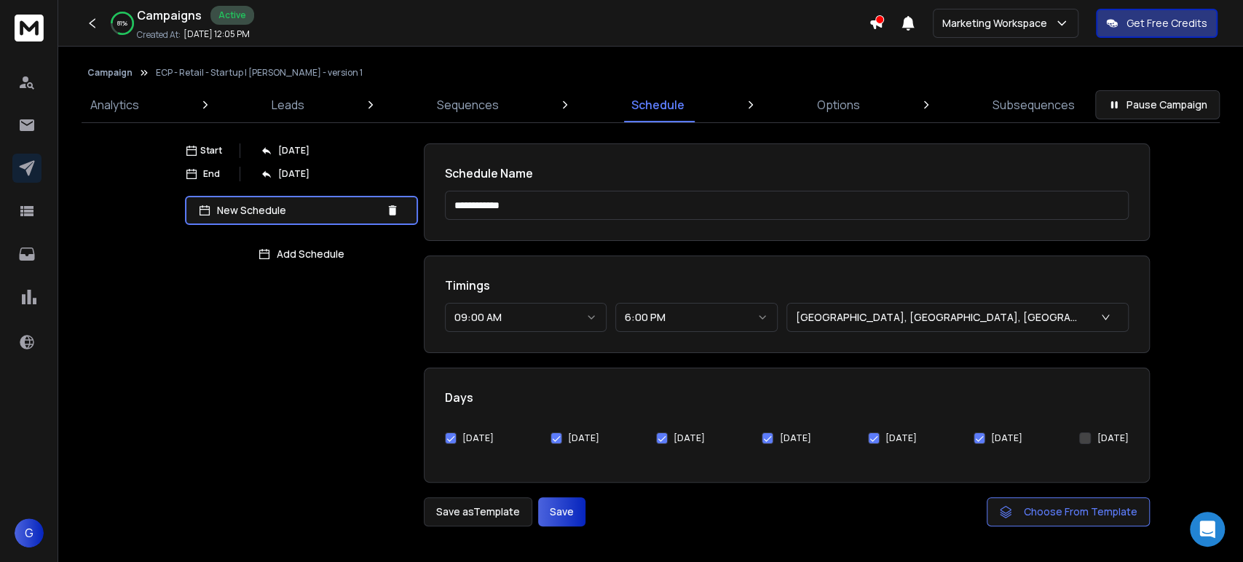
click at [290, 170] on p "Fri Oct 10 2025" at bounding box center [293, 174] width 31 height 12
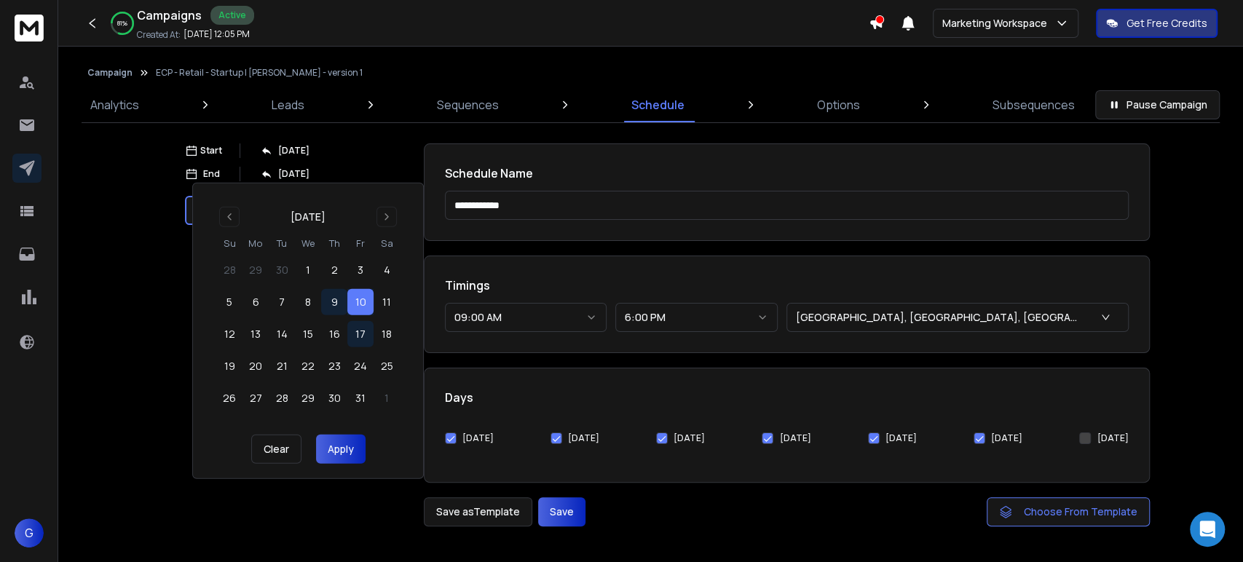
click at [360, 325] on button "17" at bounding box center [360, 334] width 26 height 26
click at [360, 360] on button "24" at bounding box center [360, 366] width 26 height 26
click at [338, 454] on button "Apply" at bounding box center [341, 449] width 50 height 29
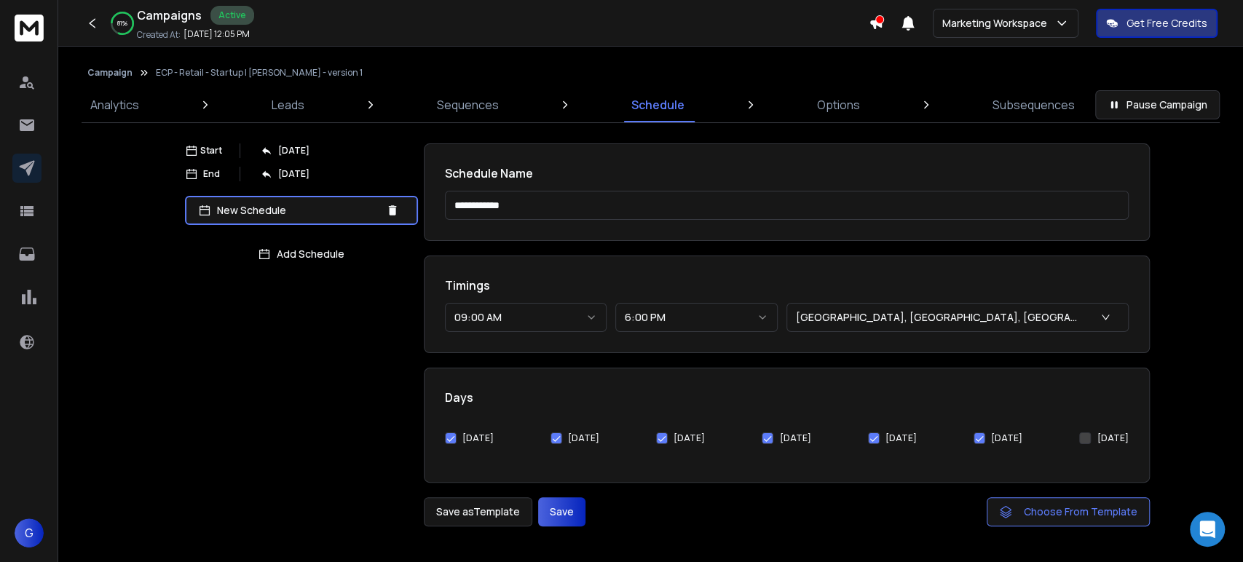
click at [554, 514] on button "Save" at bounding box center [561, 511] width 47 height 29
click at [25, 167] on icon at bounding box center [26, 168] width 15 height 15
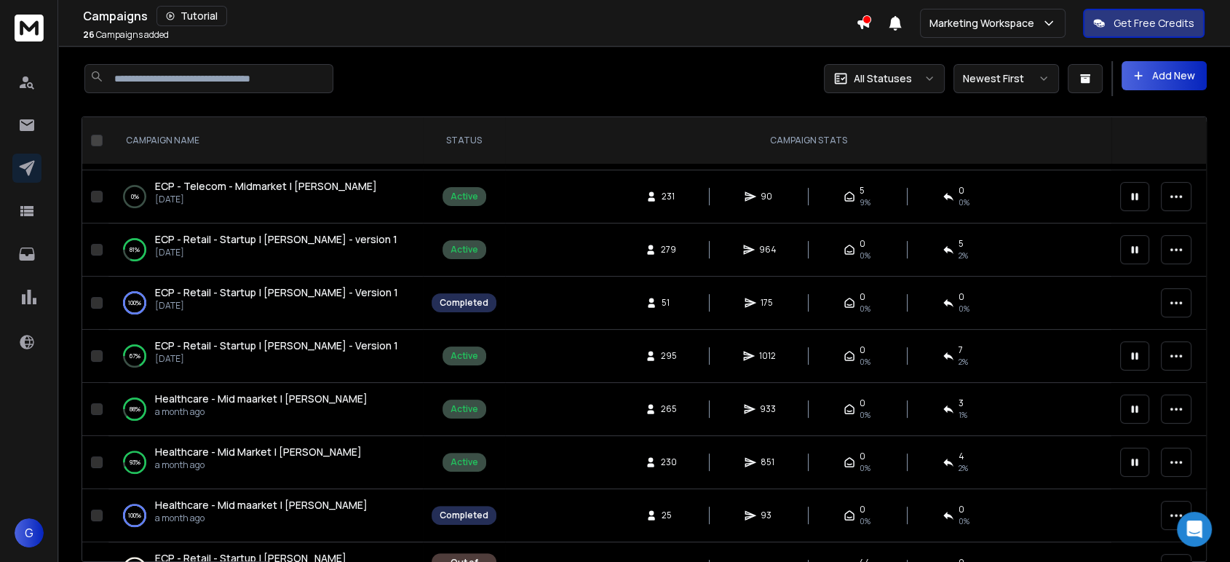
scroll to position [367, 0]
click at [358, 359] on div "67 % ECP - Retail - Startup | Bryan - Version 1 23 days ago" at bounding box center [265, 355] width 285 height 35
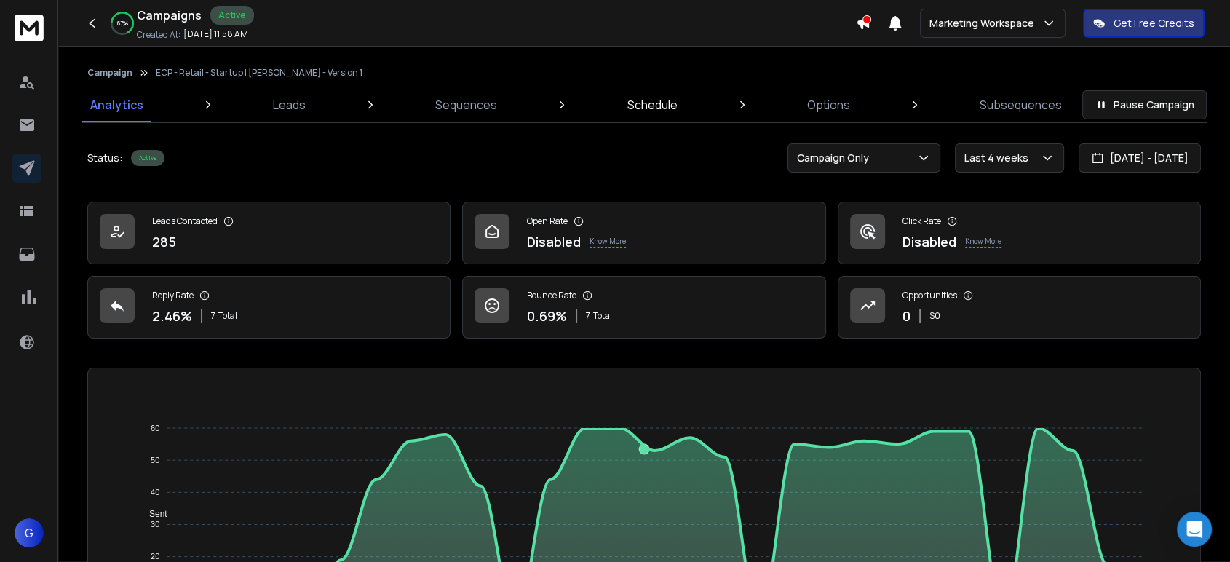
click at [623, 108] on link "Schedule" at bounding box center [653, 104] width 68 height 35
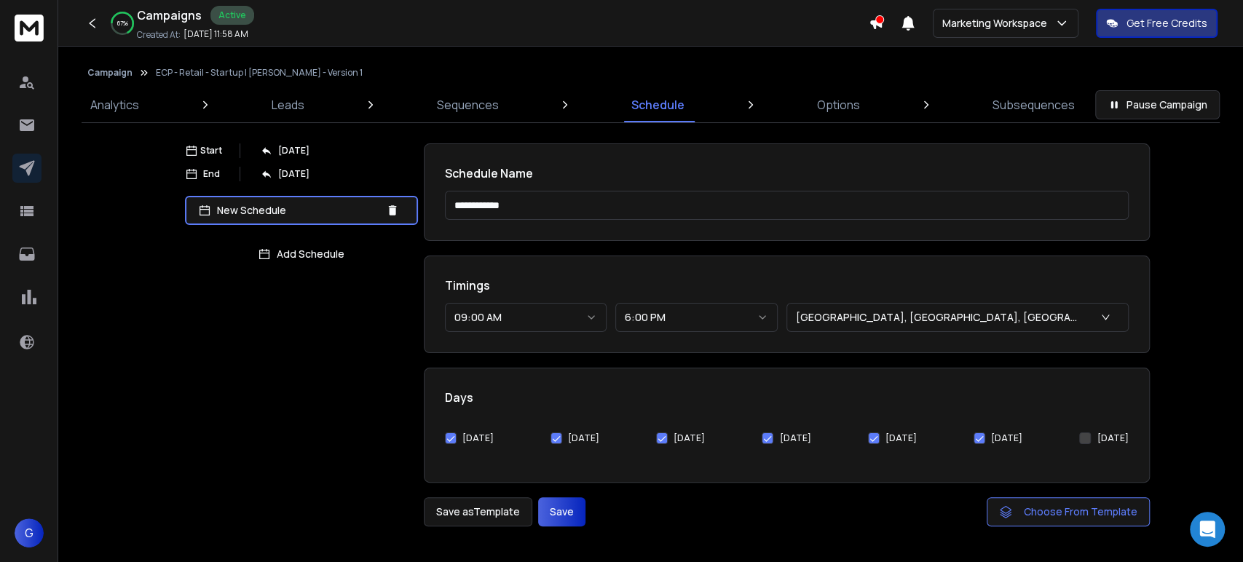
click at [344, 175] on div "End Fri Oct 10 2025" at bounding box center [301, 174] width 233 height 15
click at [309, 170] on p "Fri Oct 10 2025" at bounding box center [293, 174] width 31 height 12
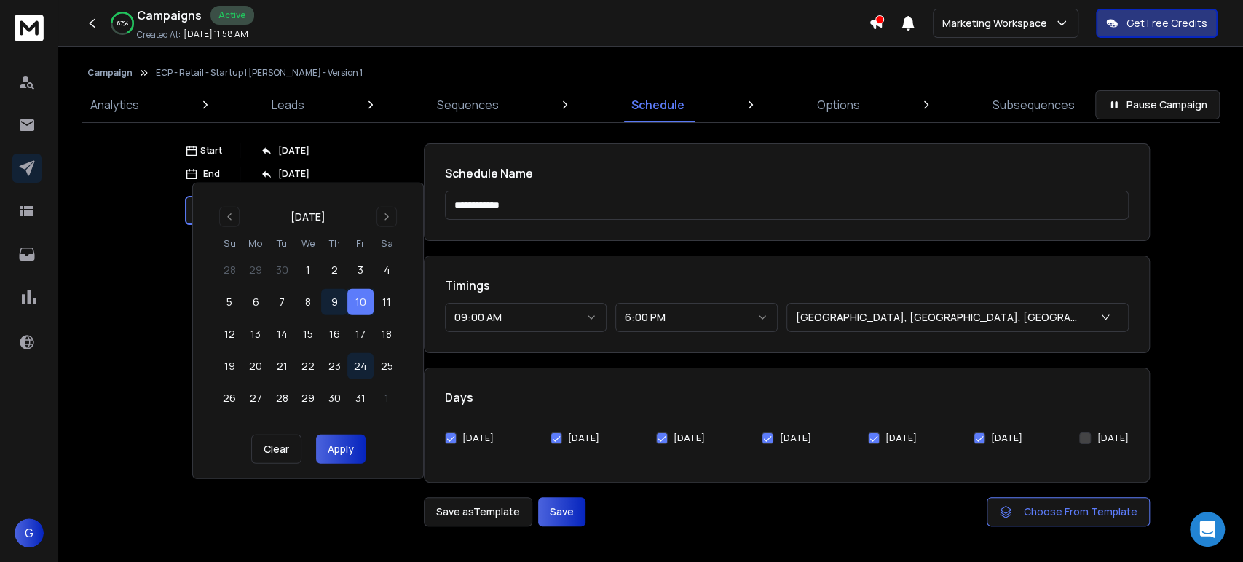
click at [356, 359] on button "24" at bounding box center [360, 366] width 26 height 26
click at [345, 443] on button "Apply" at bounding box center [341, 449] width 50 height 29
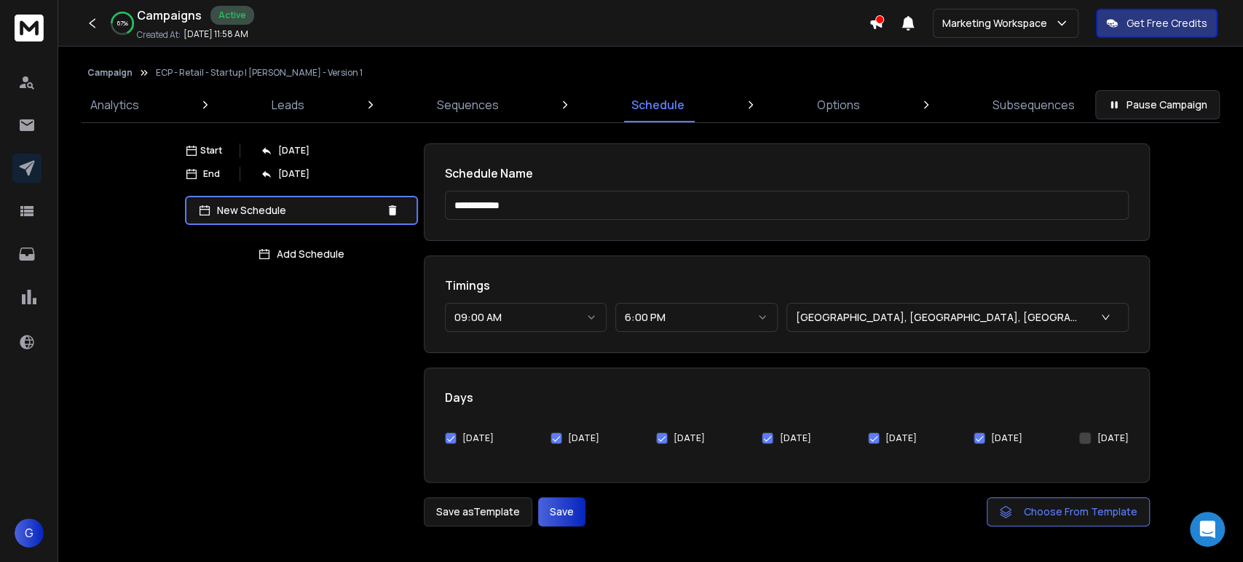
click at [566, 512] on button "Save" at bounding box center [561, 511] width 47 height 29
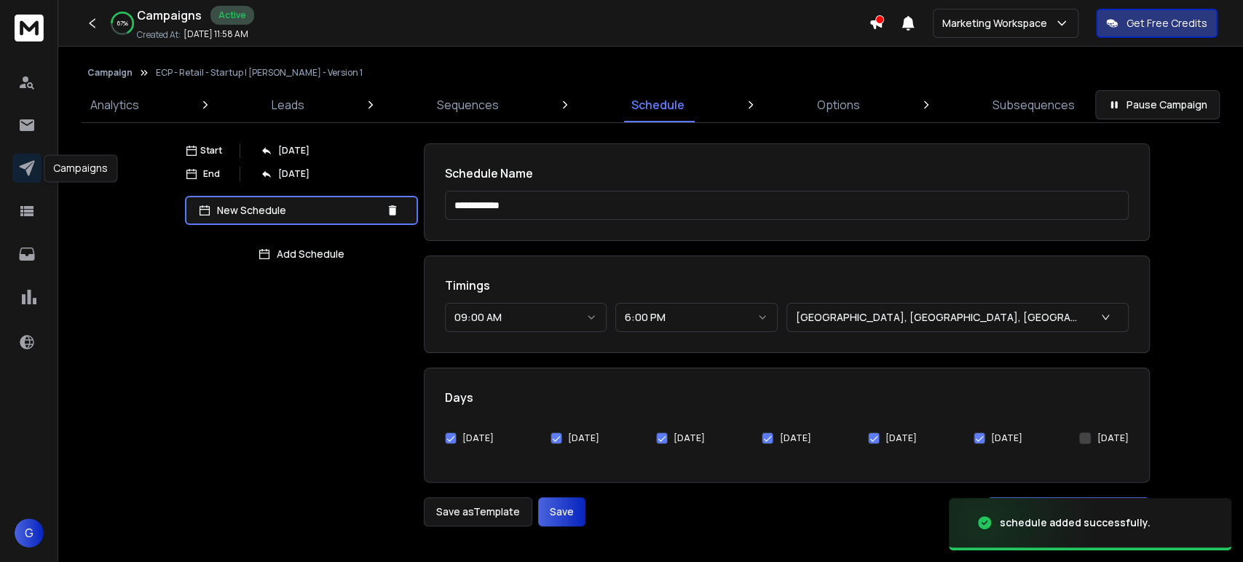
click at [33, 164] on icon at bounding box center [26, 167] width 17 height 17
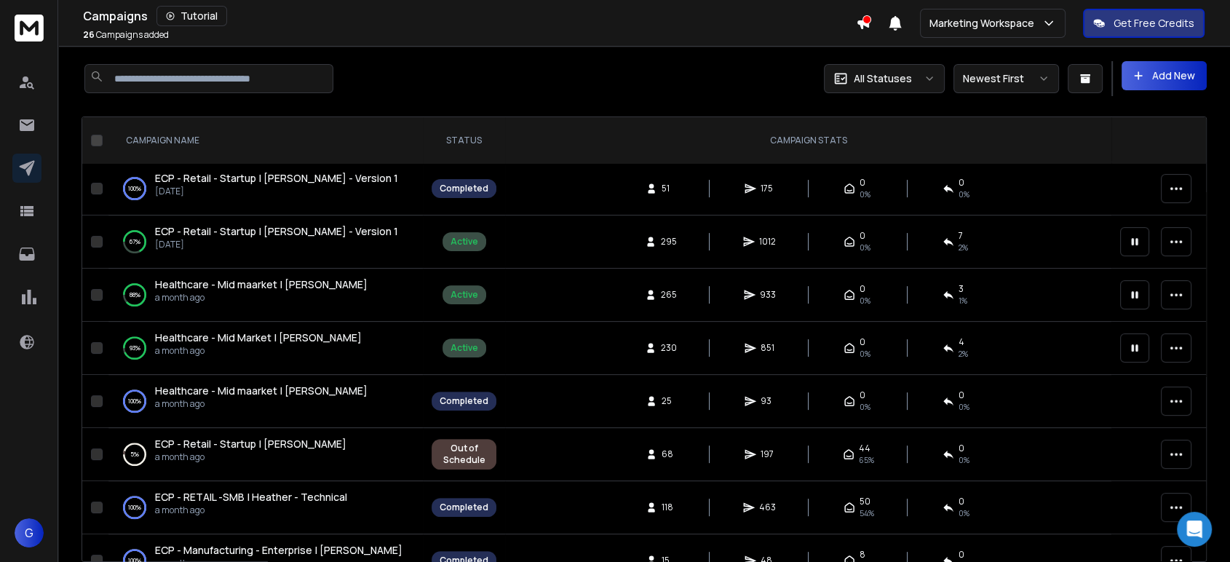
scroll to position [481, 0]
click at [323, 305] on div "Healthcare - Mid maarket | Heather B a month ago" at bounding box center [261, 294] width 213 height 35
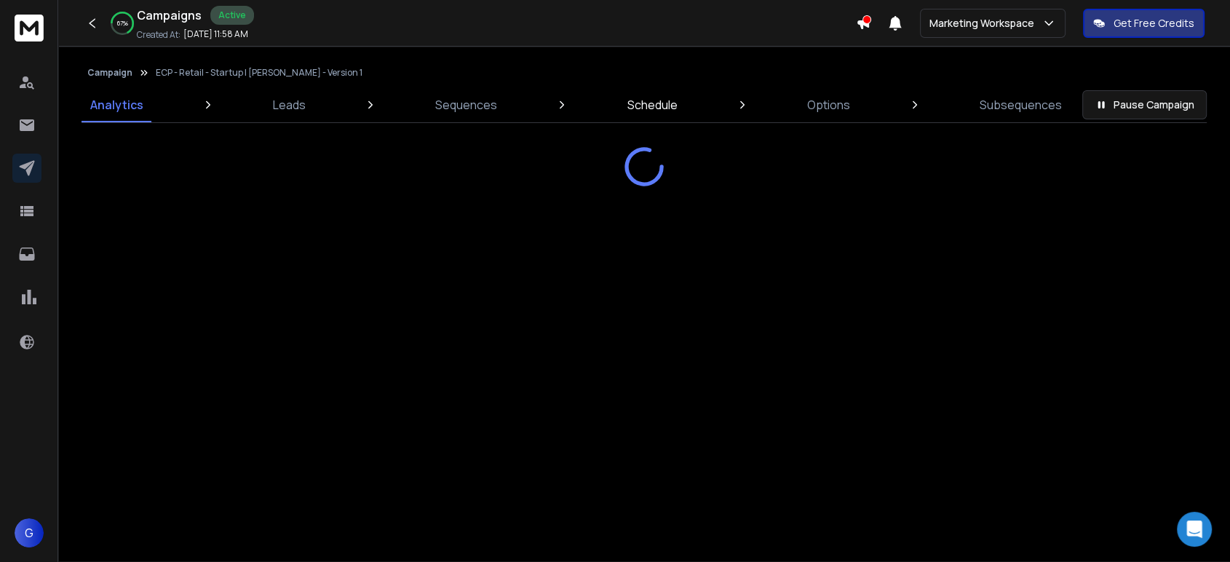
click at [657, 109] on p "Schedule" at bounding box center [653, 104] width 50 height 17
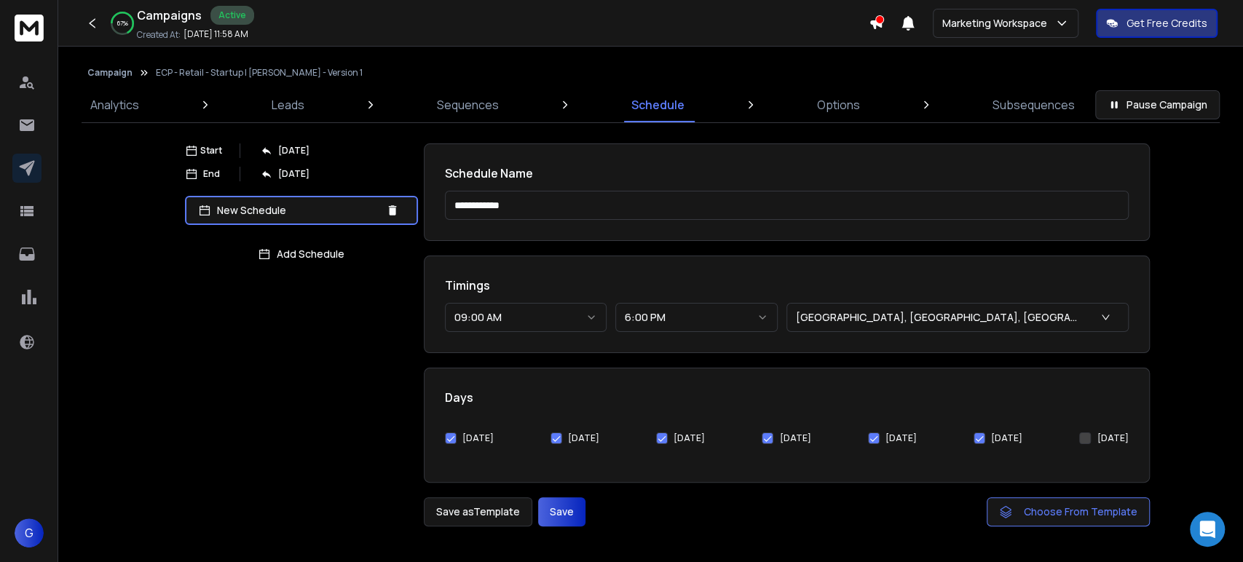
click at [312, 167] on div "End Fri Oct 10 2025" at bounding box center [301, 174] width 233 height 15
click at [309, 176] on p "Fri Oct 10 2025" at bounding box center [293, 174] width 31 height 12
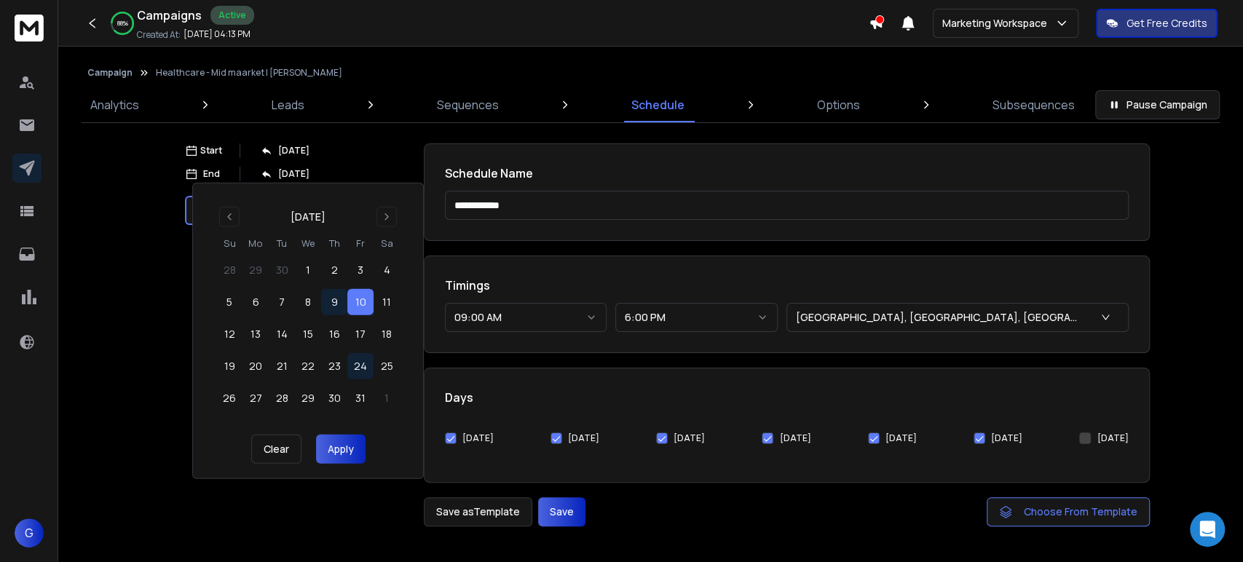
click at [355, 359] on button "24" at bounding box center [360, 366] width 26 height 26
click at [349, 449] on button "Apply" at bounding box center [341, 449] width 50 height 29
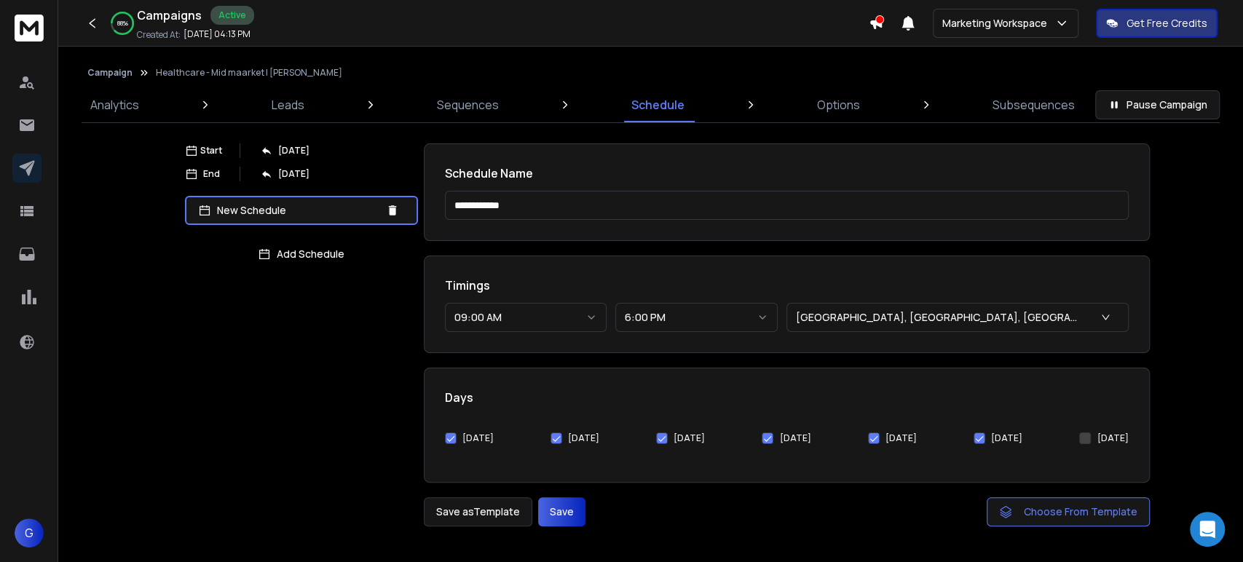
click at [550, 517] on button "Save" at bounding box center [561, 511] width 47 height 29
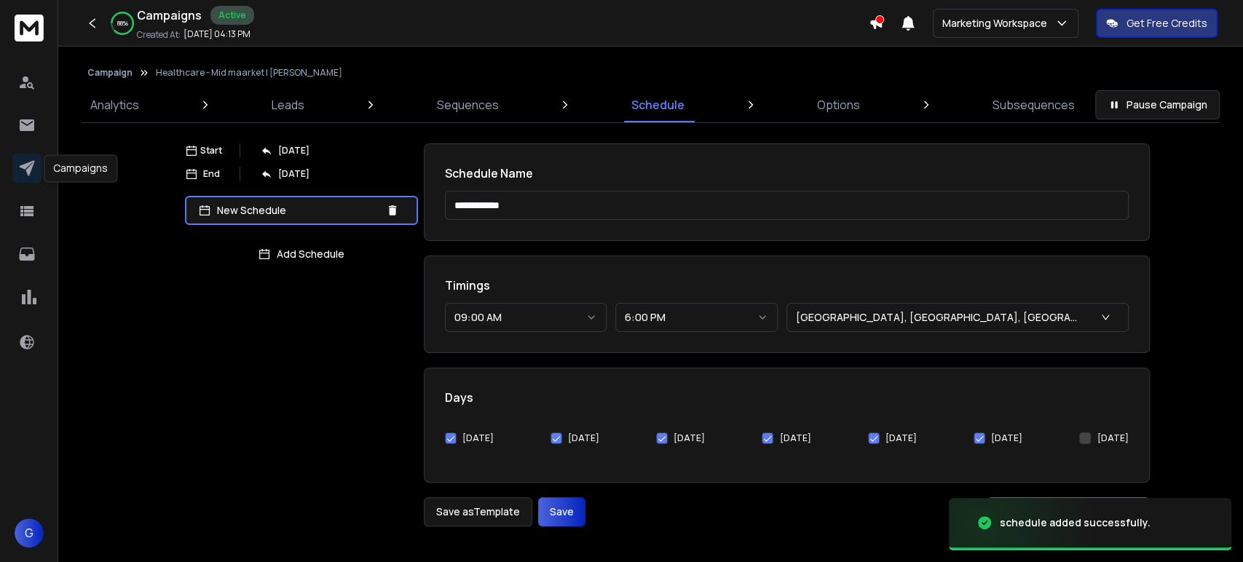
click at [29, 167] on icon at bounding box center [26, 168] width 15 height 15
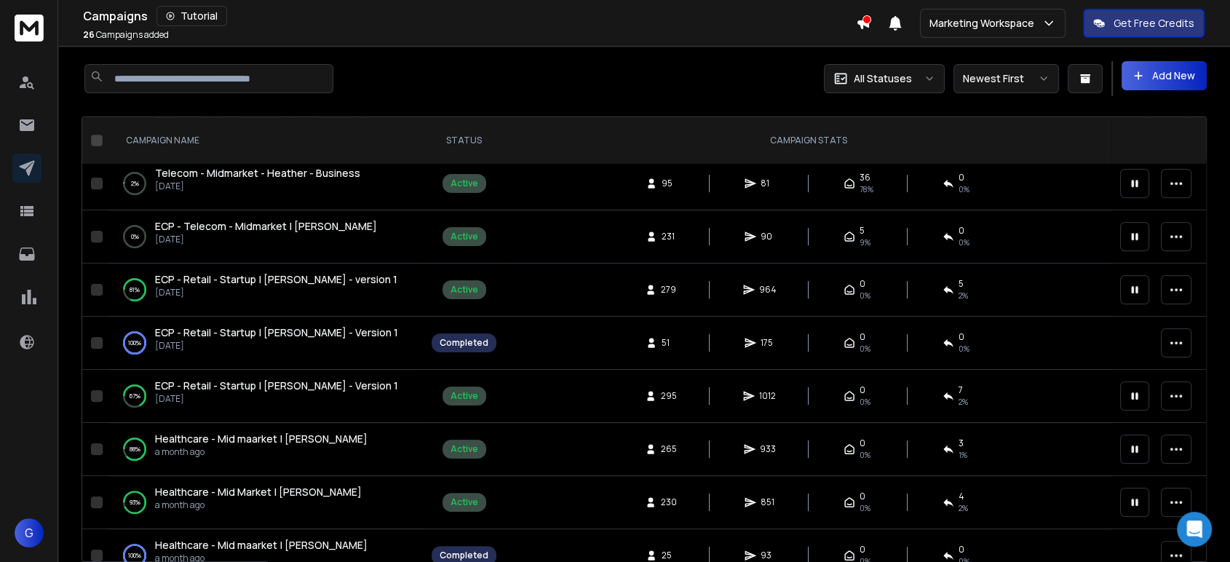
scroll to position [328, 0]
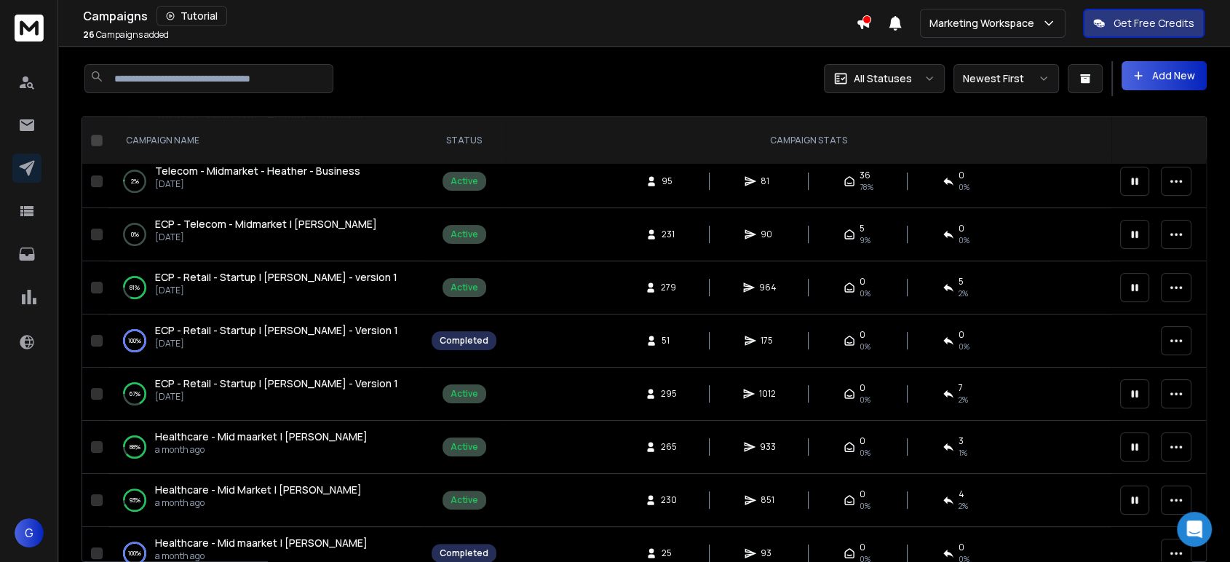
click at [332, 495] on div "93 % Healthcare - Mid Market | Bryan a month ago" at bounding box center [265, 500] width 285 height 35
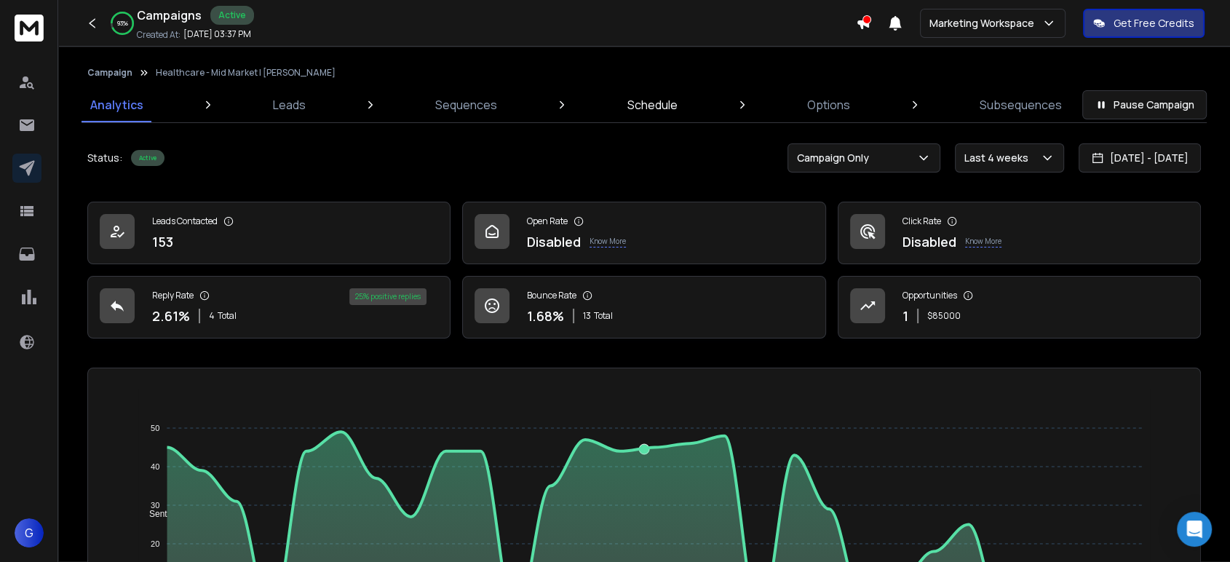
click at [664, 111] on p "Schedule" at bounding box center [653, 104] width 50 height 17
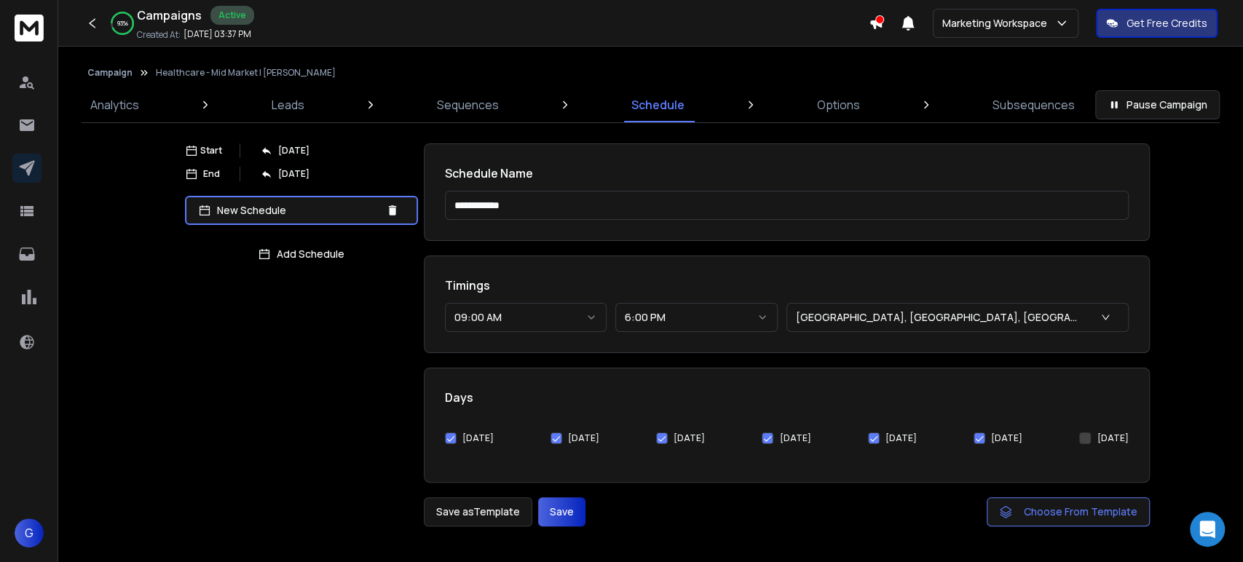
click at [309, 175] on p "Fri Oct 10 2025" at bounding box center [293, 174] width 31 height 12
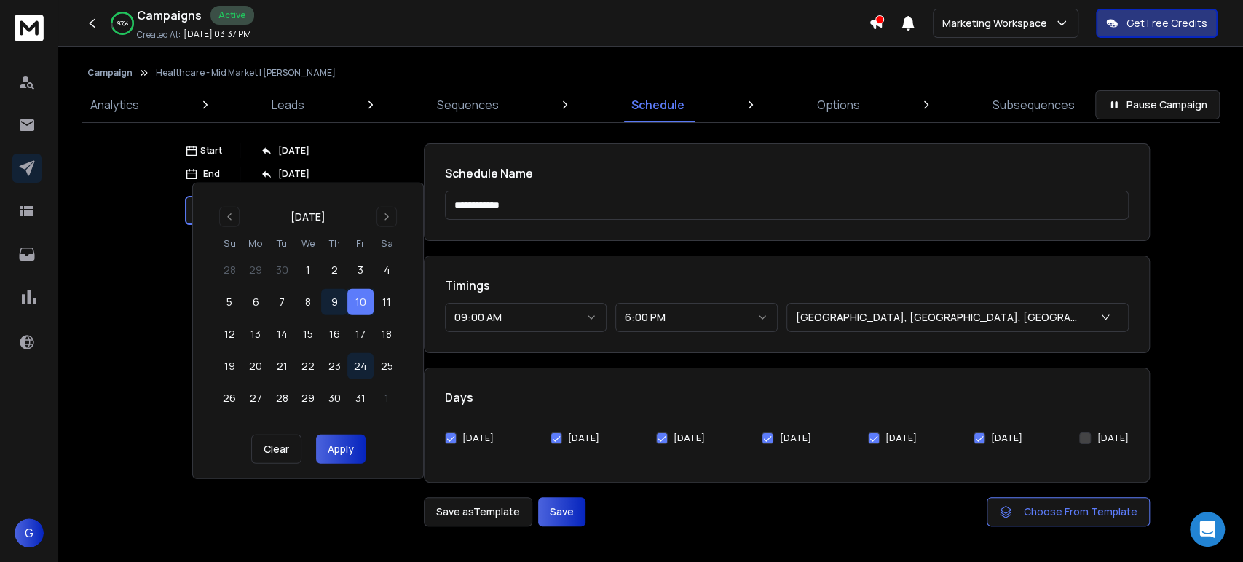
click at [353, 367] on button "24" at bounding box center [360, 366] width 26 height 26
click at [355, 456] on button "Apply" at bounding box center [341, 449] width 50 height 29
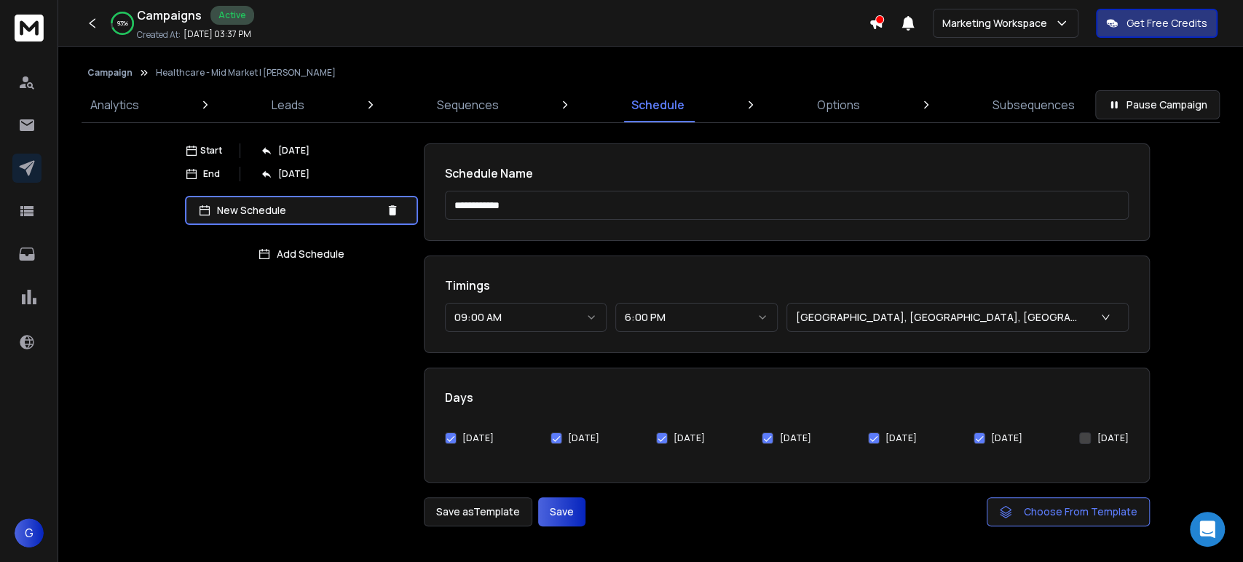
click at [564, 516] on button "Save" at bounding box center [561, 511] width 47 height 29
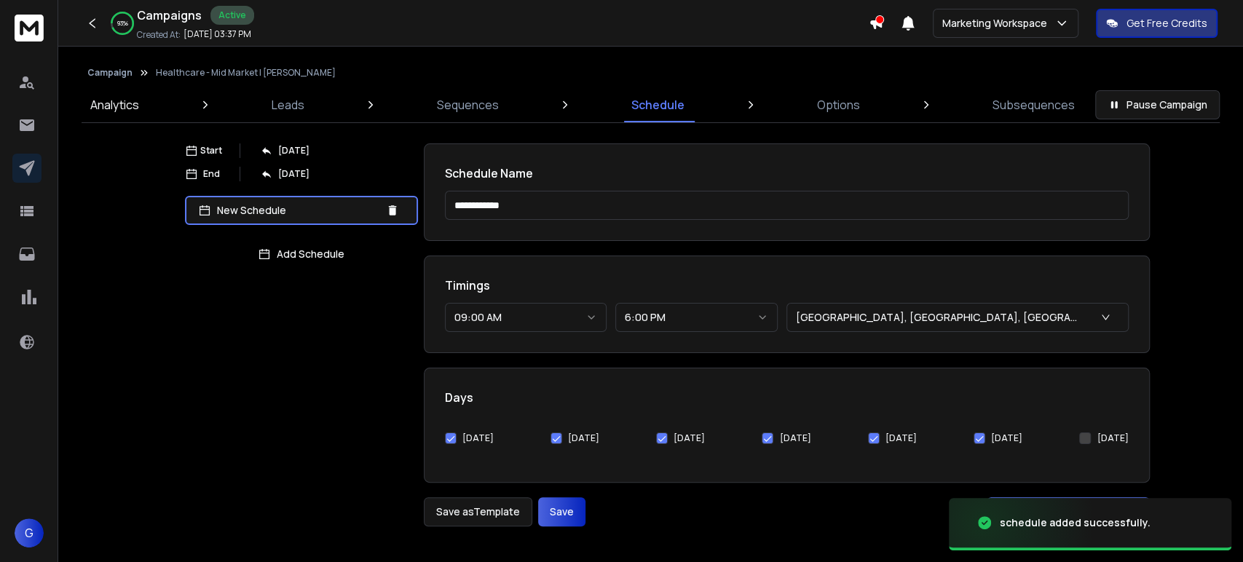
click at [118, 100] on p "Analytics" at bounding box center [114, 104] width 49 height 17
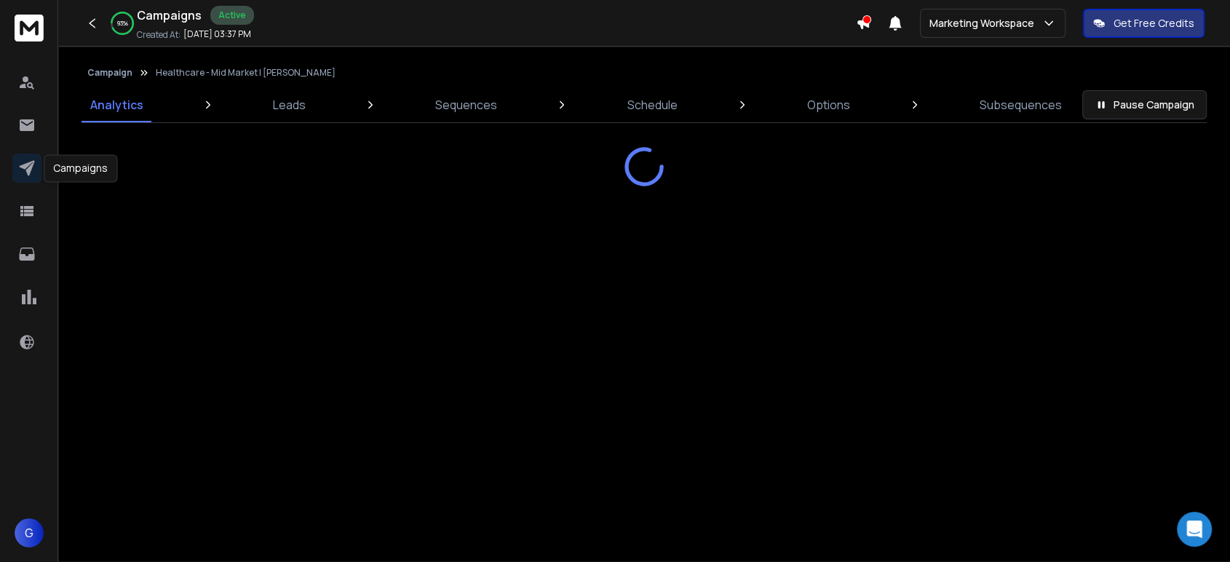
click at [31, 165] on icon at bounding box center [26, 168] width 15 height 15
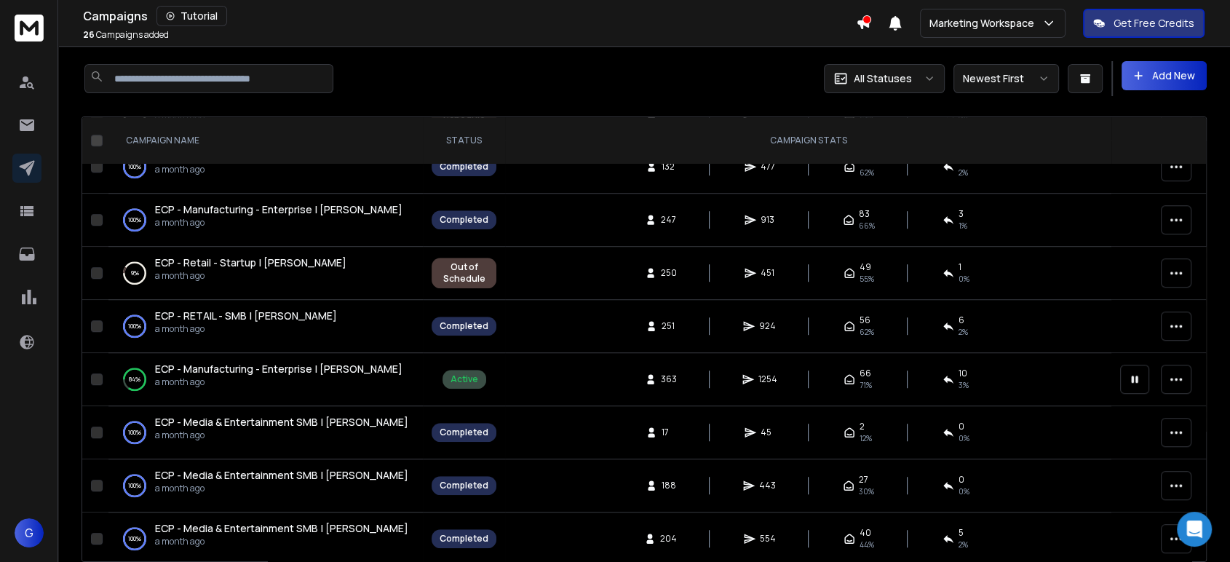
scroll to position [993, 0]
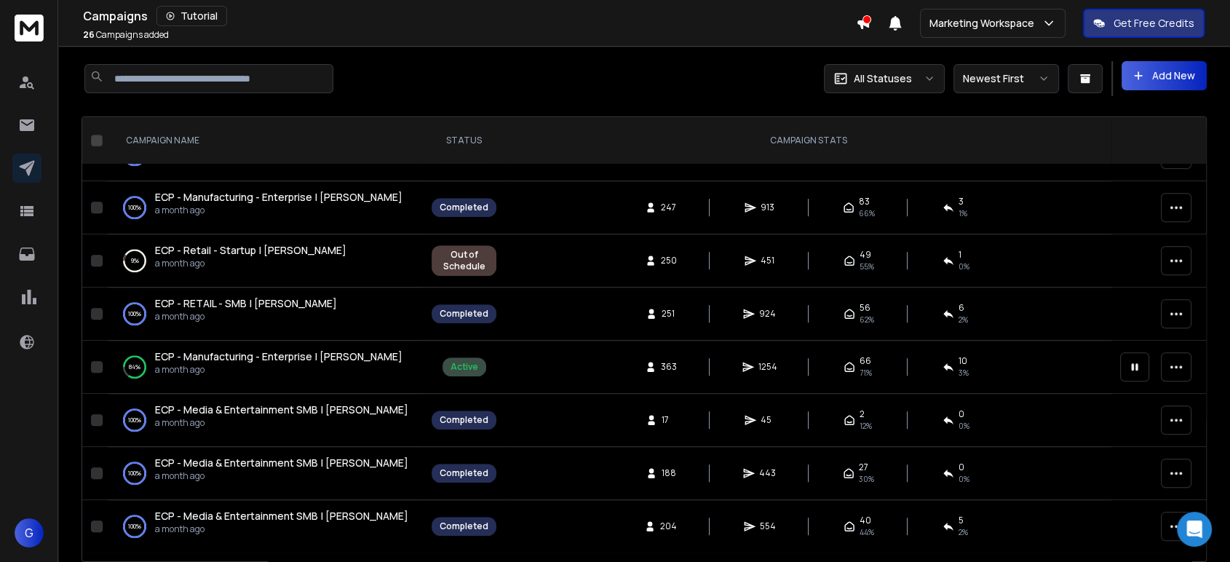
click at [319, 364] on p "a month ago" at bounding box center [279, 370] width 248 height 12
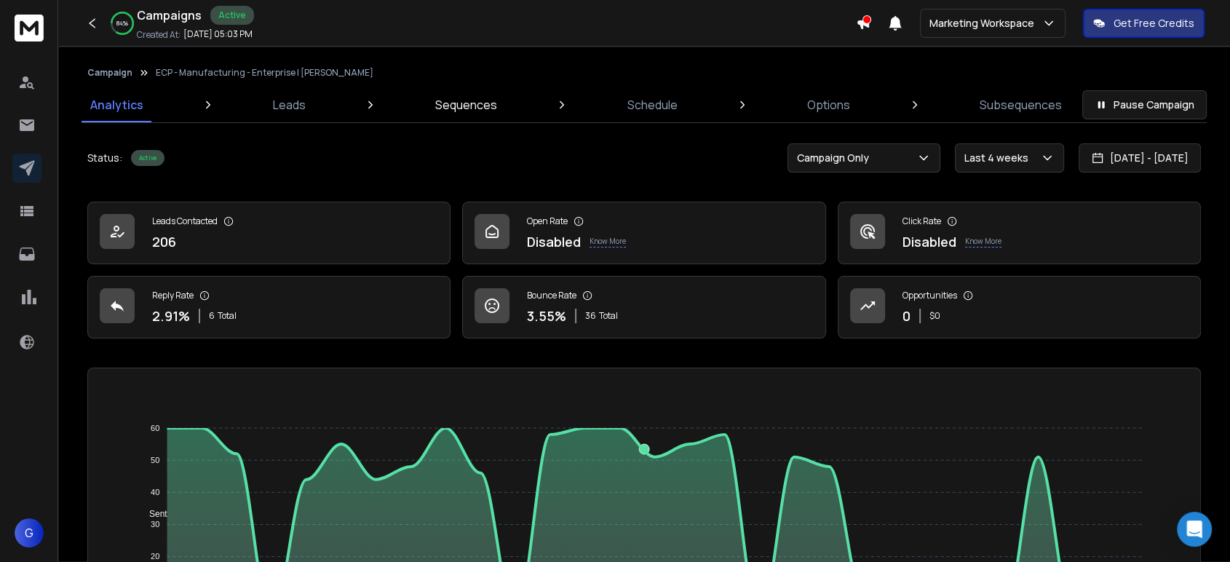
click at [494, 105] on p "Sequences" at bounding box center [466, 104] width 62 height 17
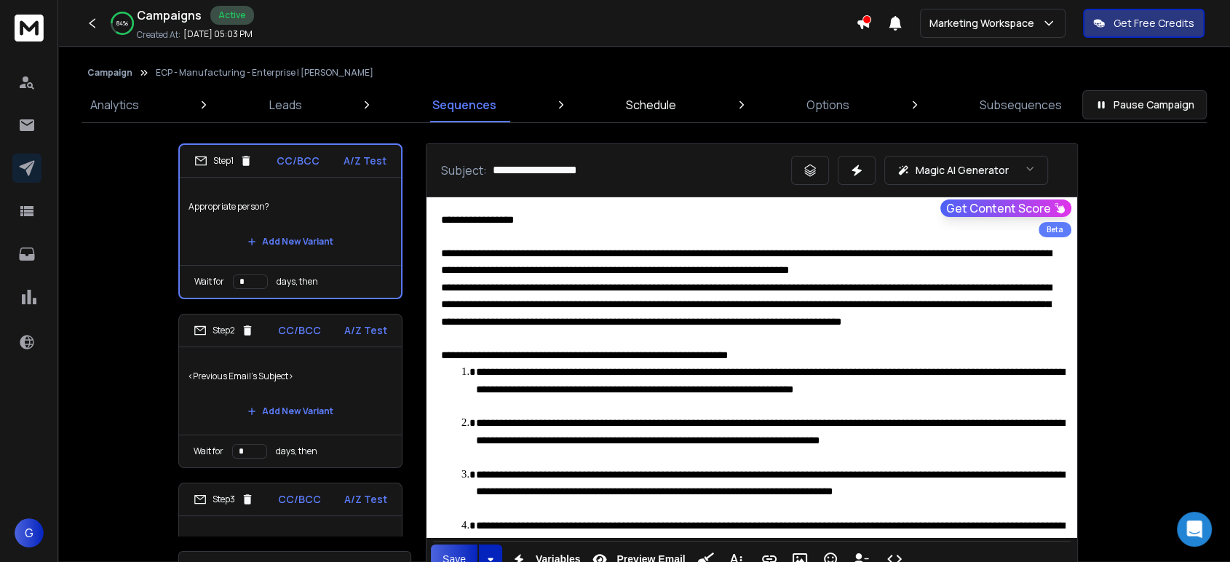
click at [668, 103] on p "Schedule" at bounding box center [651, 104] width 50 height 17
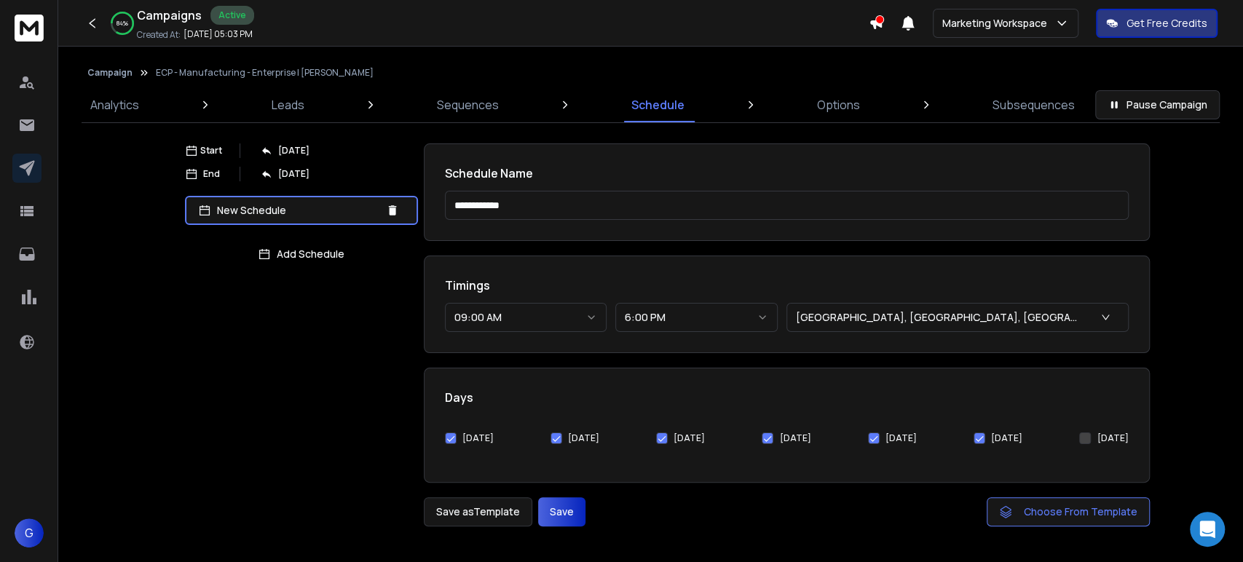
click at [309, 173] on p "Fri Oct 10 2025" at bounding box center [293, 174] width 31 height 12
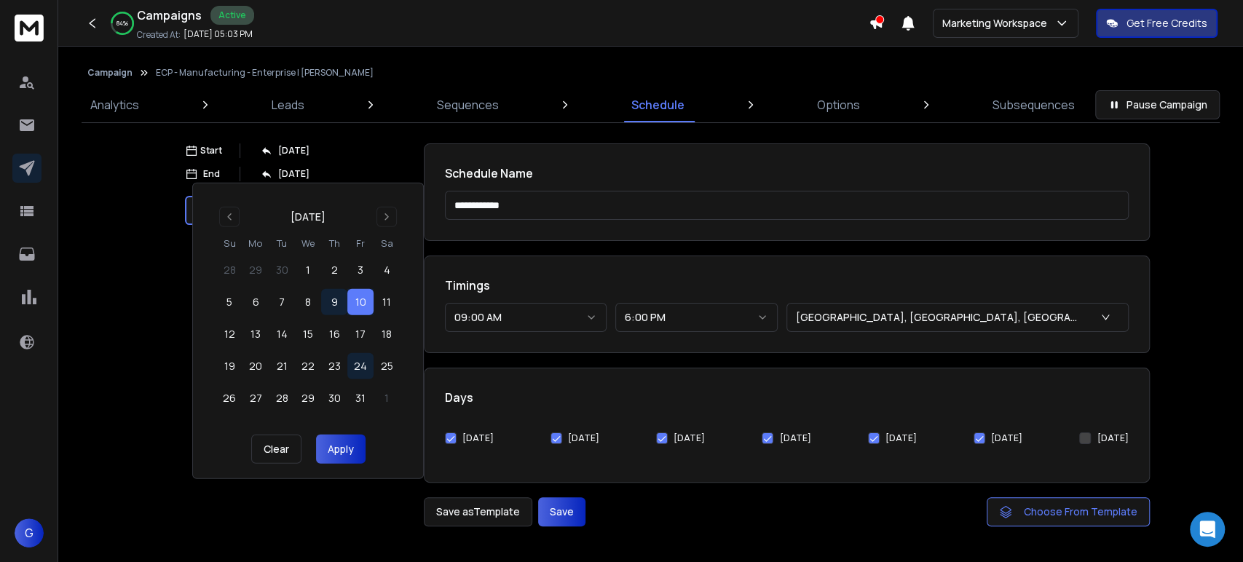
click at [360, 357] on button "24" at bounding box center [360, 366] width 26 height 26
click at [345, 452] on button "Apply" at bounding box center [341, 449] width 50 height 29
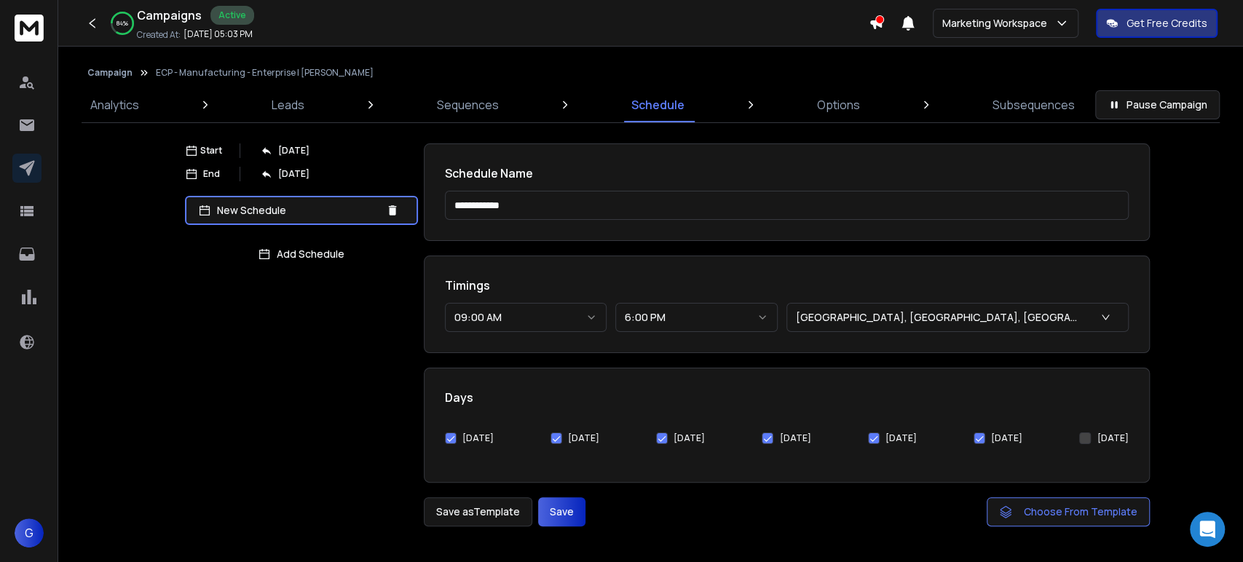
click at [581, 516] on button "Save" at bounding box center [561, 511] width 47 height 29
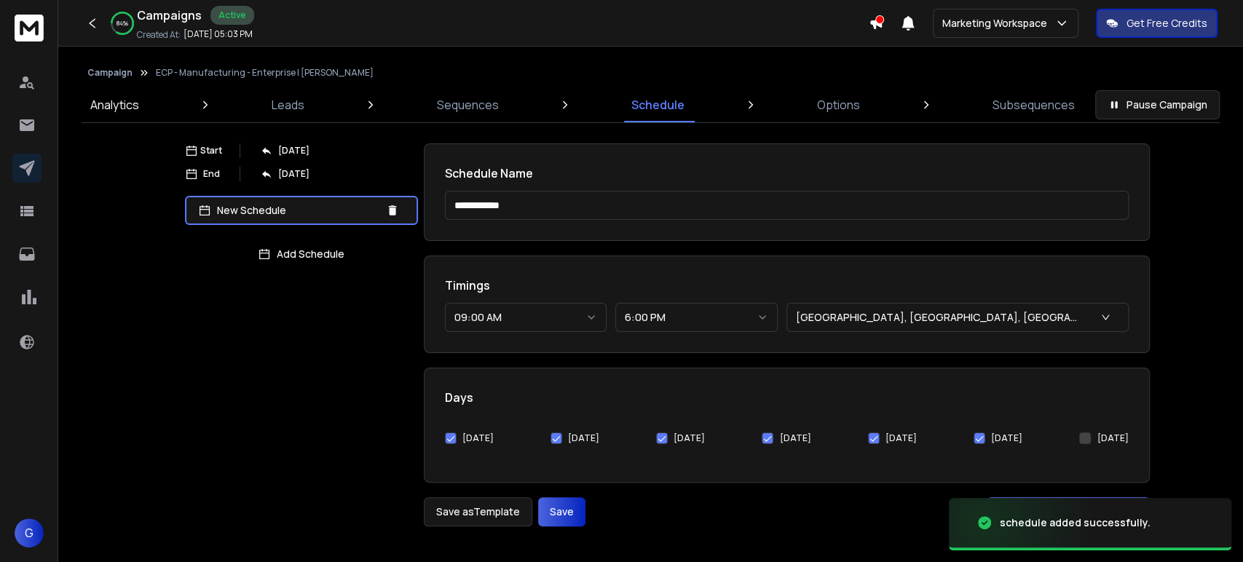
click at [122, 104] on p "Analytics" at bounding box center [114, 104] width 49 height 17
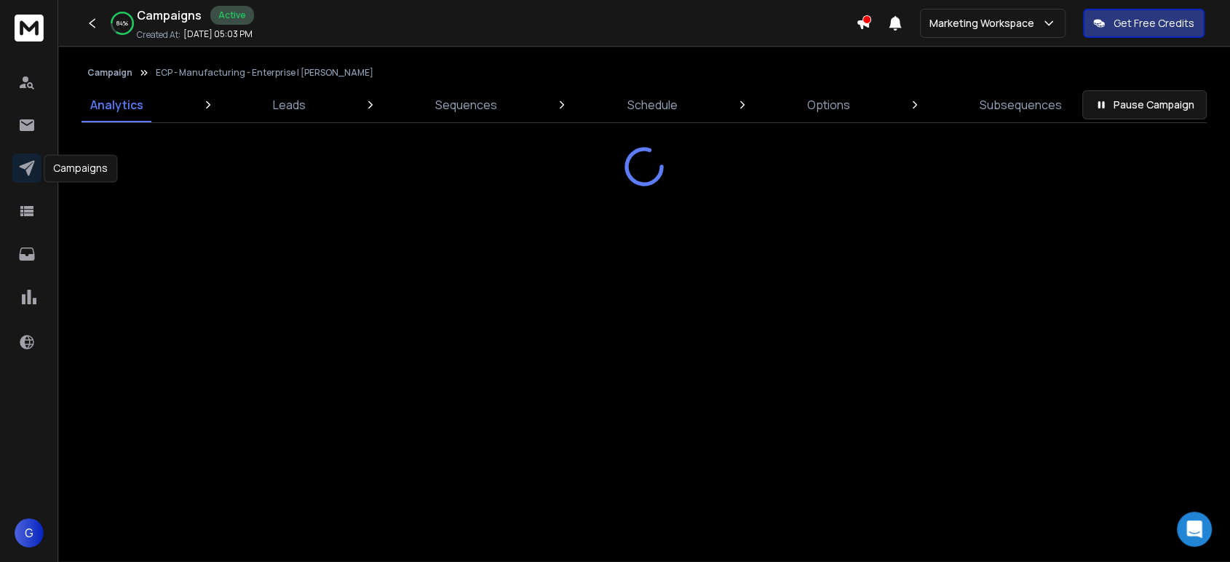
click at [27, 170] on icon at bounding box center [26, 168] width 15 height 15
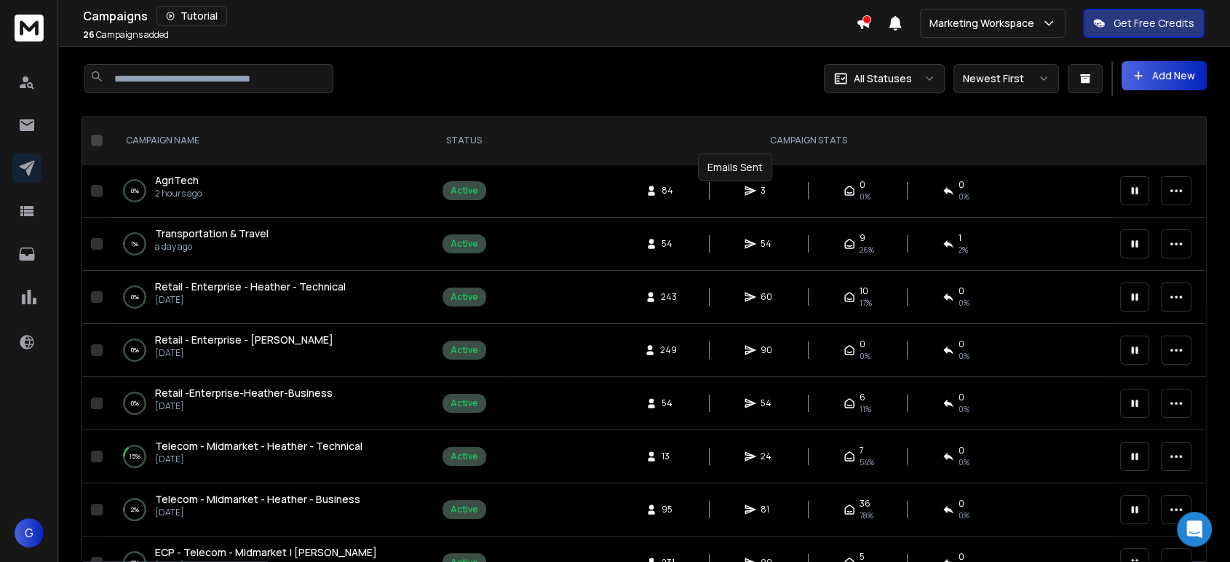
click at [738, 186] on div "3" at bounding box center [760, 190] width 44 height 13
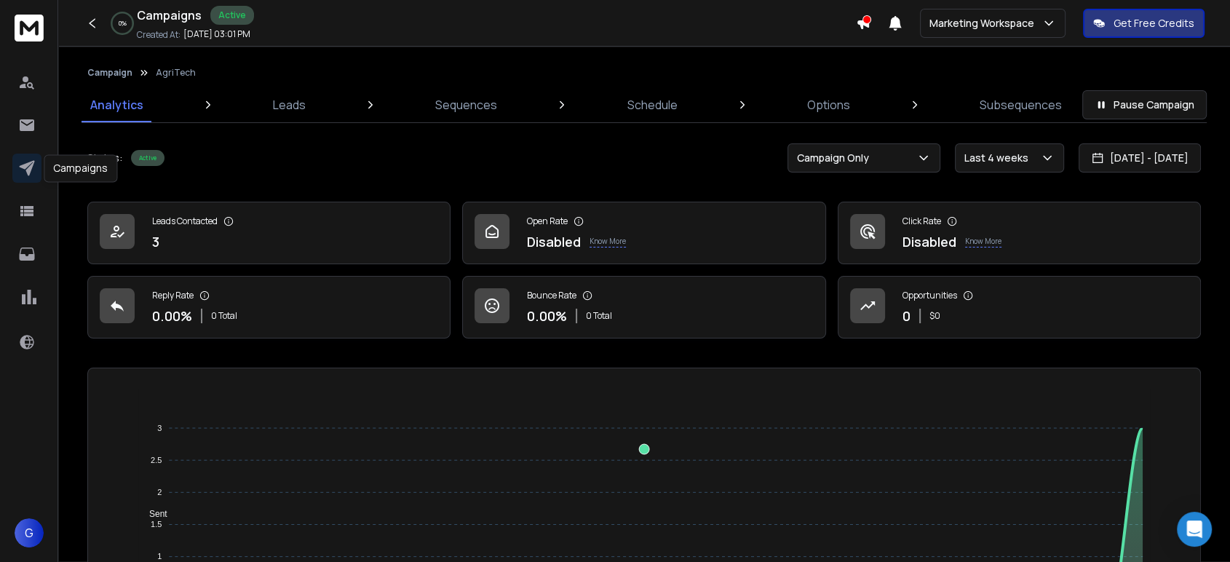
click at [23, 167] on icon at bounding box center [26, 168] width 15 height 15
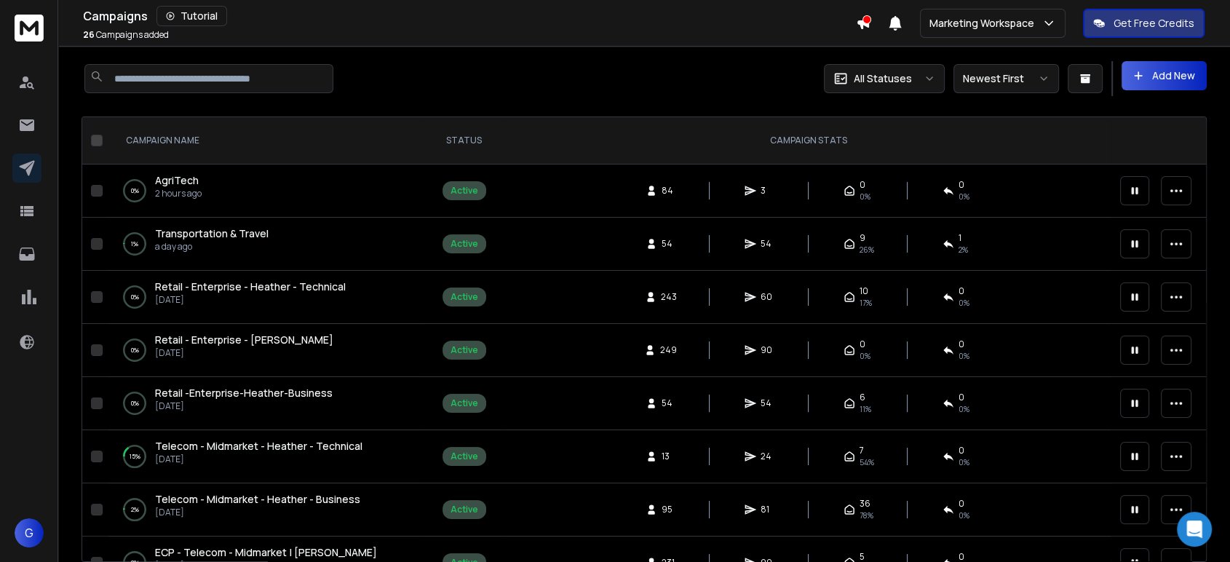
click at [234, 184] on div "0 % AgriTech 2 hours ago" at bounding box center [265, 190] width 285 height 35
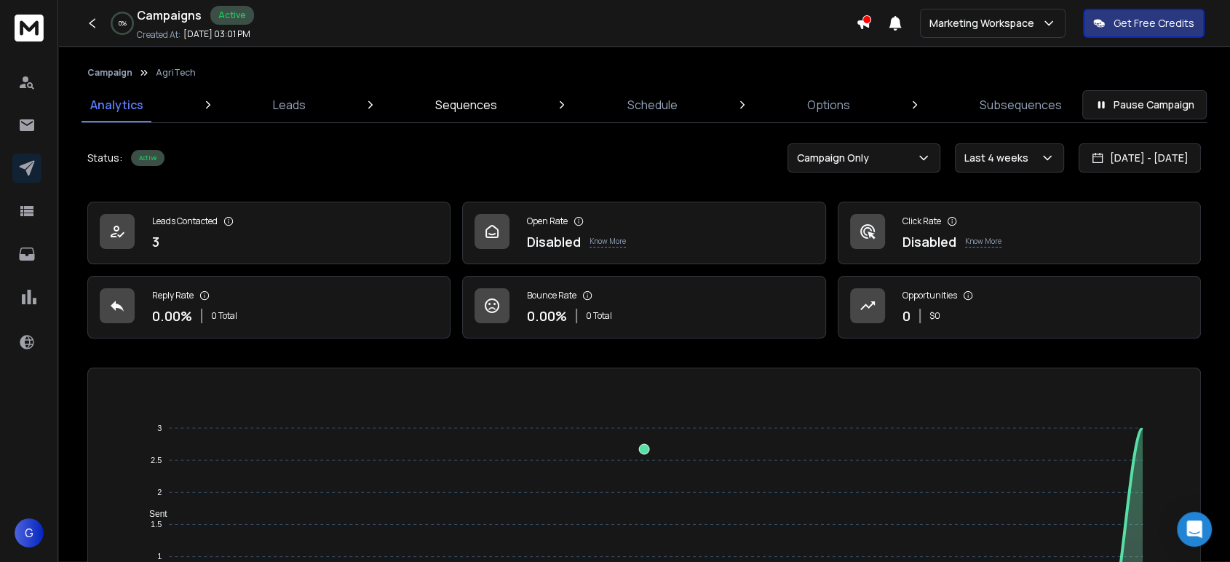
click at [482, 115] on link "Sequences" at bounding box center [466, 104] width 79 height 35
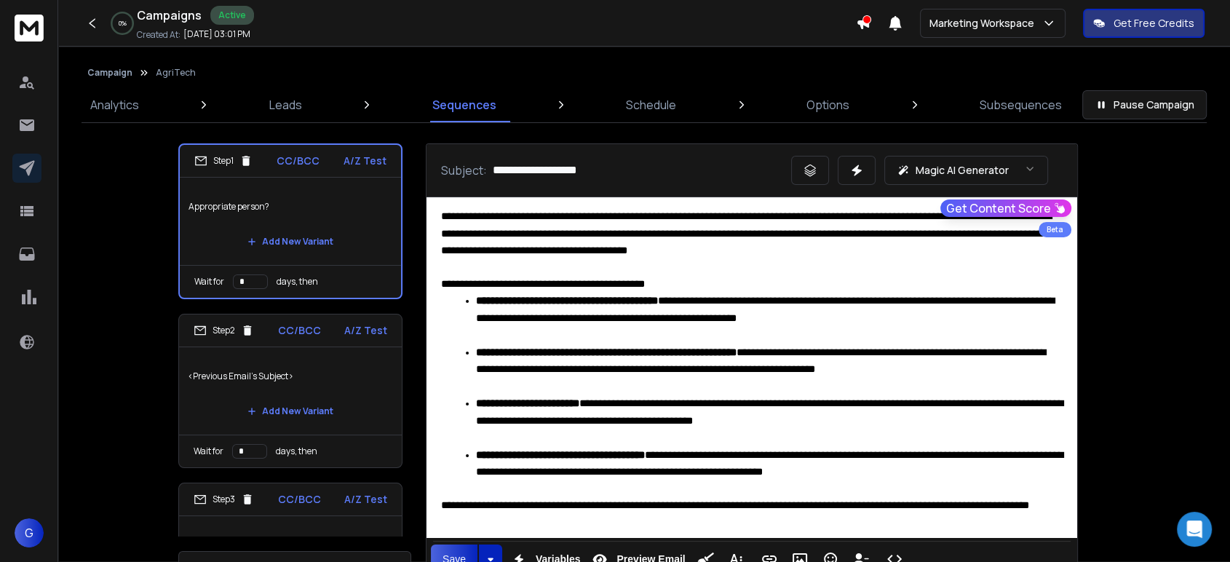
scroll to position [79, 0]
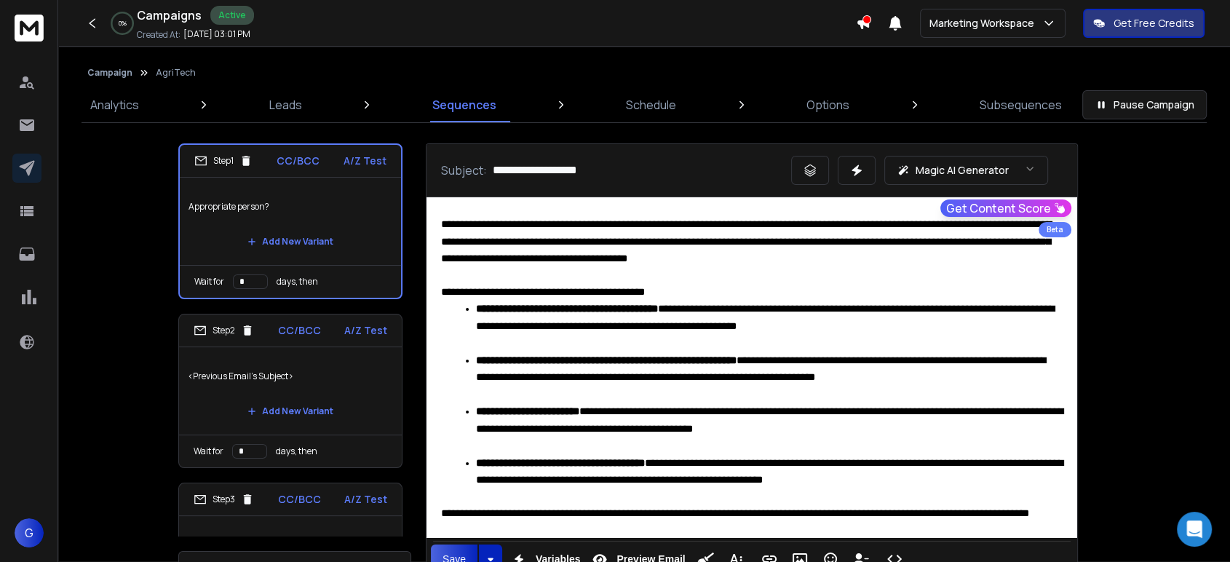
click at [361, 386] on p "<Previous Email's Subject>" at bounding box center [290, 376] width 205 height 41
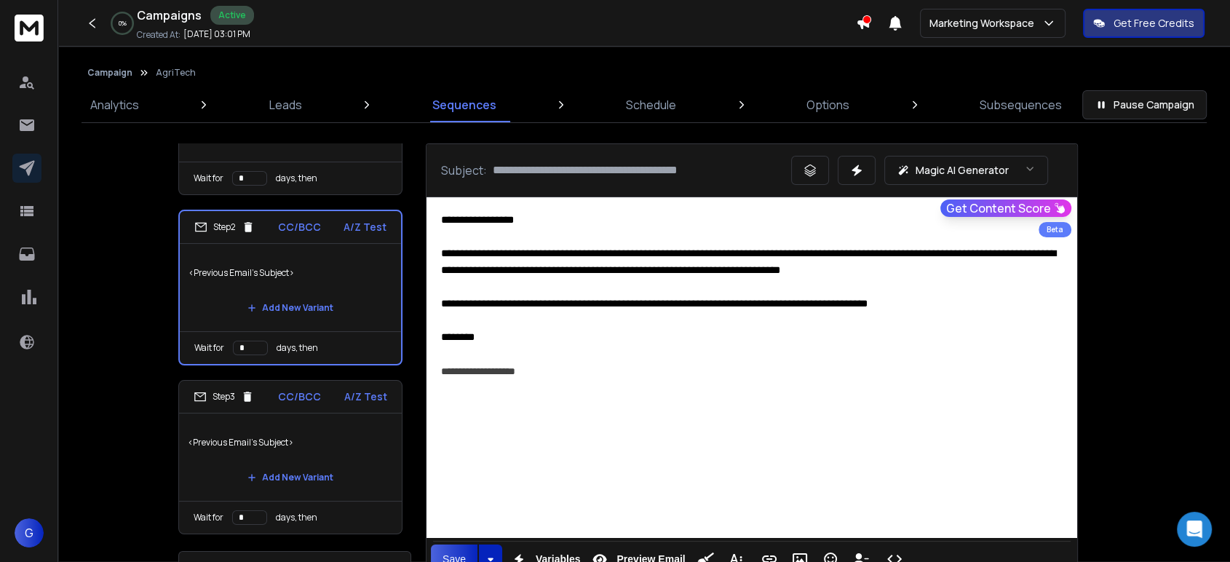
scroll to position [109, 0]
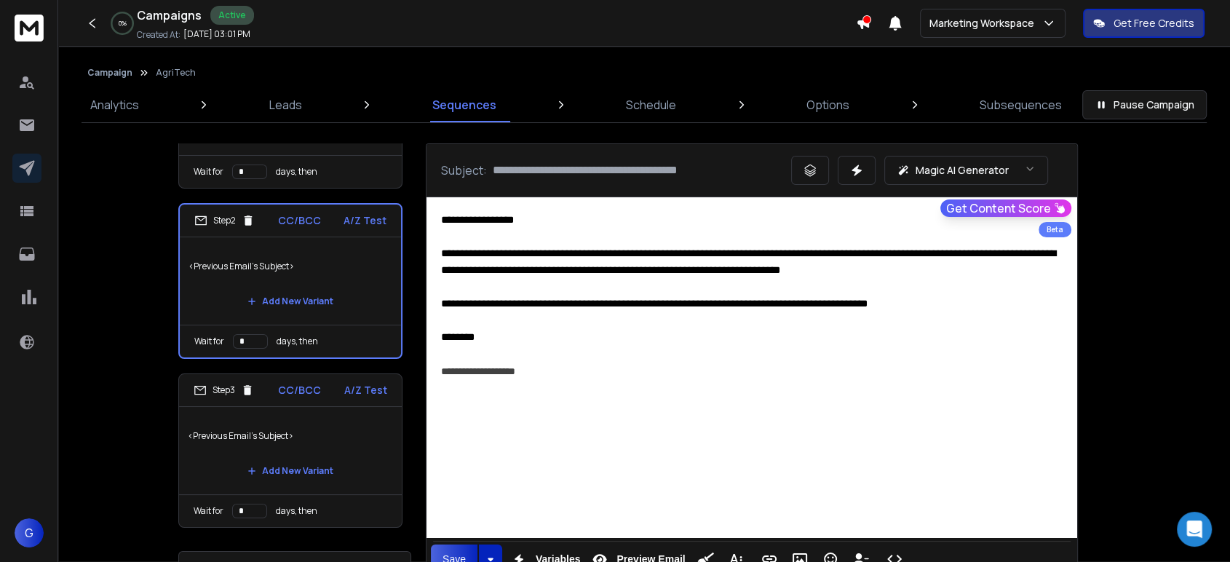
click at [361, 431] on p "<Previous Email's Subject>" at bounding box center [290, 436] width 205 height 41
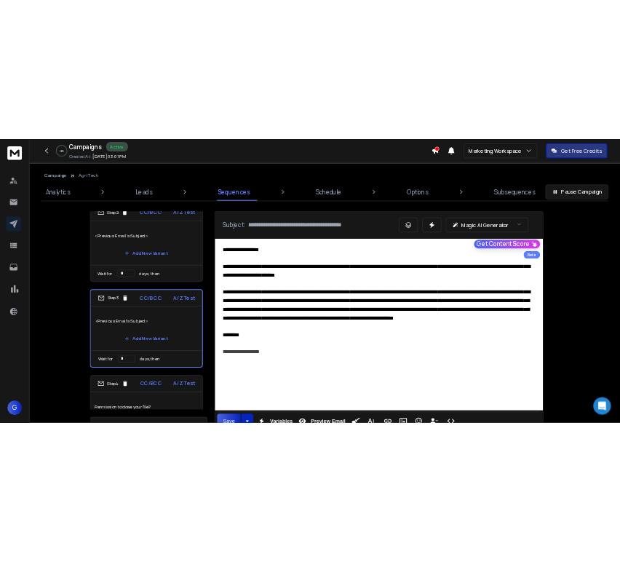
scroll to position [186, 0]
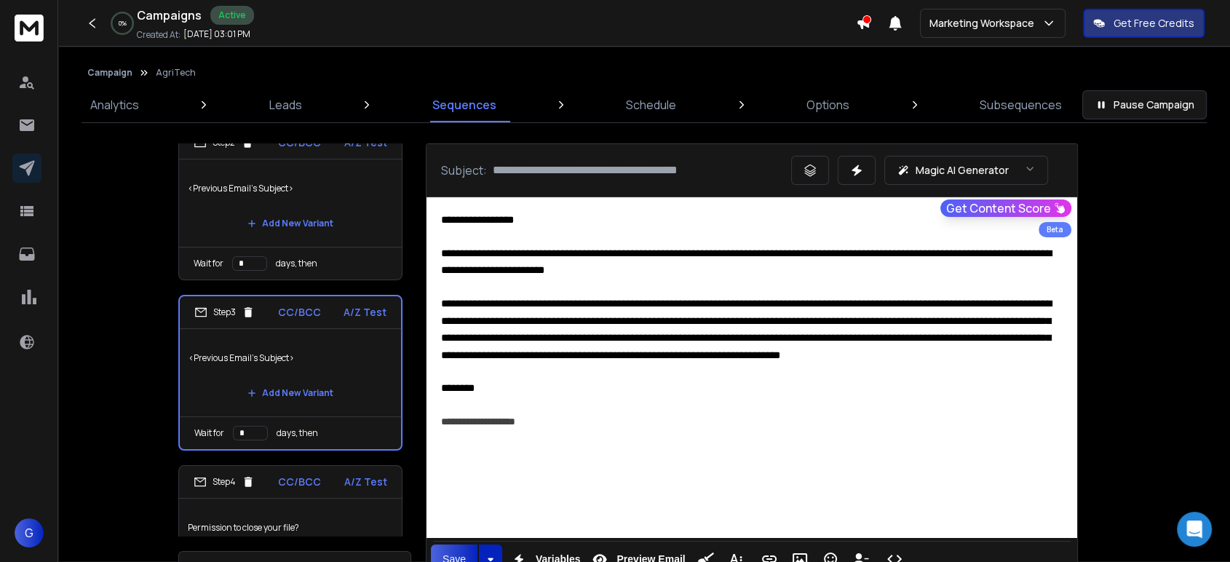
click at [364, 519] on p "Permission to close your file?" at bounding box center [290, 527] width 205 height 41
type input "**********"
